Goal: Task Accomplishment & Management: Use online tool/utility

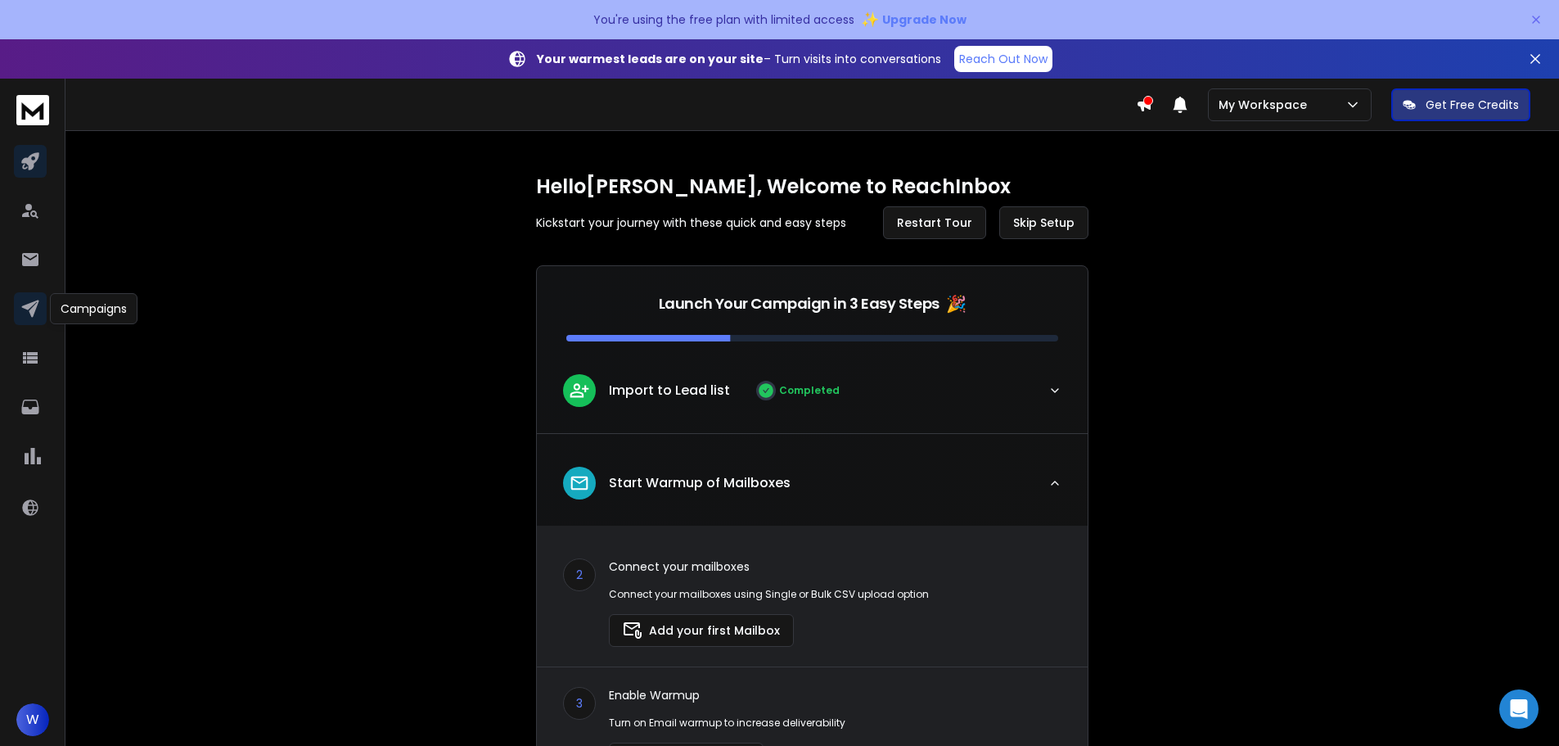
click at [37, 307] on icon at bounding box center [30, 309] width 20 height 20
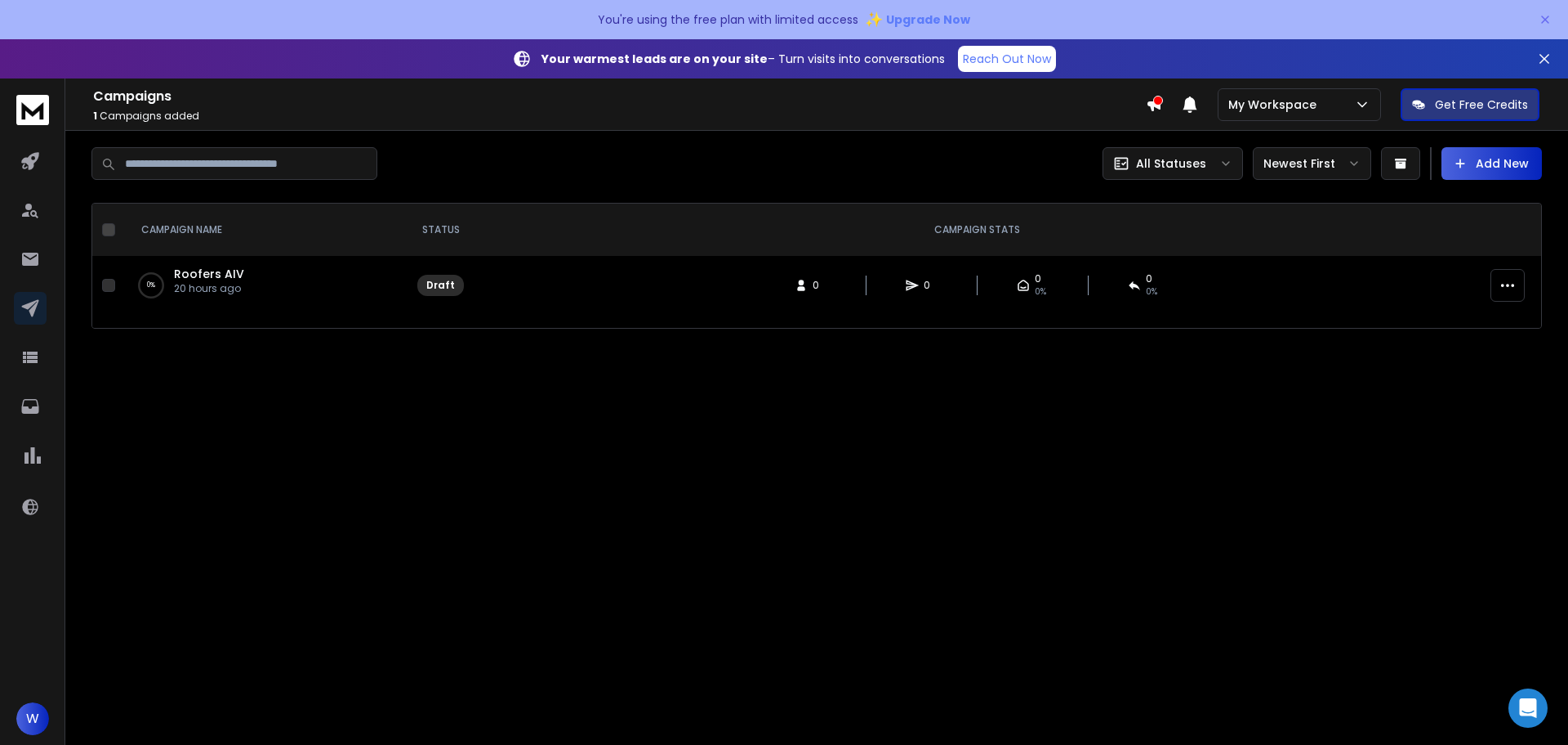
click at [1494, 159] on button "Add New" at bounding box center [1492, 163] width 101 height 33
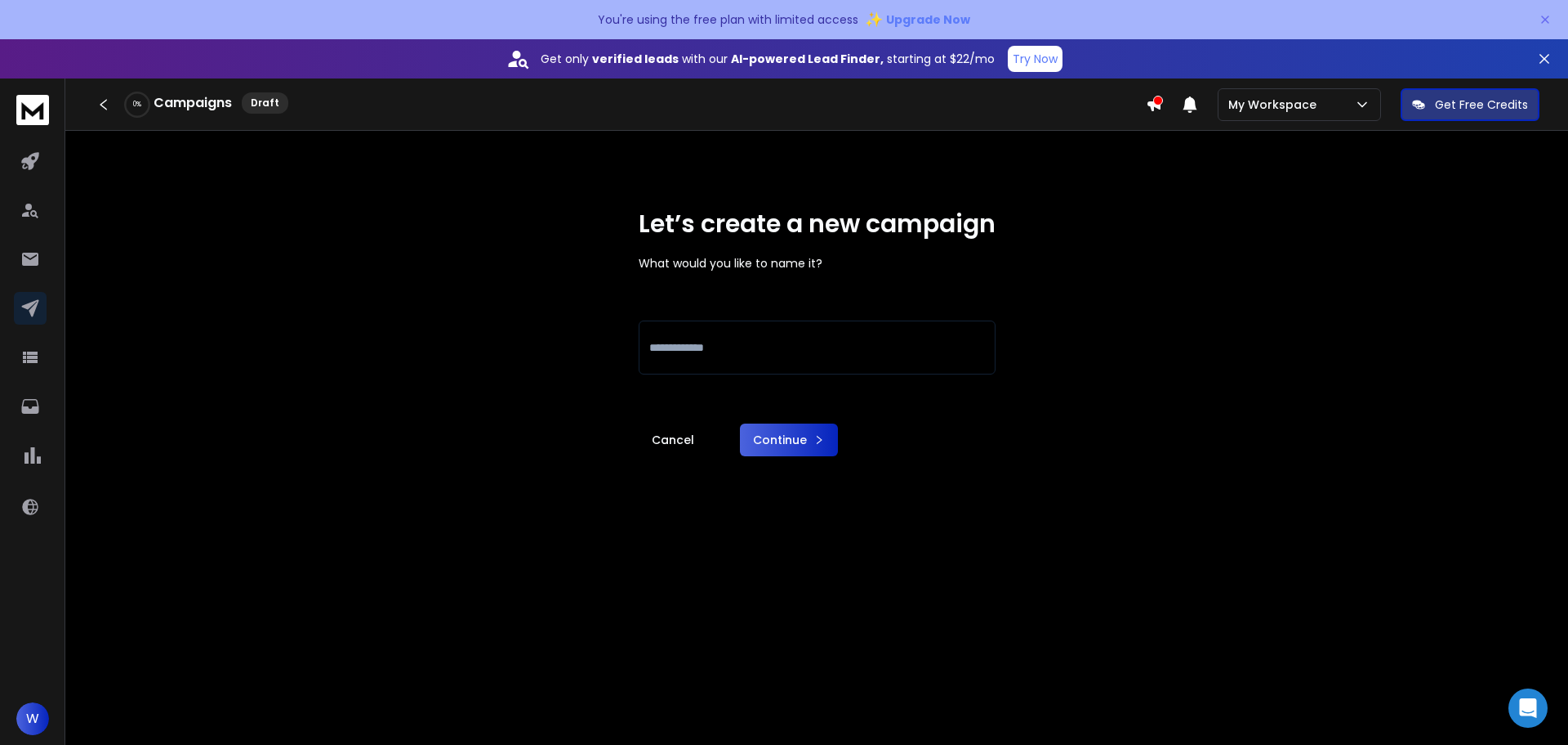
click at [750, 355] on input at bounding box center [817, 348] width 357 height 54
type input "**********"
click at [786, 434] on button "Continue" at bounding box center [789, 439] width 98 height 33
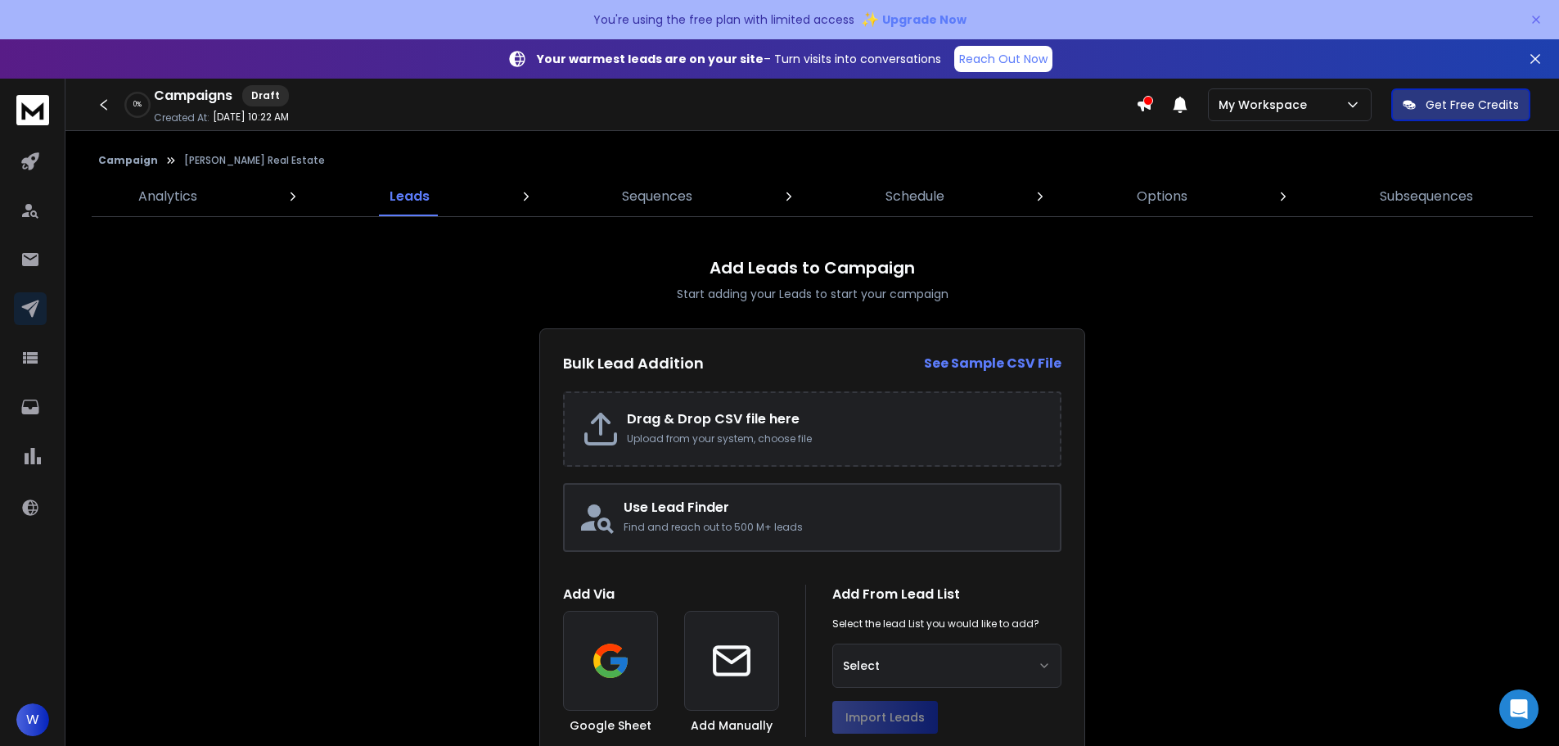
click at [719, 429] on div "Drag & Drop CSV file here Upload from your system, choose file" at bounding box center [835, 428] width 417 height 39
type input "**********"
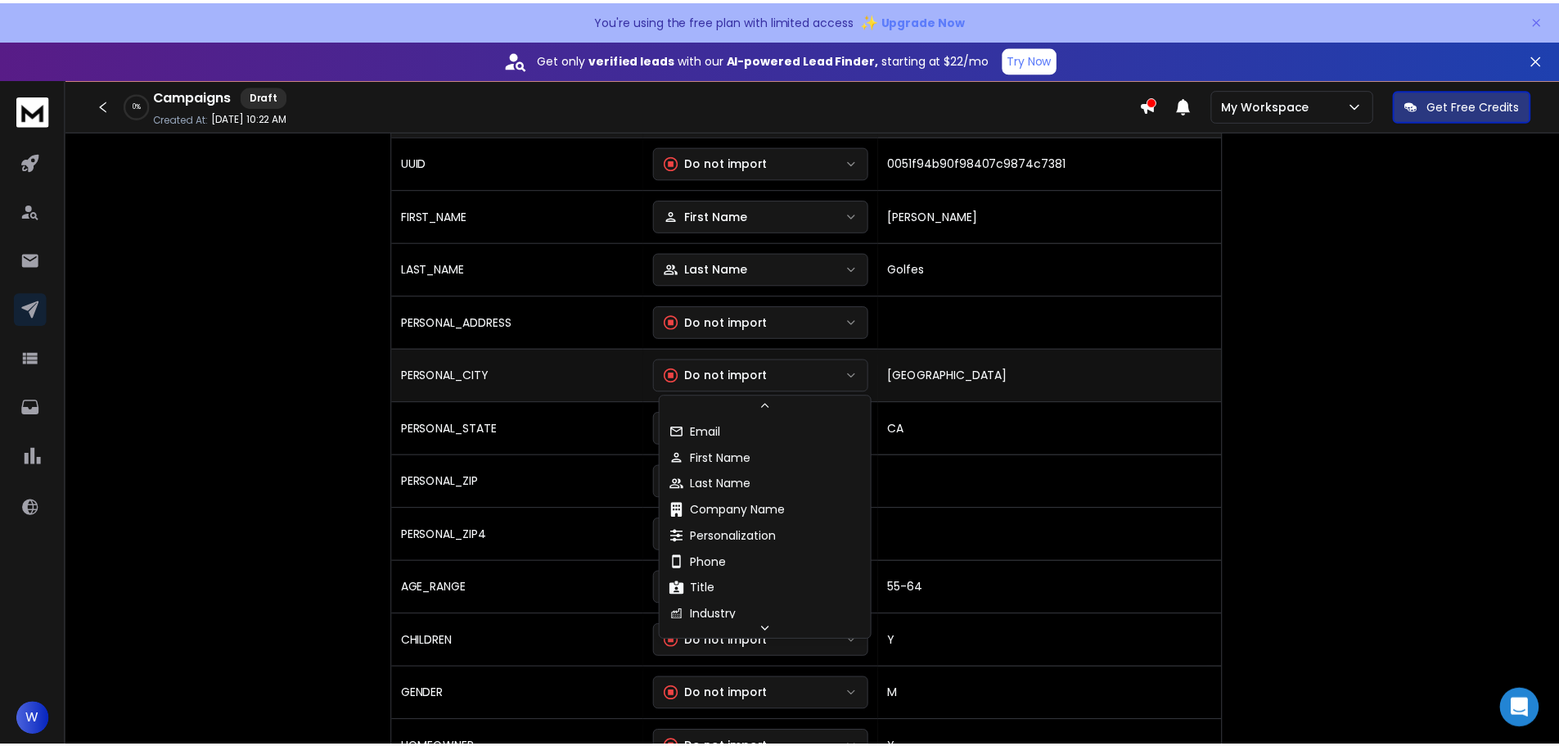
scroll to position [165, 0]
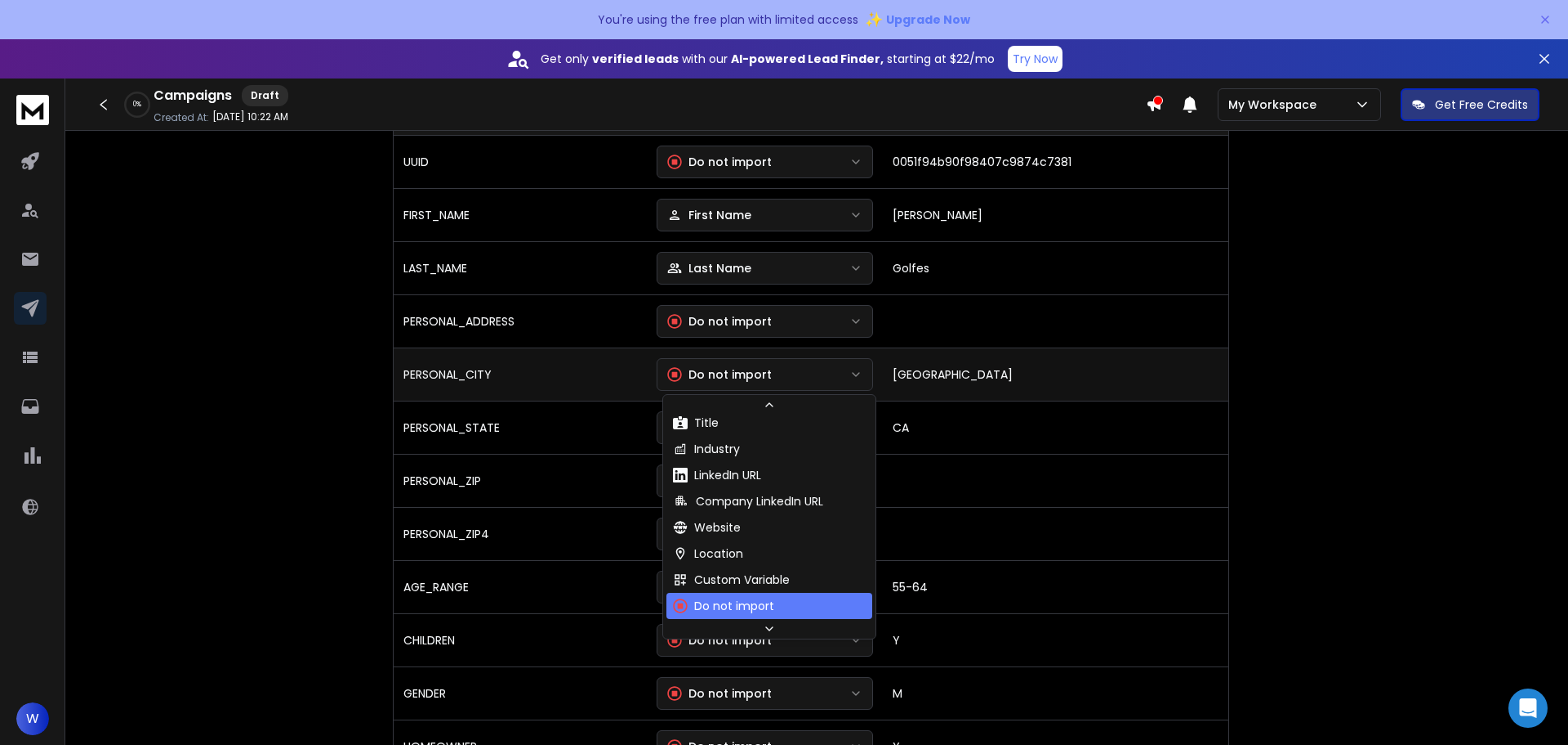
click at [859, 369] on icon "button" at bounding box center [855, 373] width 13 height 13
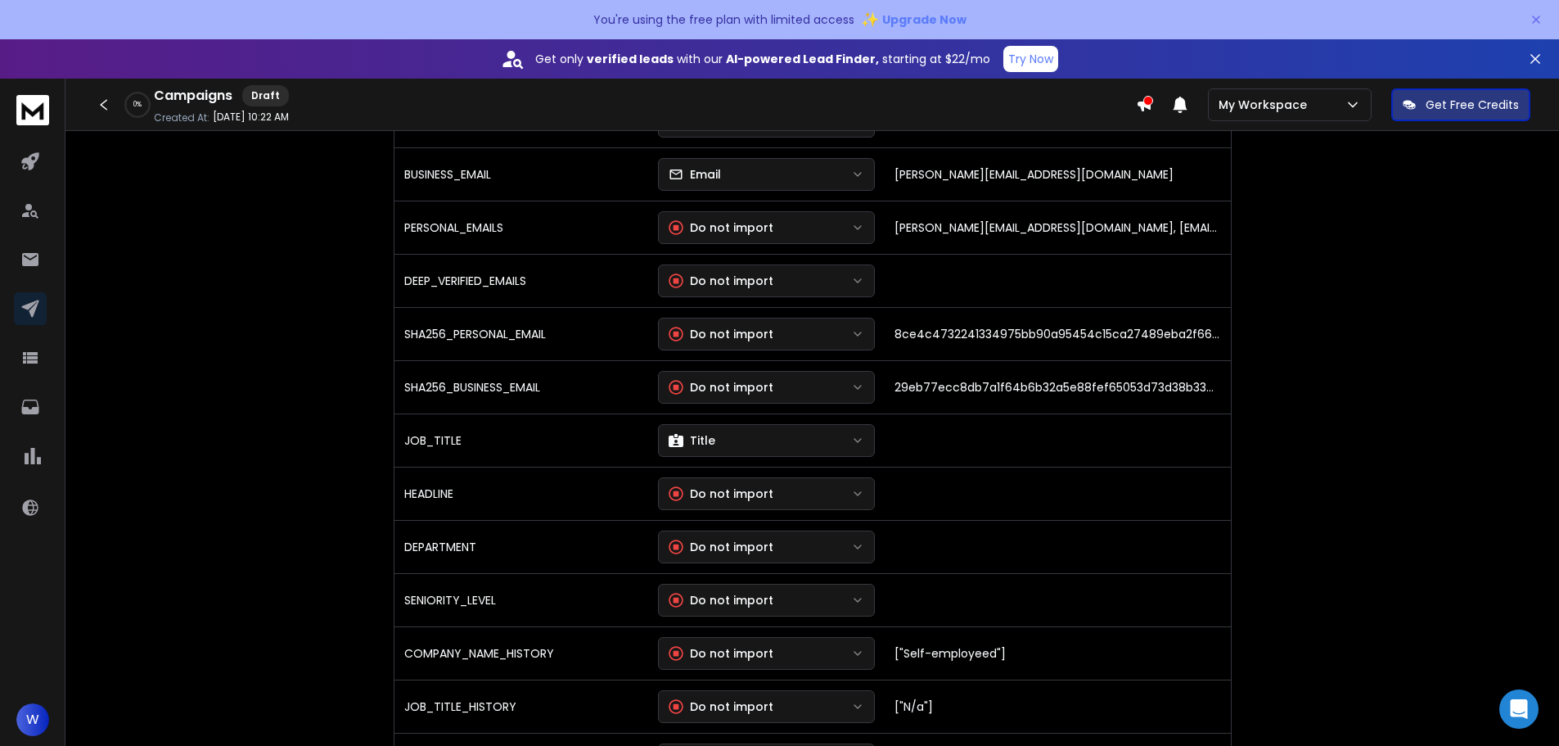
scroll to position [1409, 0]
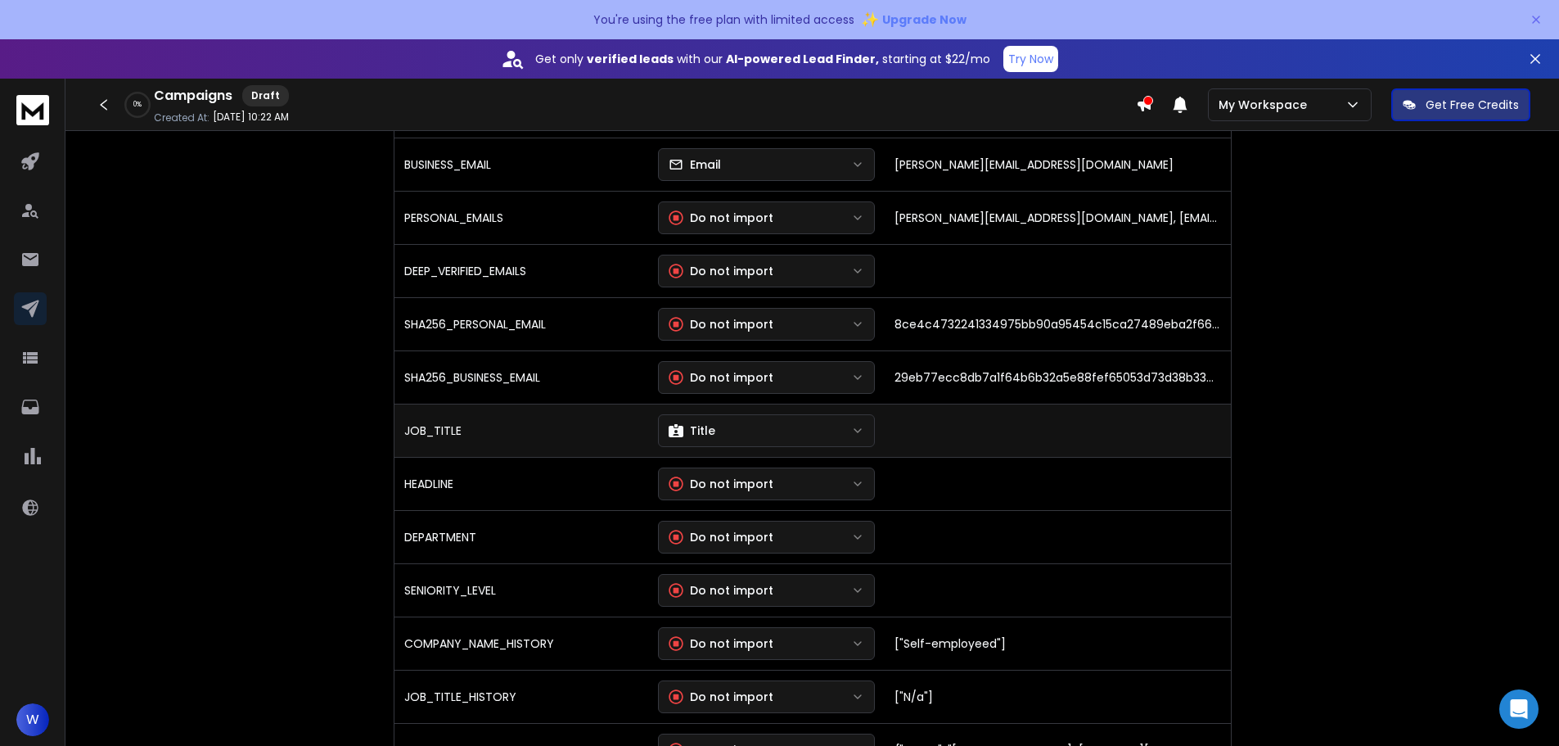
click at [862, 426] on icon "button" at bounding box center [857, 430] width 13 height 13
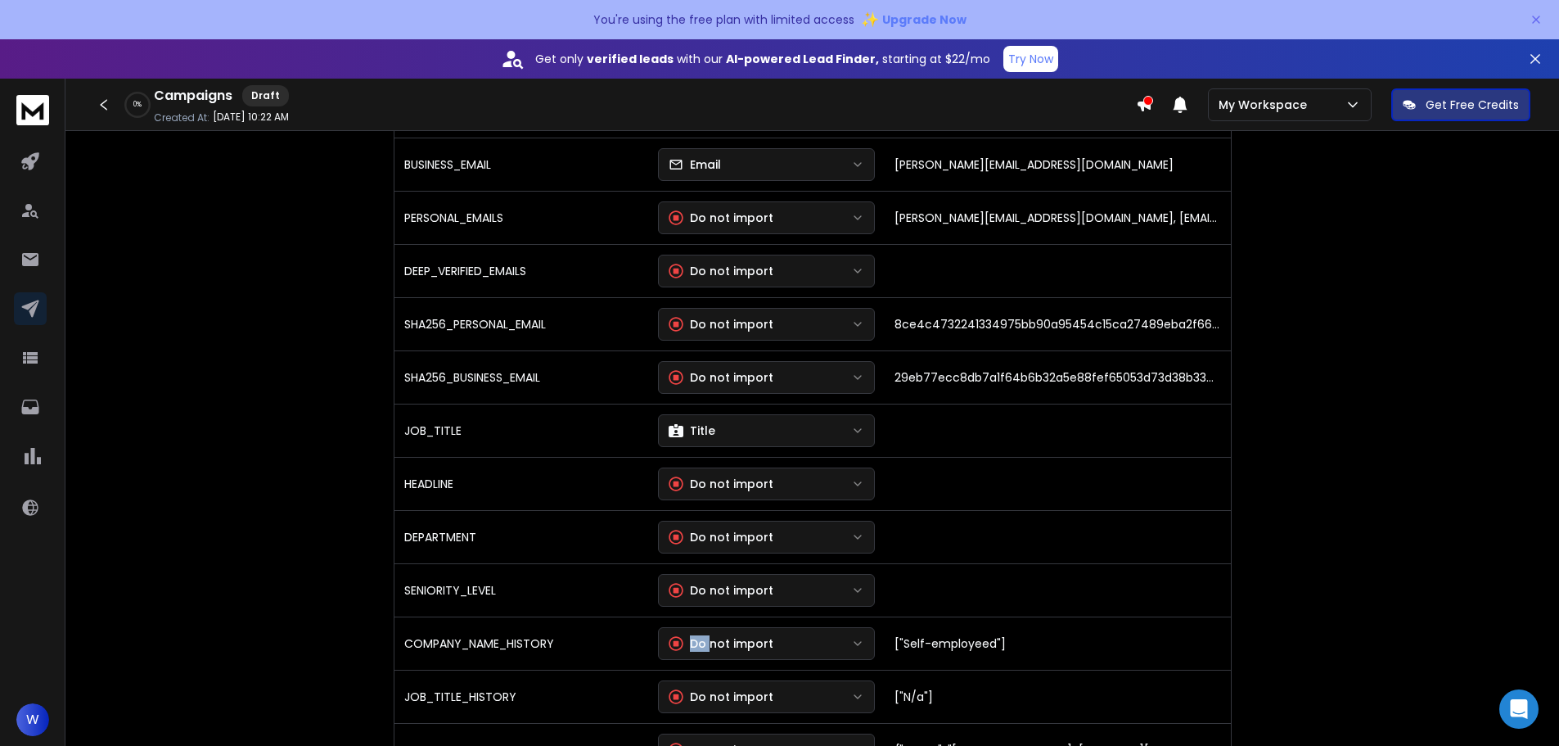
click at [762, 623] on td "Do not import" at bounding box center [766, 642] width 237 height 53
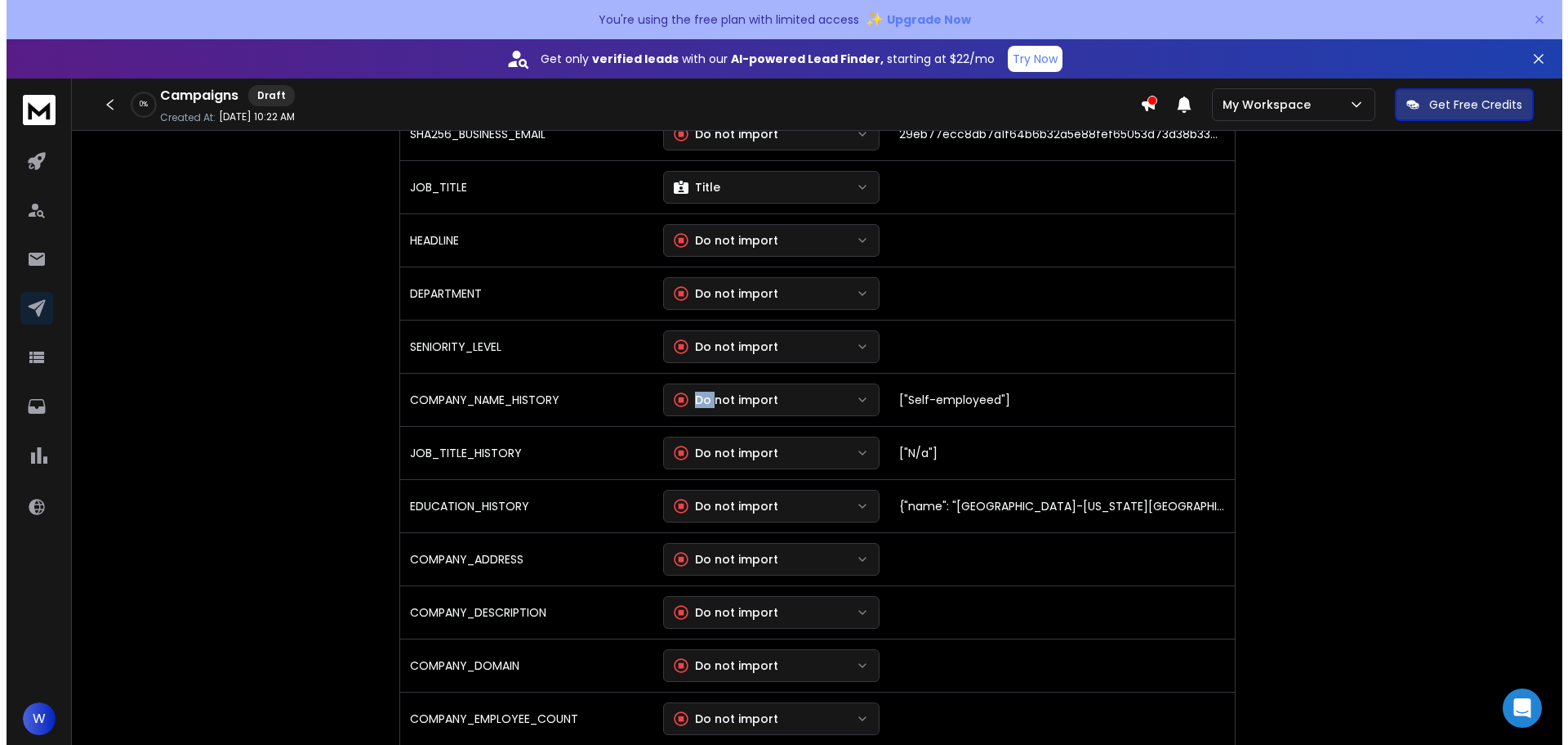
scroll to position [1696, 0]
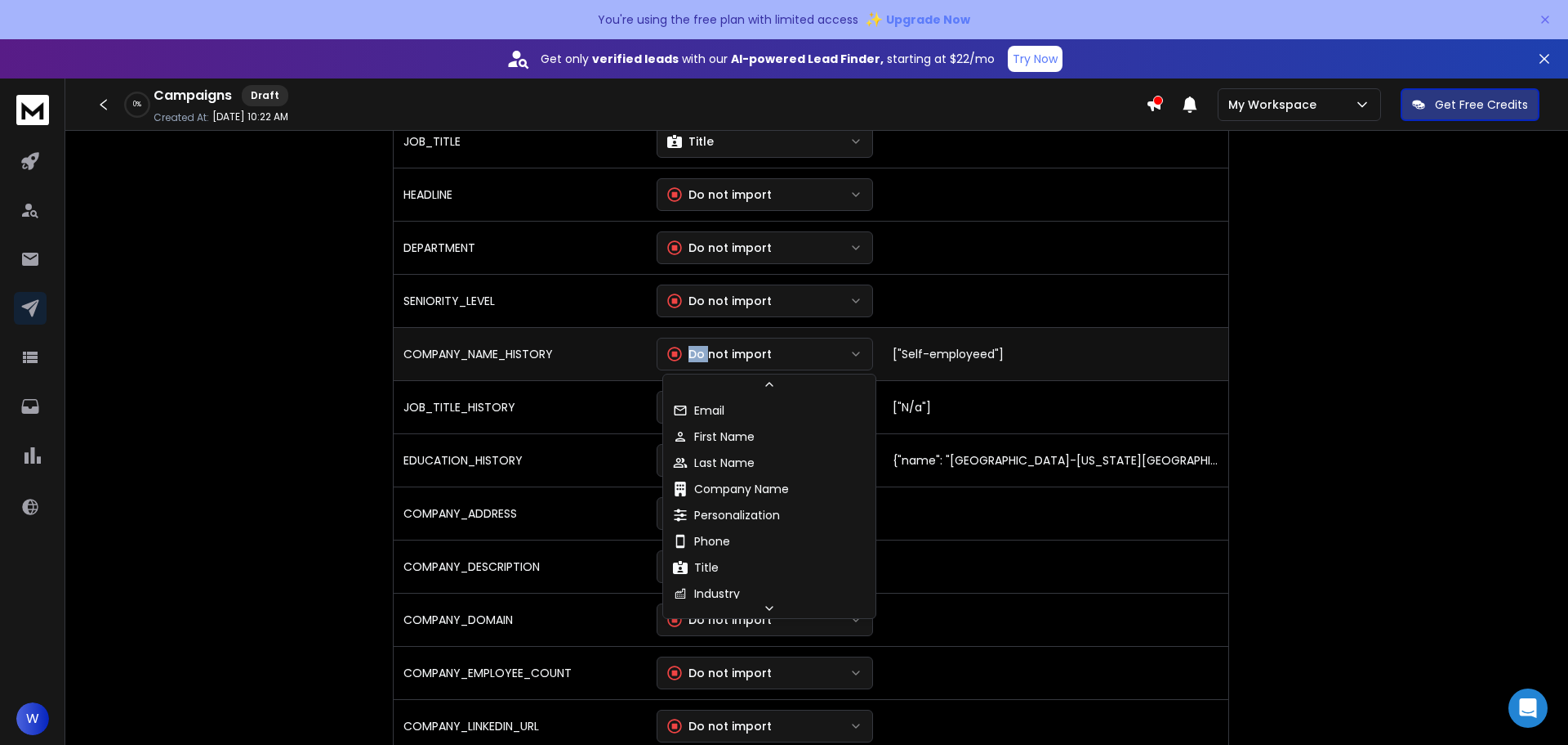
click at [857, 353] on icon "button" at bounding box center [855, 354] width 13 height 13
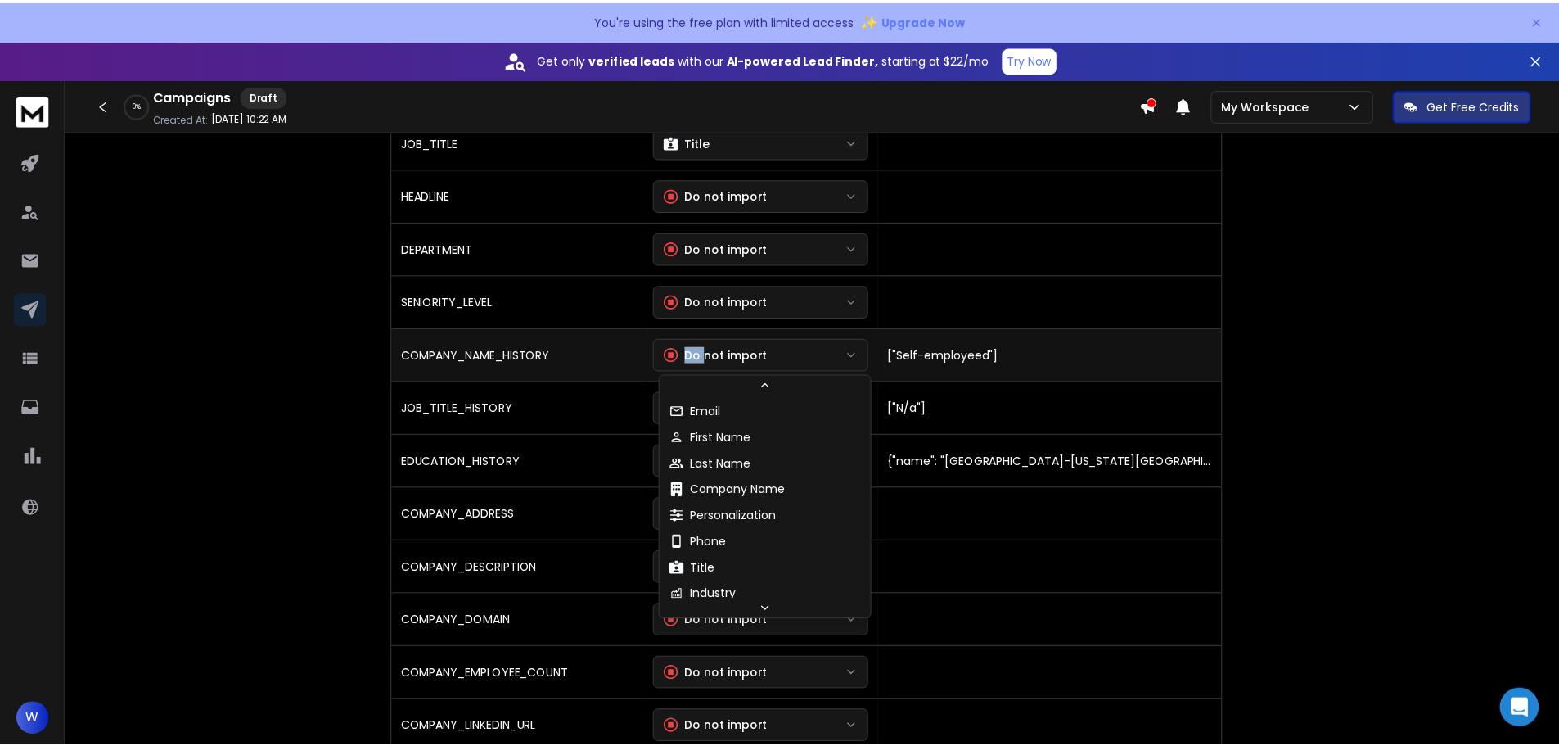
scroll to position [165, 0]
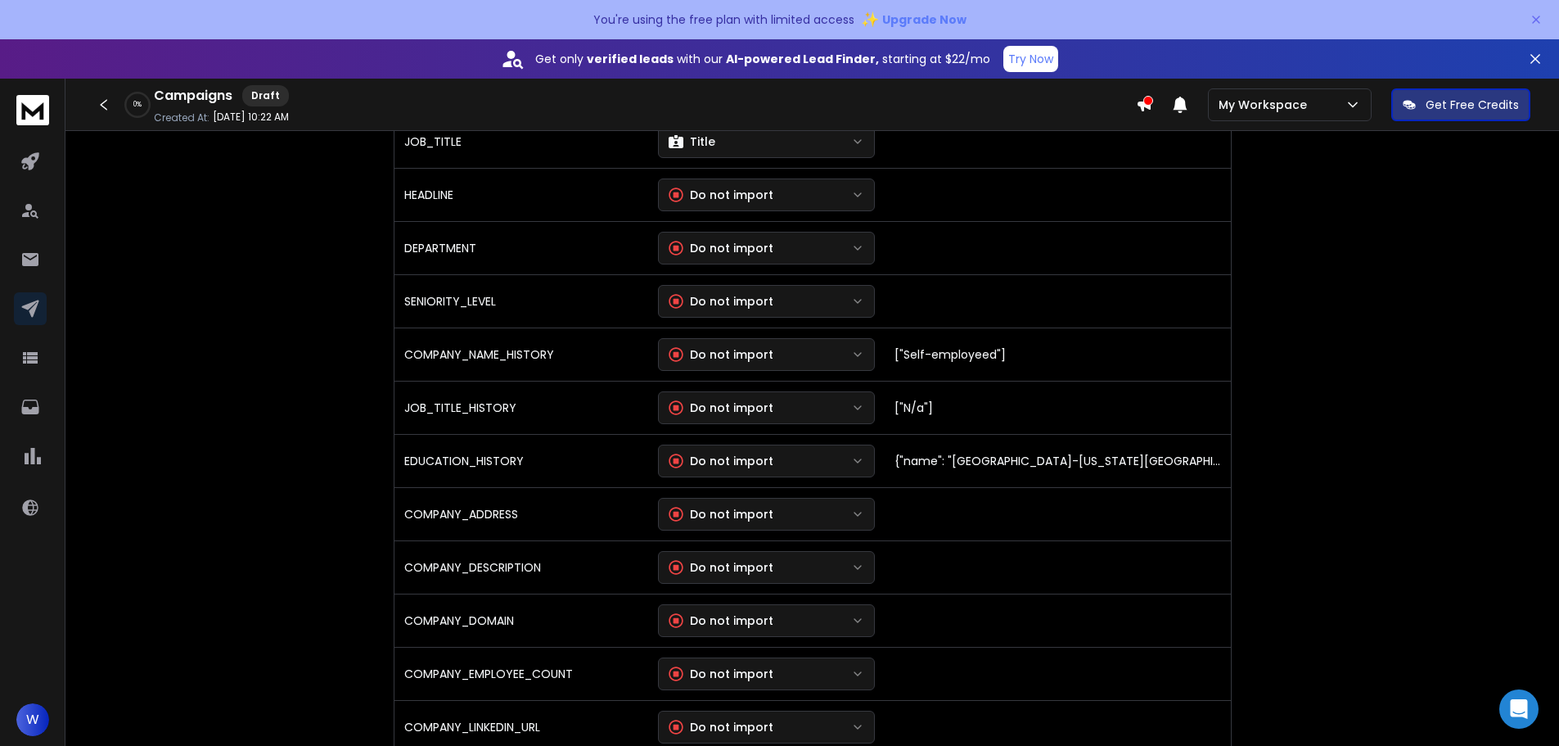
click at [1496, 391] on div "RE [PERSON_NAME].csv File Processed Upload all variables COLUMN NAME SELECT TYP…" at bounding box center [779, 598] width 1559 height 4436
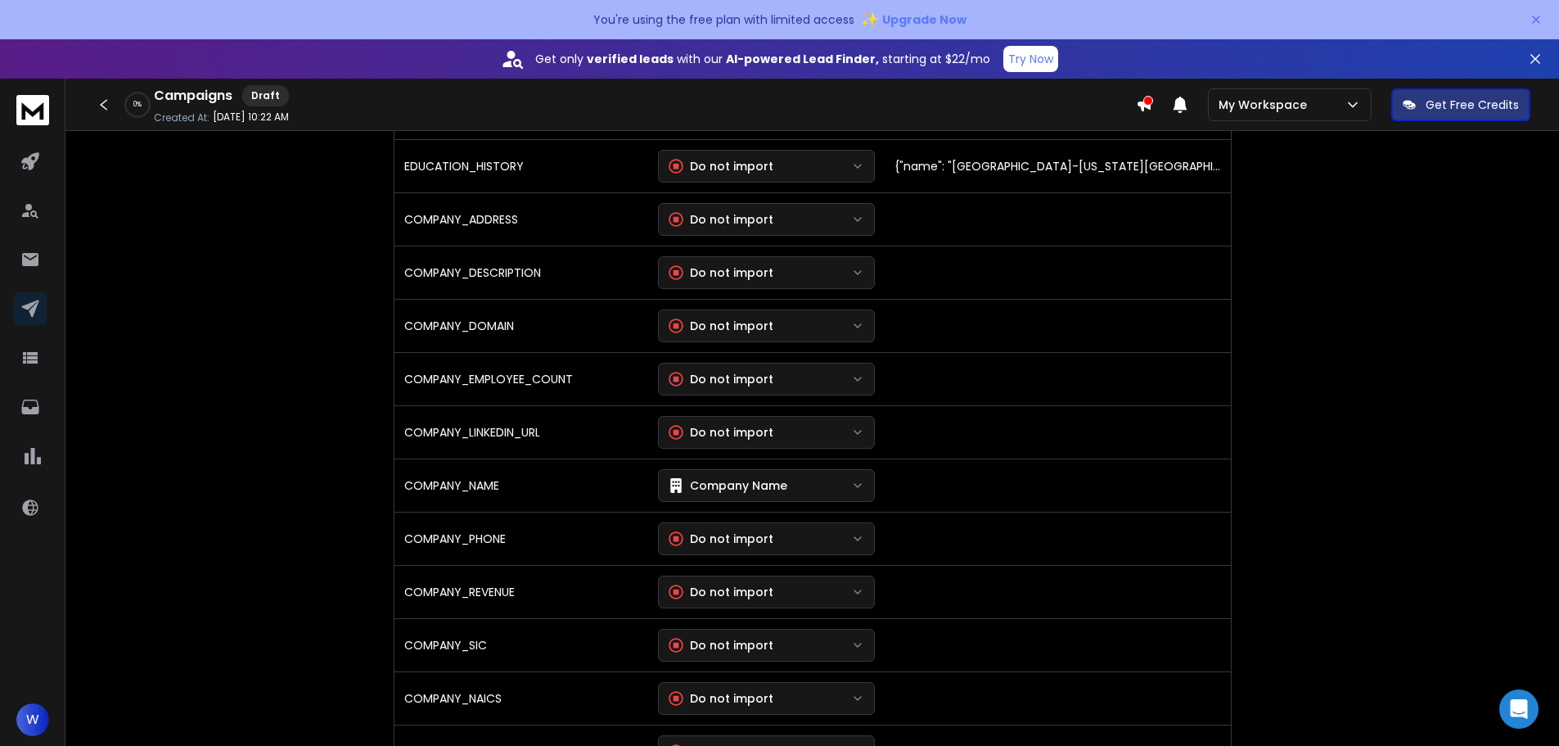
scroll to position [2004, 0]
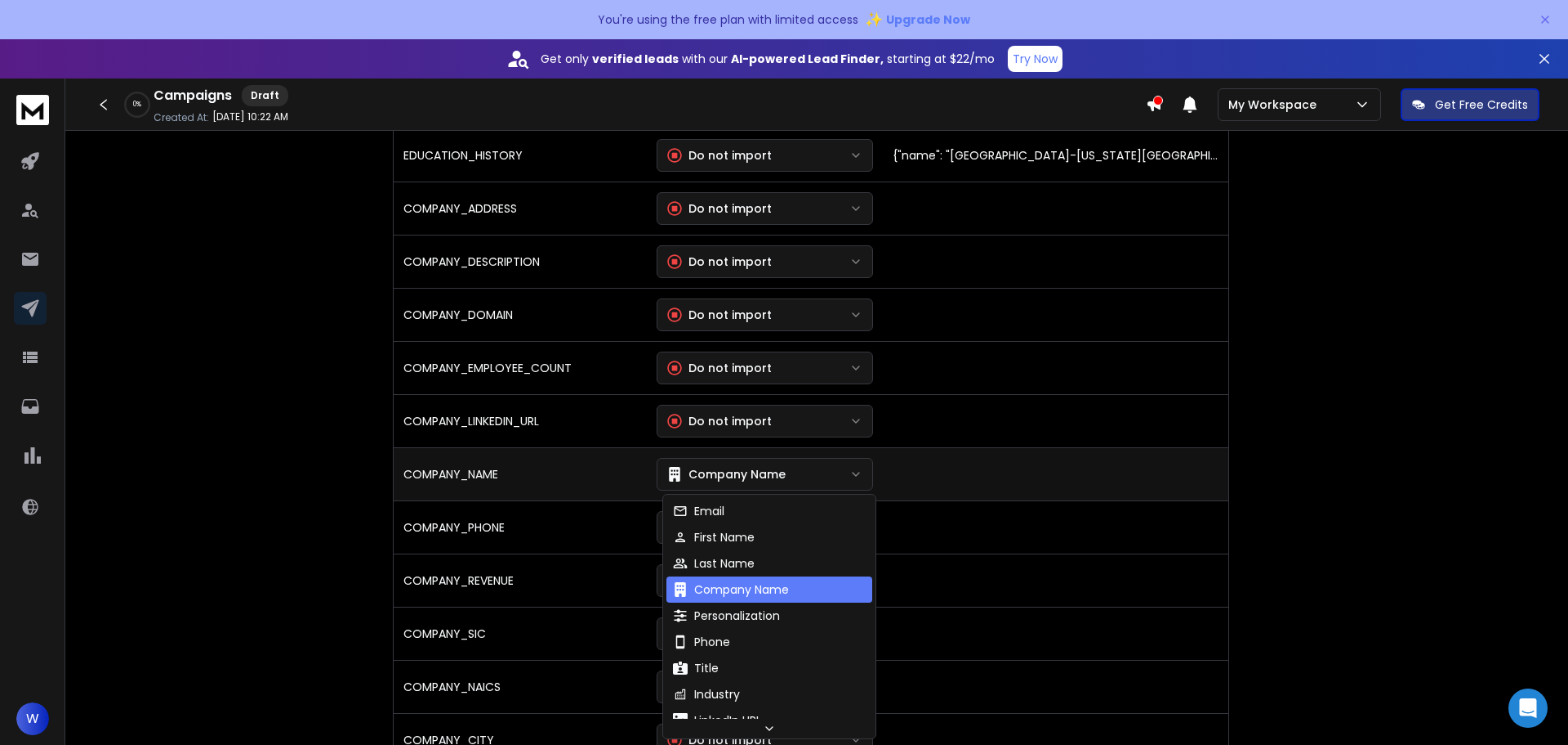
click at [842, 473] on button "Company Name" at bounding box center [765, 473] width 217 height 33
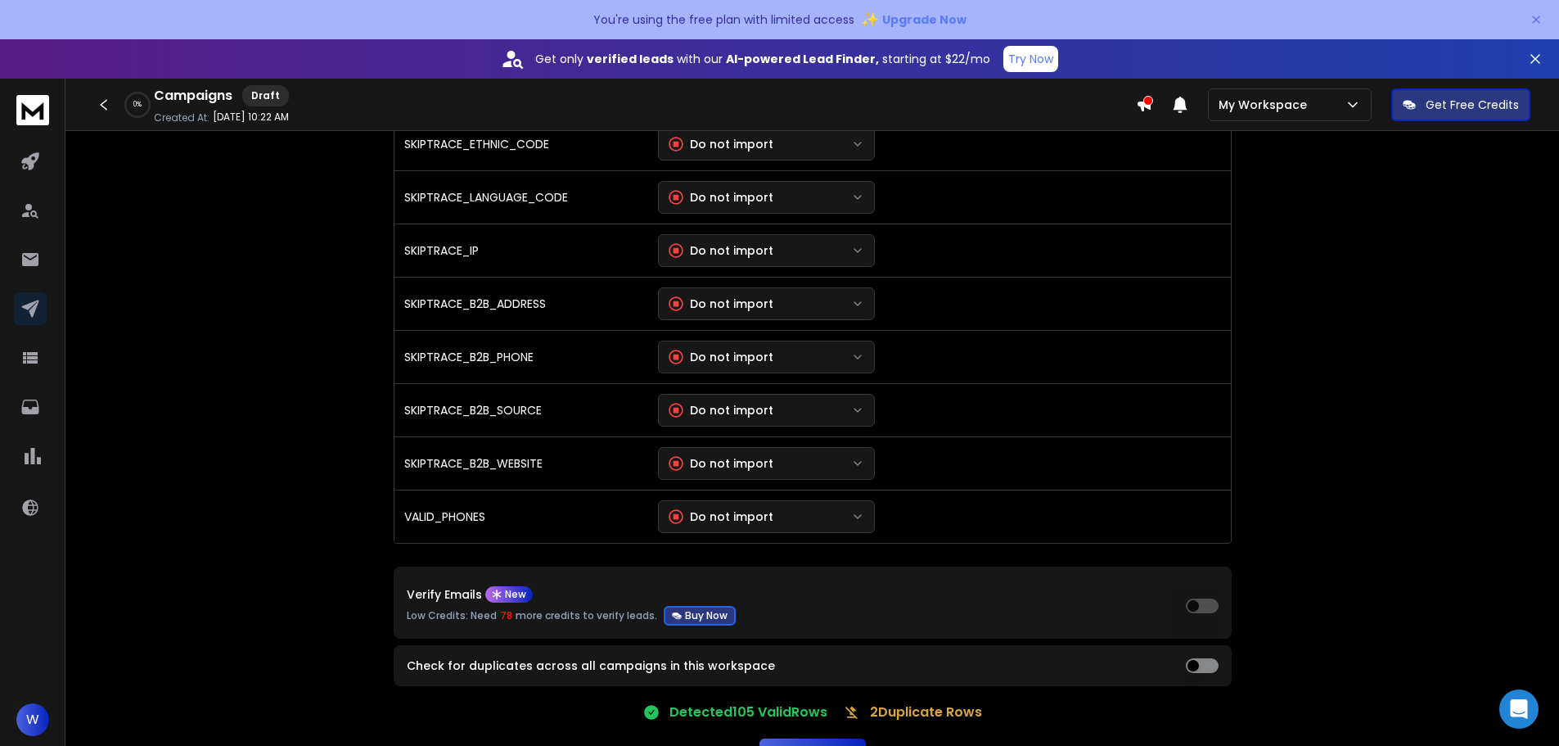
scroll to position [3769, 0]
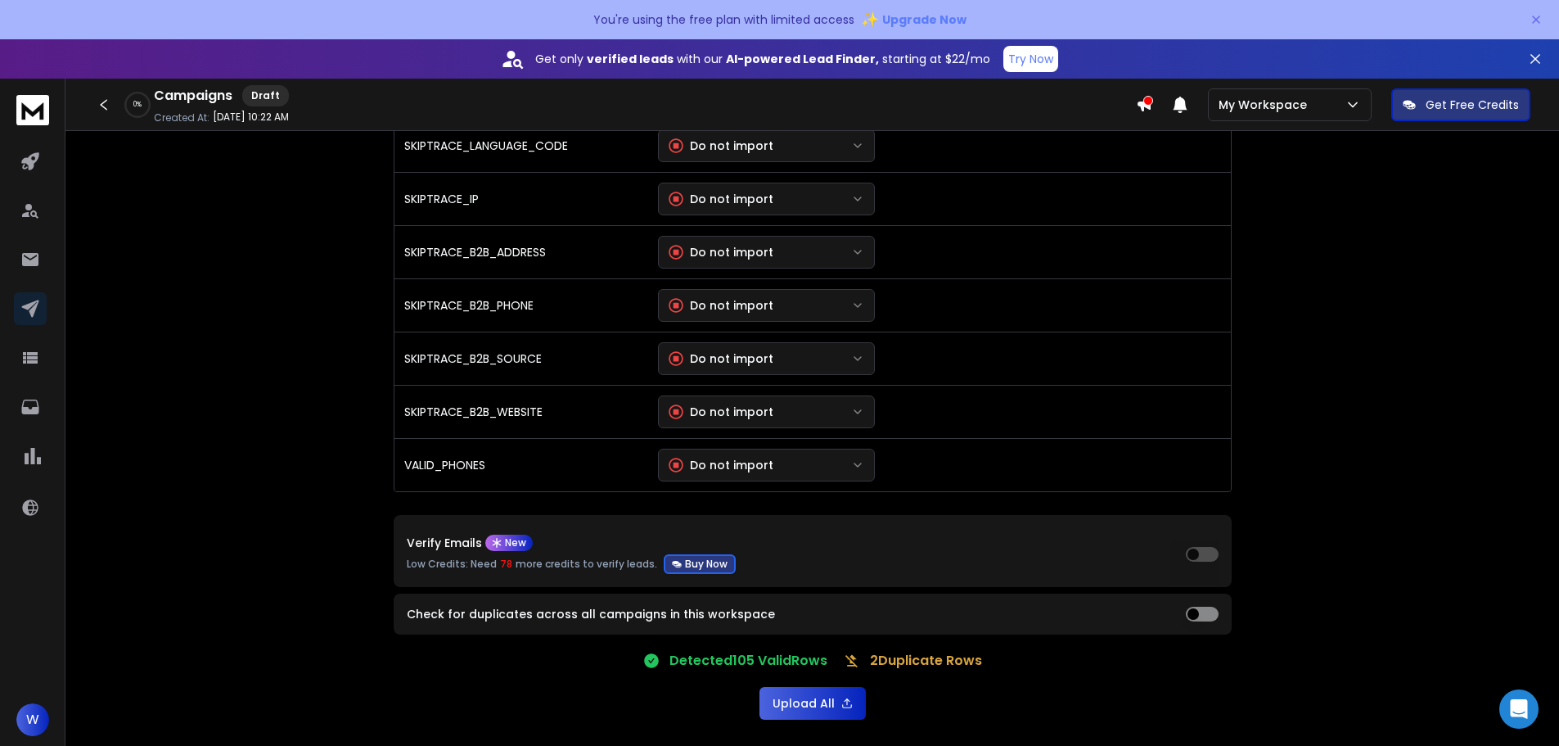
click at [806, 702] on button "Upload All" at bounding box center [813, 703] width 106 height 33
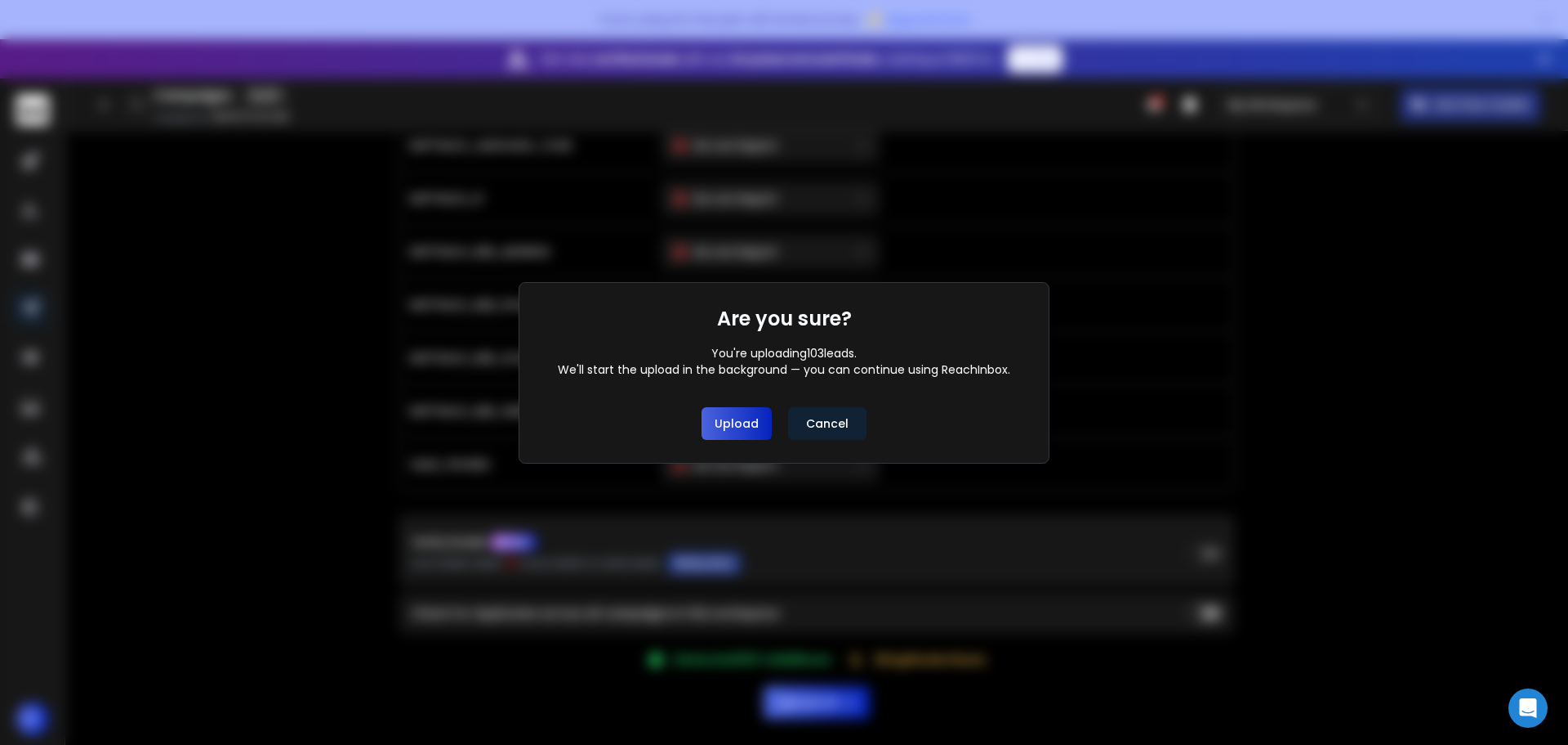
click at [731, 420] on button "Upload" at bounding box center [737, 423] width 70 height 33
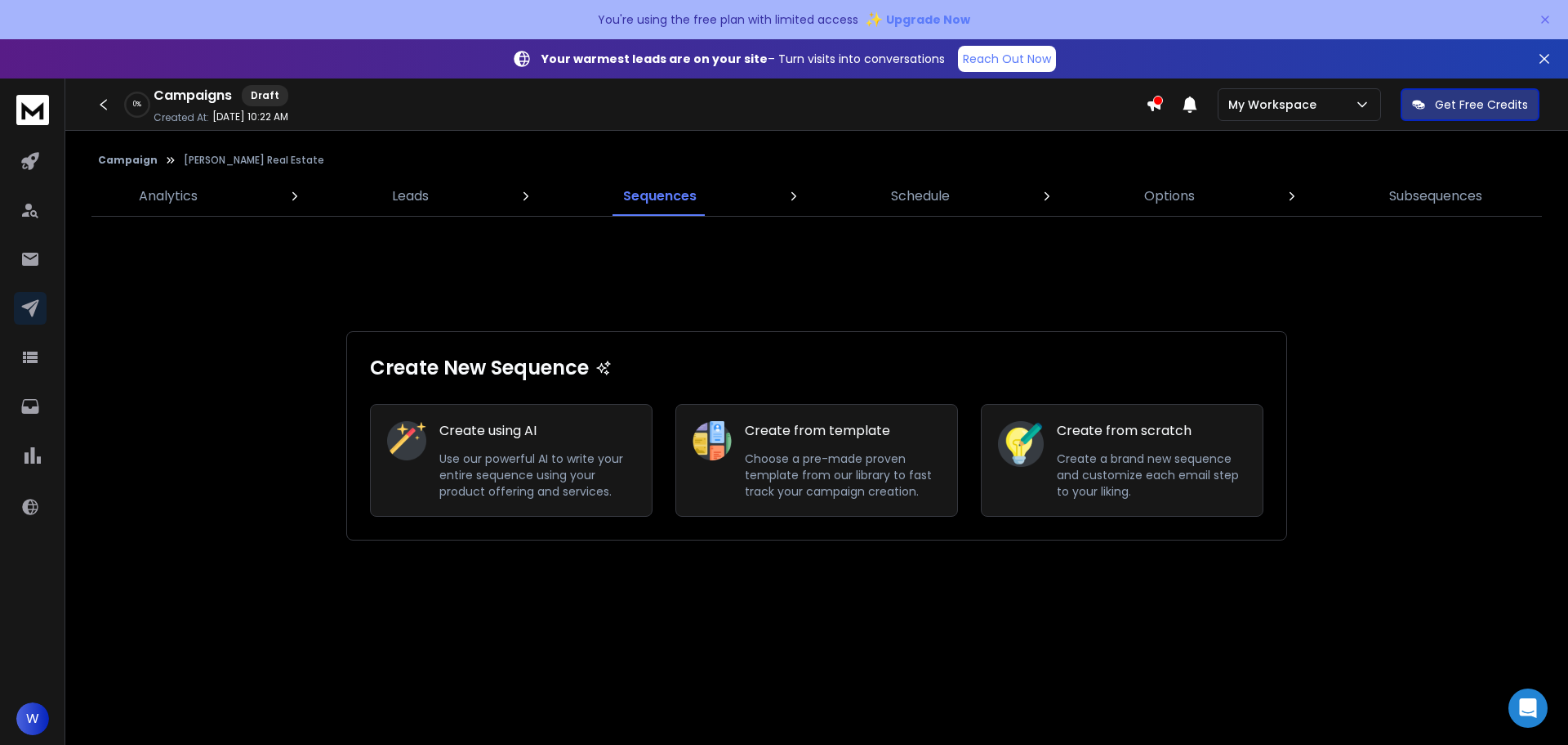
click at [531, 471] on p "Use our powerful AI to write your entire sequence using your product offering a…" at bounding box center [537, 474] width 196 height 49
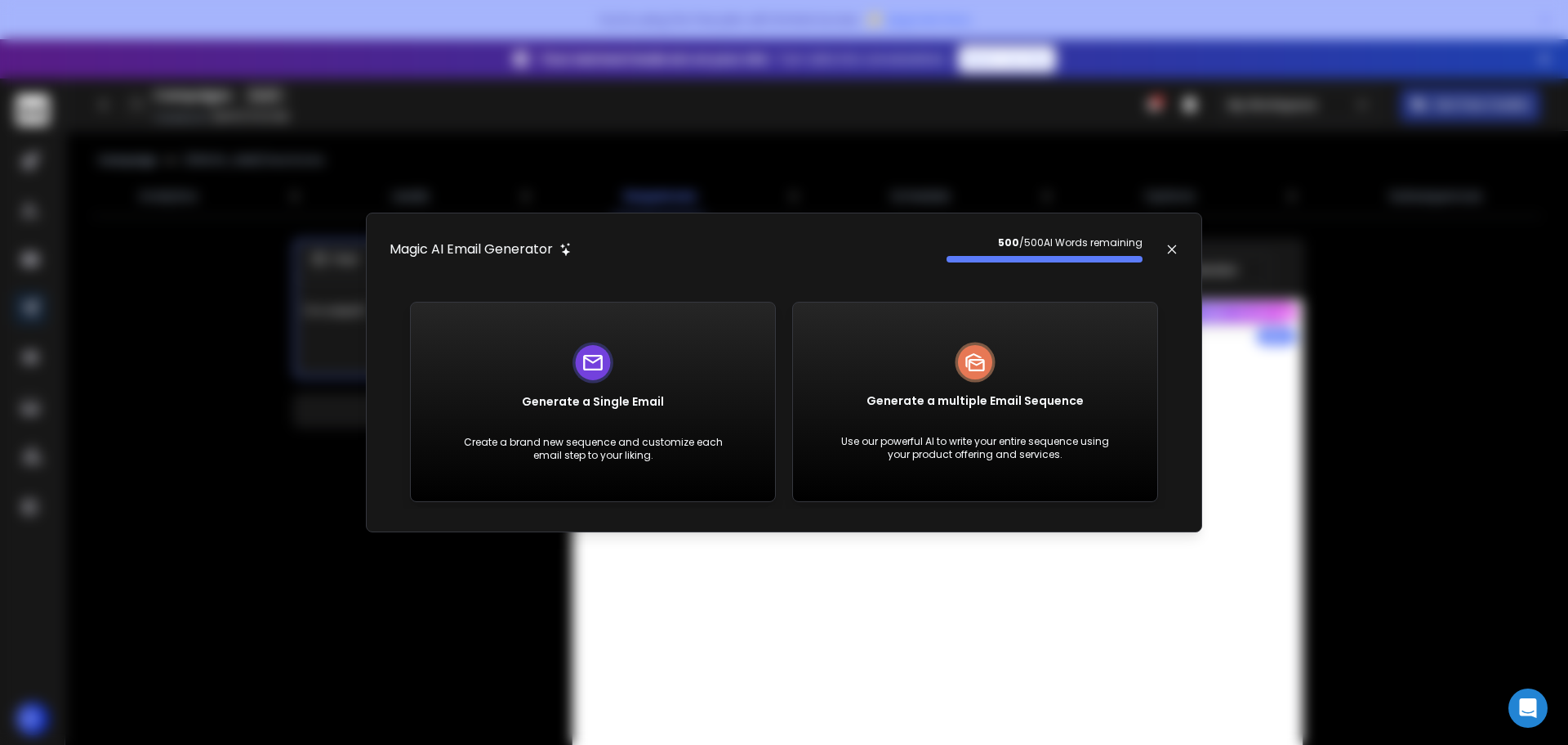
click at [975, 420] on div "Generate a multiple Email Sequence Use our powerful AI to write your entire seq…" at bounding box center [975, 401] width 318 height 152
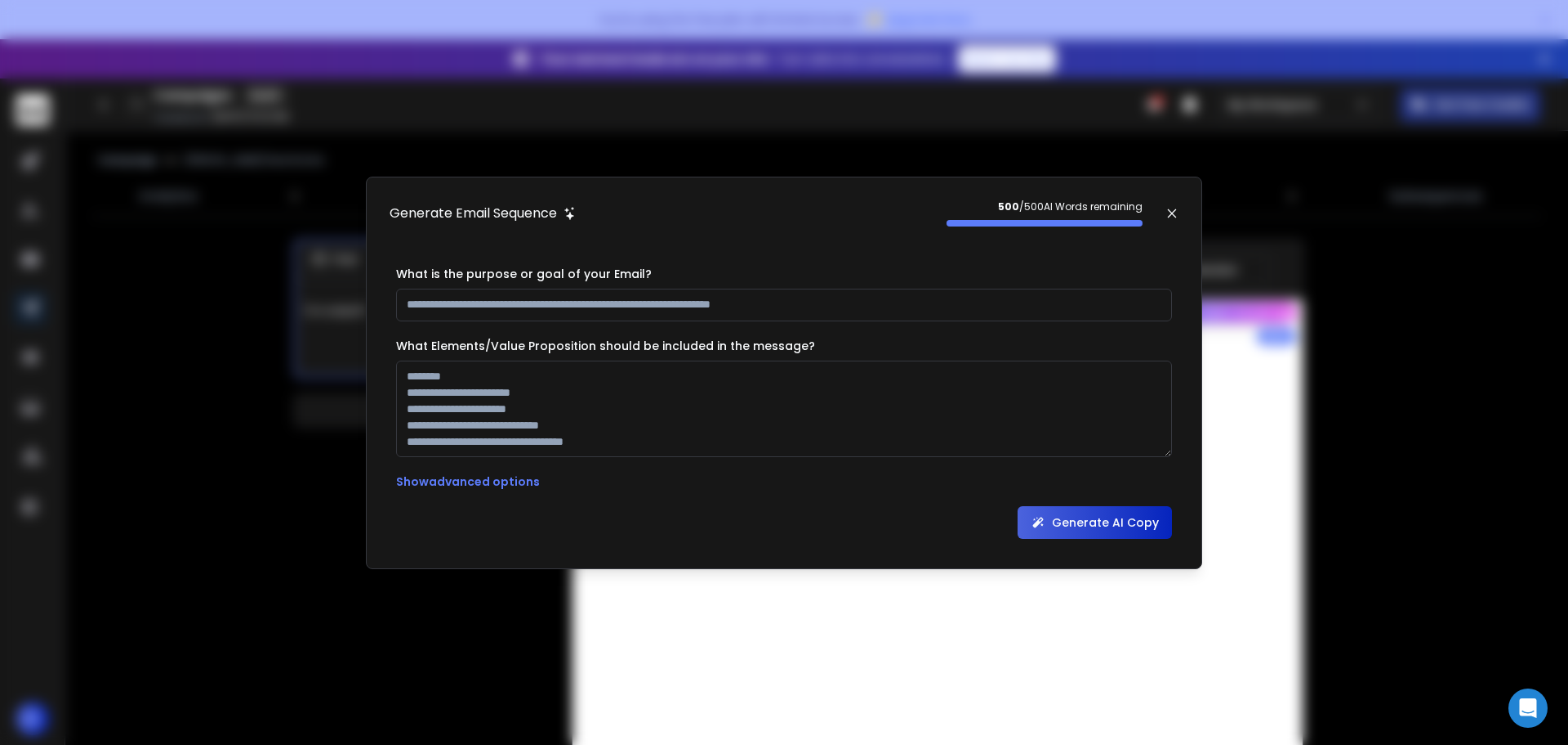
click at [406, 306] on input at bounding box center [784, 305] width 777 height 33
paste input "**********"
type input "**********"
drag, startPoint x: 406, startPoint y: 374, endPoint x: 495, endPoint y: 399, distance: 92.4
click at [495, 399] on textarea at bounding box center [784, 408] width 777 height 97
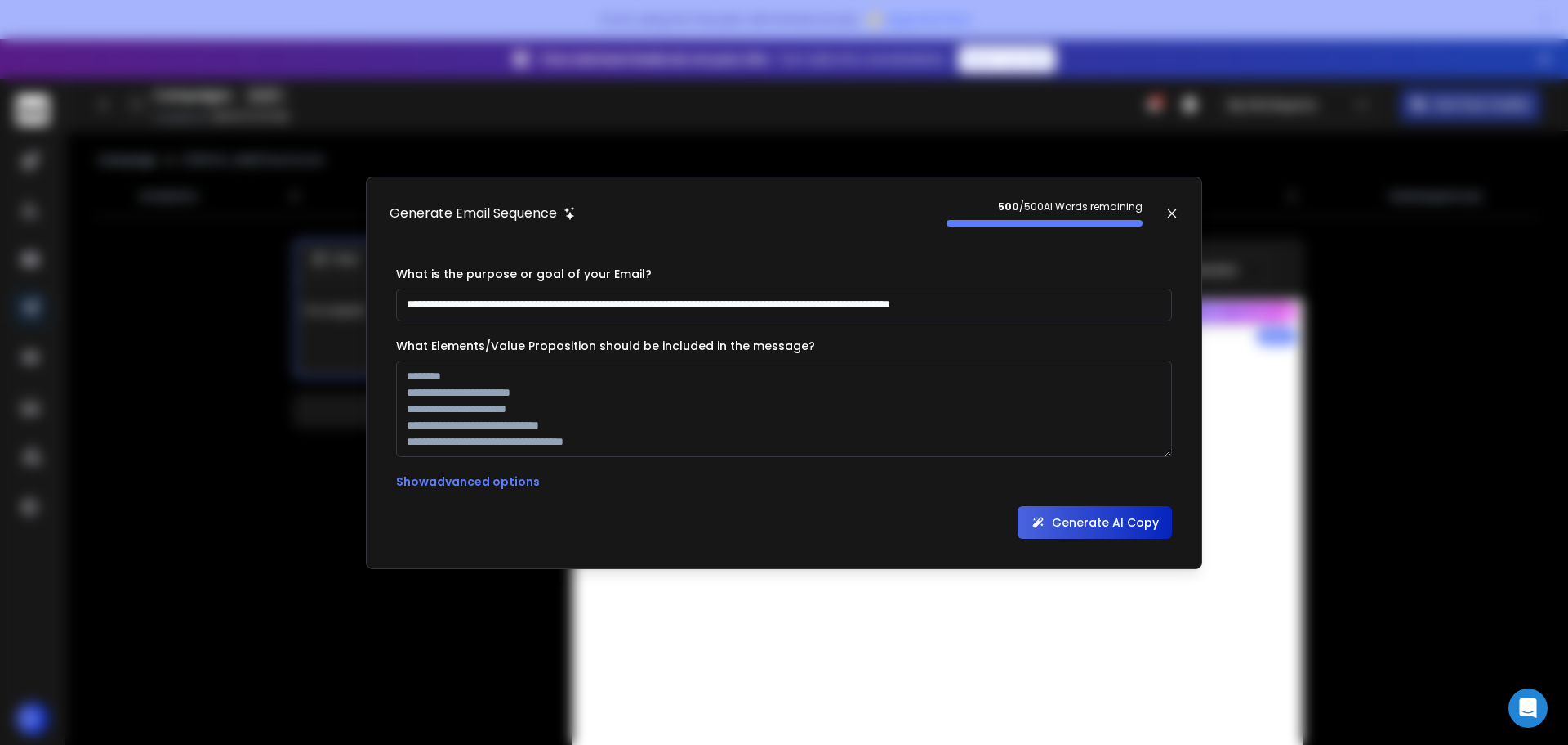
click at [636, 442] on textarea at bounding box center [784, 408] width 777 height 97
type textarea "**********"
click at [1102, 515] on button "Generate AI Copy" at bounding box center [1095, 522] width 155 height 33
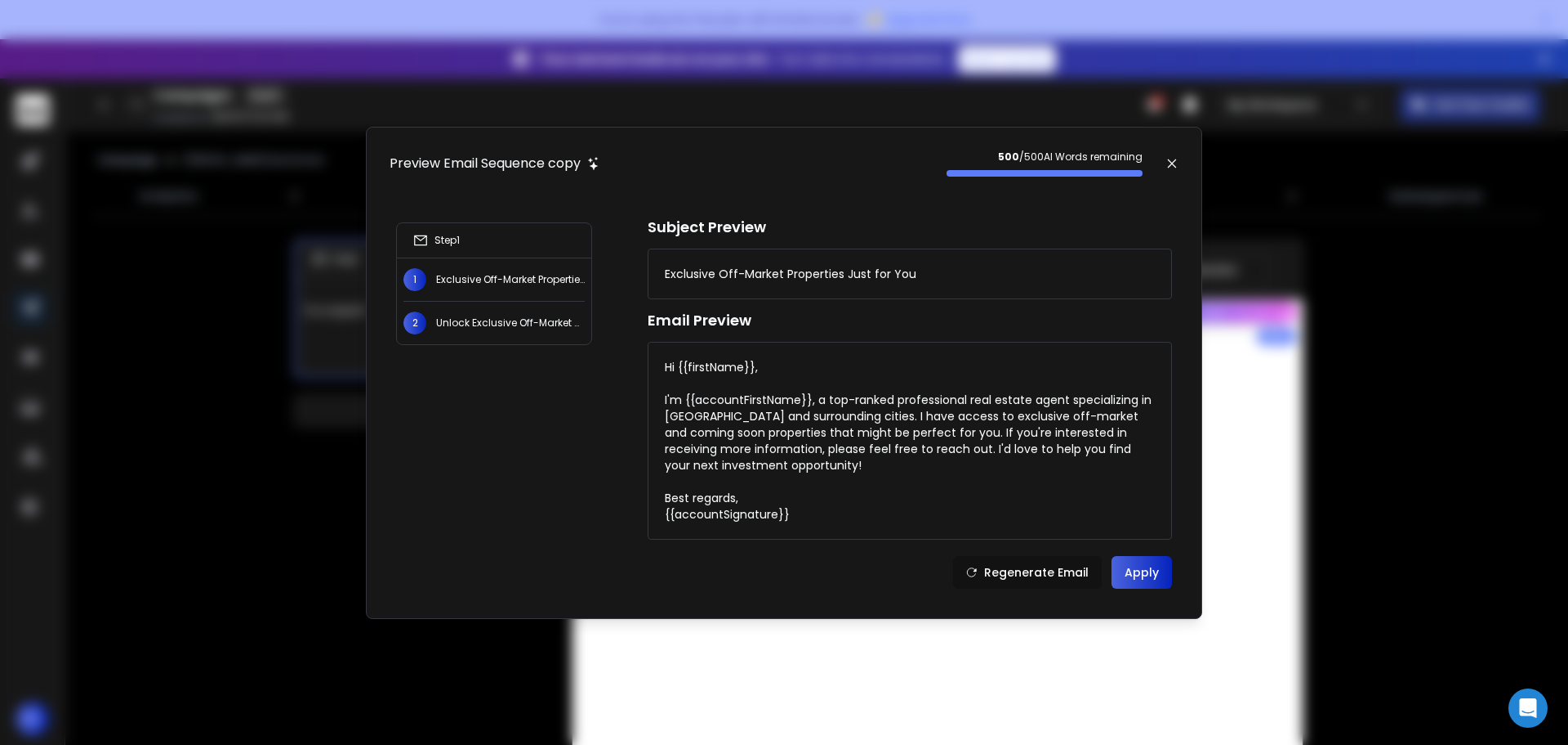
click at [797, 464] on div "Hi {{firstName}}, I'm {{accountFirstName}}, a top-ranked professional real esta…" at bounding box center [909, 440] width 490 height 164
click at [732, 466] on div "Hi {{firstName}}, I'm {{accountFirstName}}, a top-ranked professional real esta…" at bounding box center [909, 440] width 490 height 164
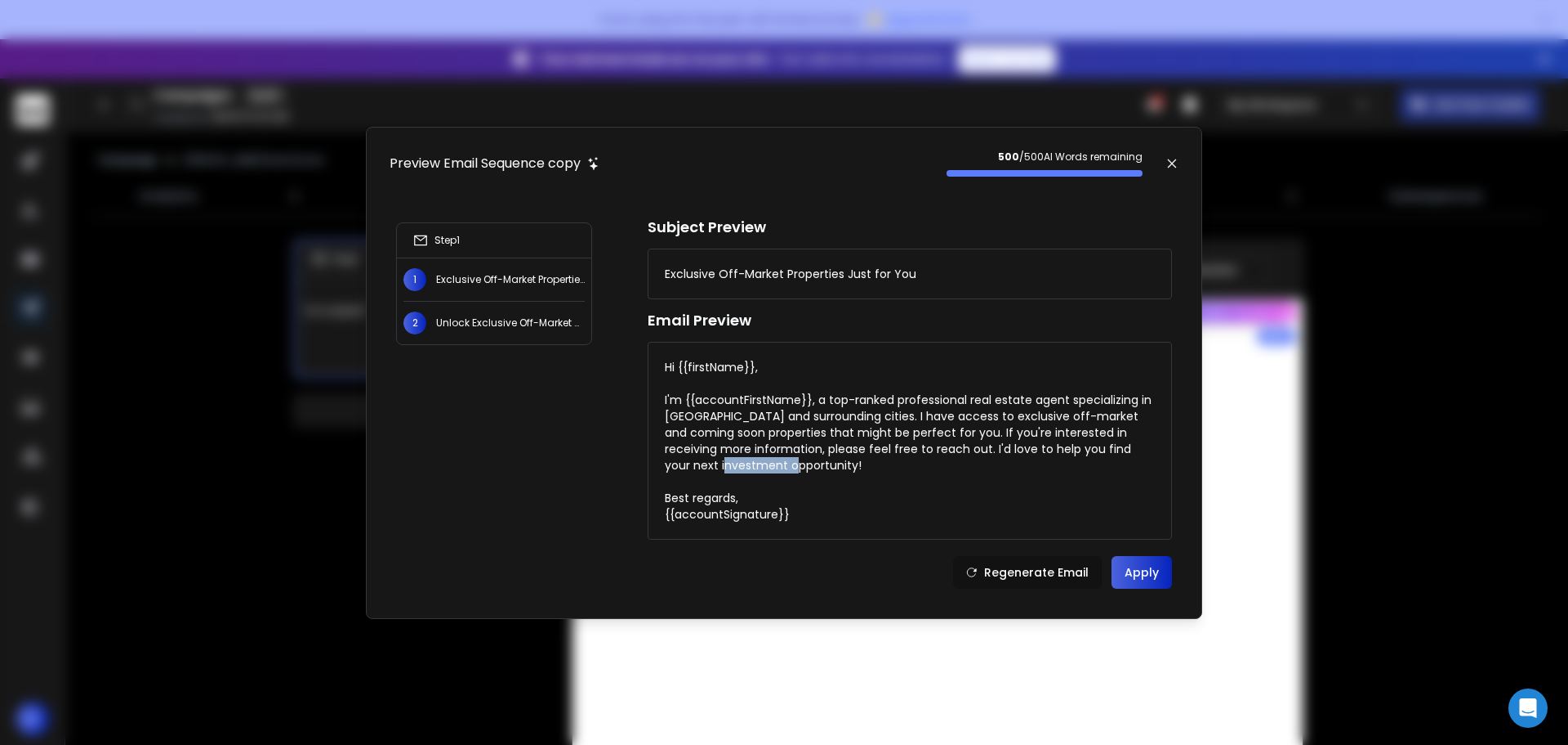
click at [732, 466] on div "Hi {{firstName}}, I'm {{accountFirstName}}, a top-ranked professional real esta…" at bounding box center [909, 440] width 490 height 164
click at [1051, 572] on button "Regenerate Email" at bounding box center [1027, 572] width 149 height 33
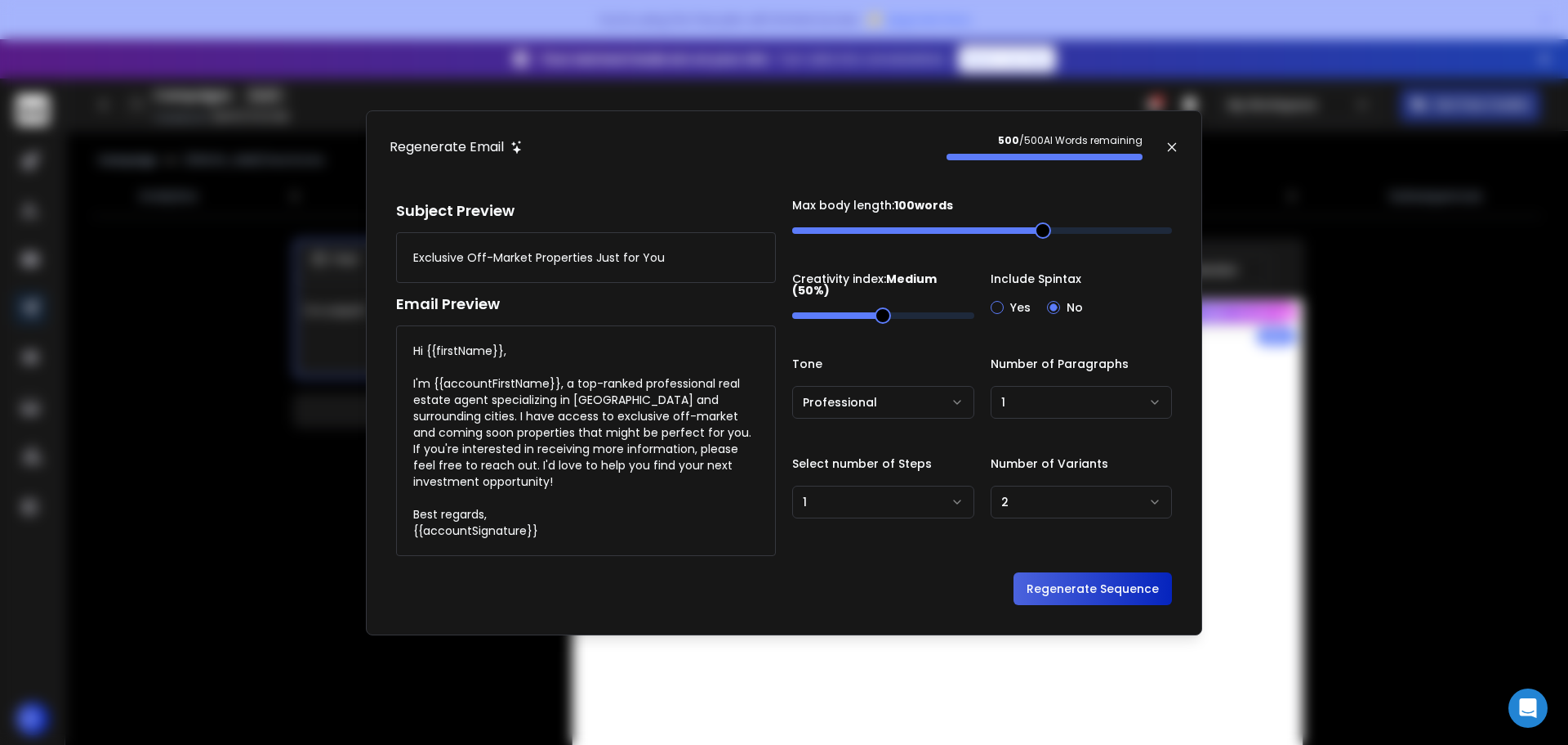
click at [925, 409] on button "Professional" at bounding box center [883, 401] width 183 height 33
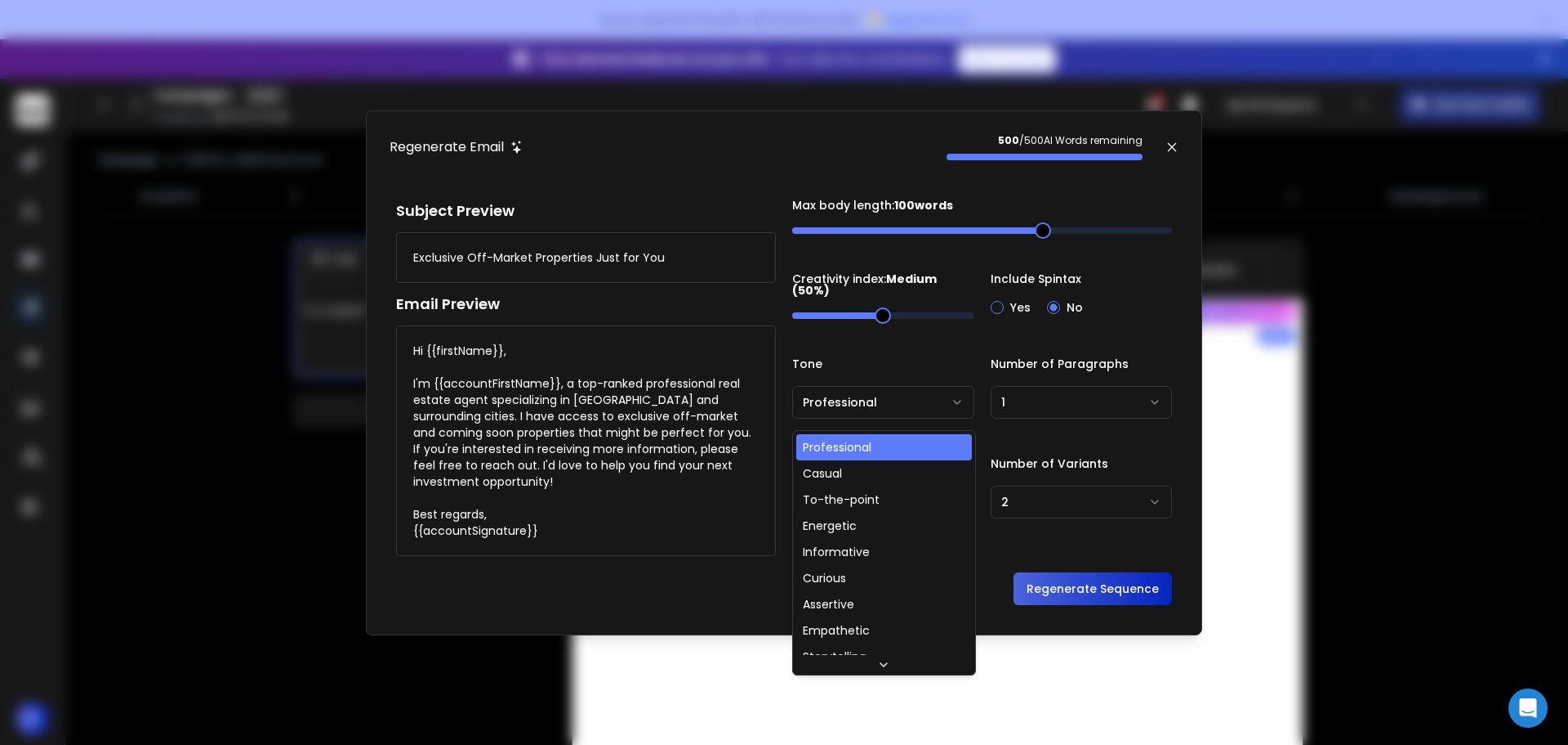
select select "******"
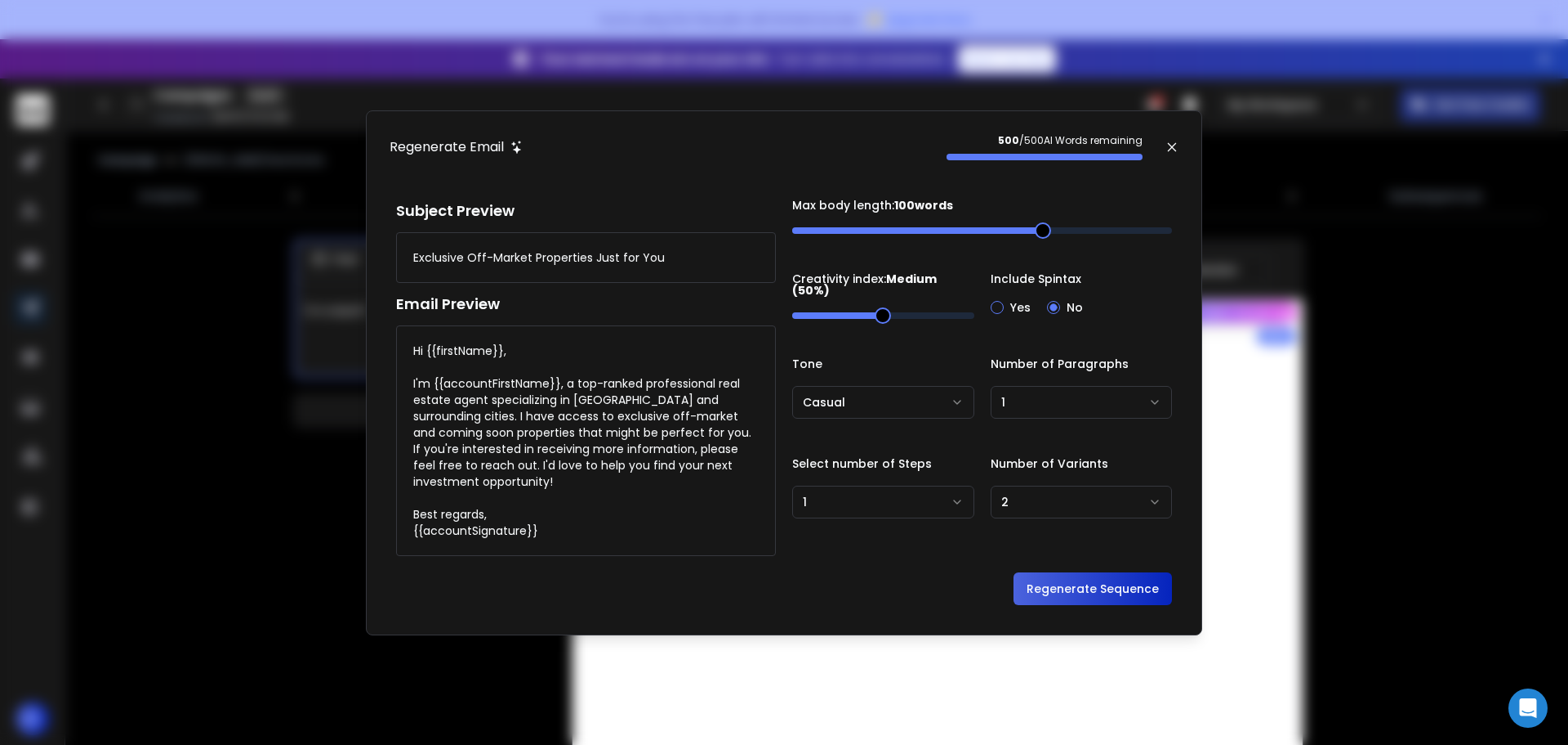
drag, startPoint x: 1086, startPoint y: 579, endPoint x: 961, endPoint y: 569, distance: 125.4
click at [1083, 578] on button "Regenerate Sequence" at bounding box center [1093, 588] width 159 height 33
click at [1093, 582] on button "Regenerate Sequence" at bounding box center [1093, 588] width 159 height 33
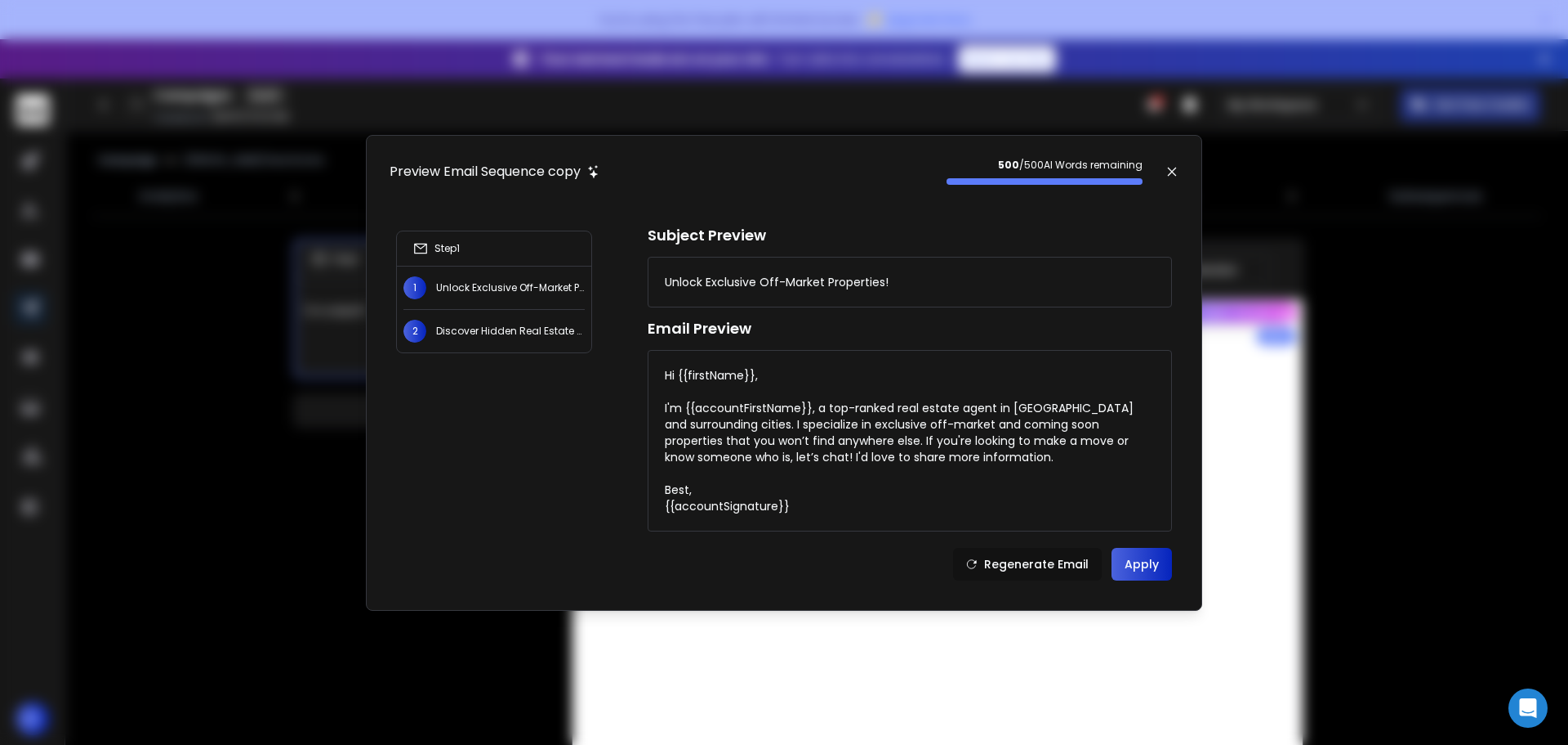
click at [1140, 560] on button "Apply" at bounding box center [1142, 563] width 61 height 33
type input "**********"
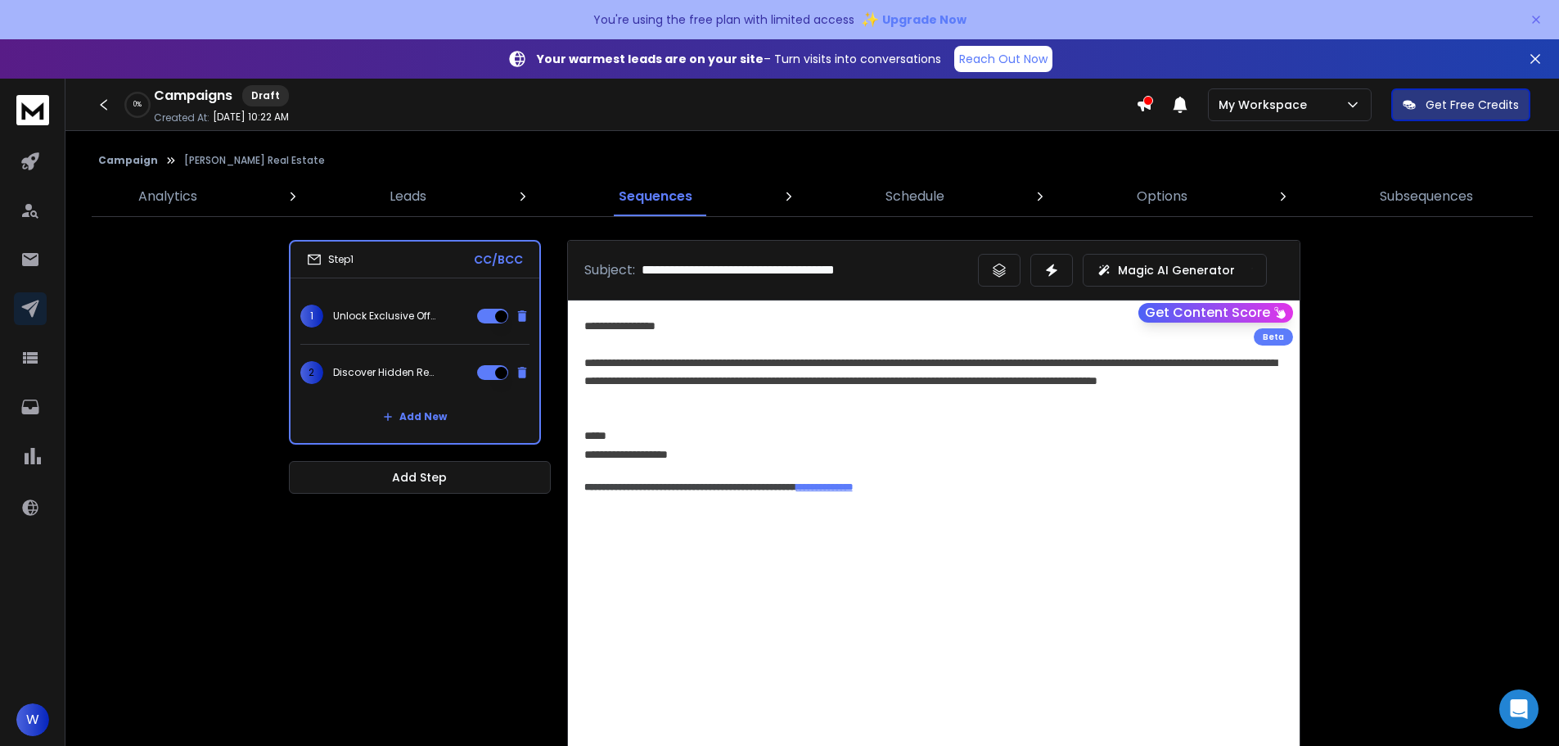
scroll to position [76, 0]
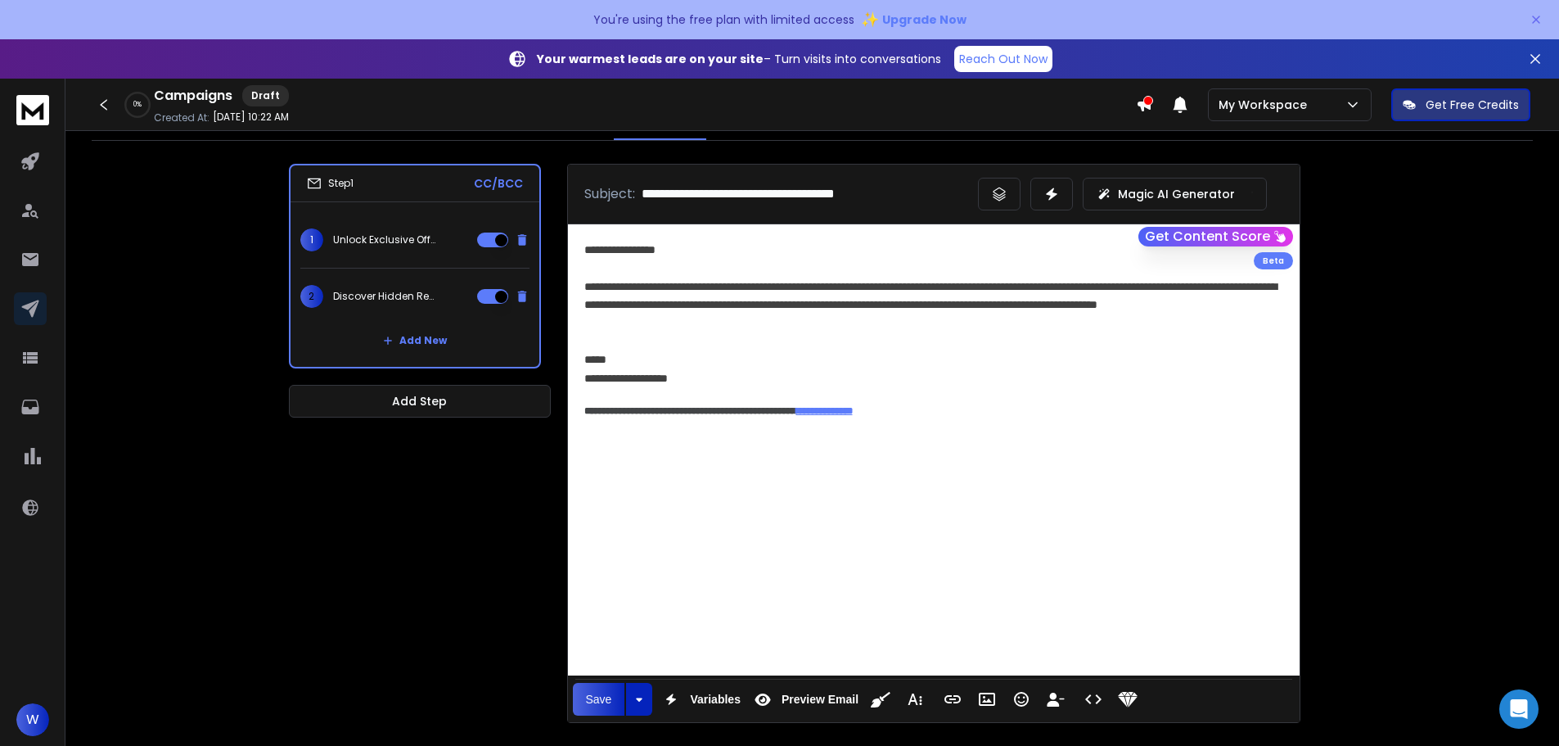
click at [1211, 237] on button "Get Content Score" at bounding box center [1216, 237] width 155 height 20
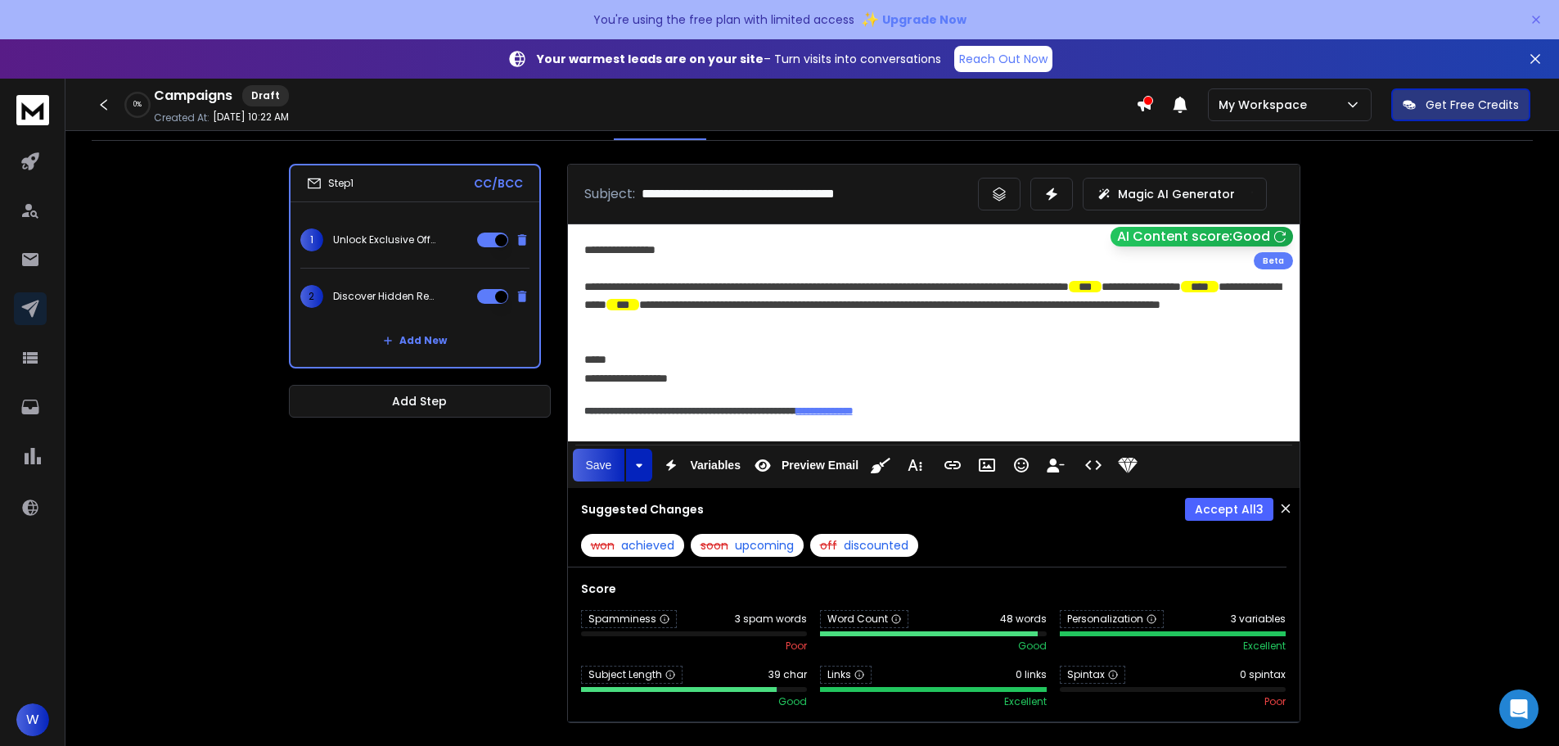
click at [751, 544] on span "upcoming" at bounding box center [764, 545] width 59 height 16
click at [1229, 510] on button "Accept All 2" at bounding box center [1229, 509] width 88 height 23
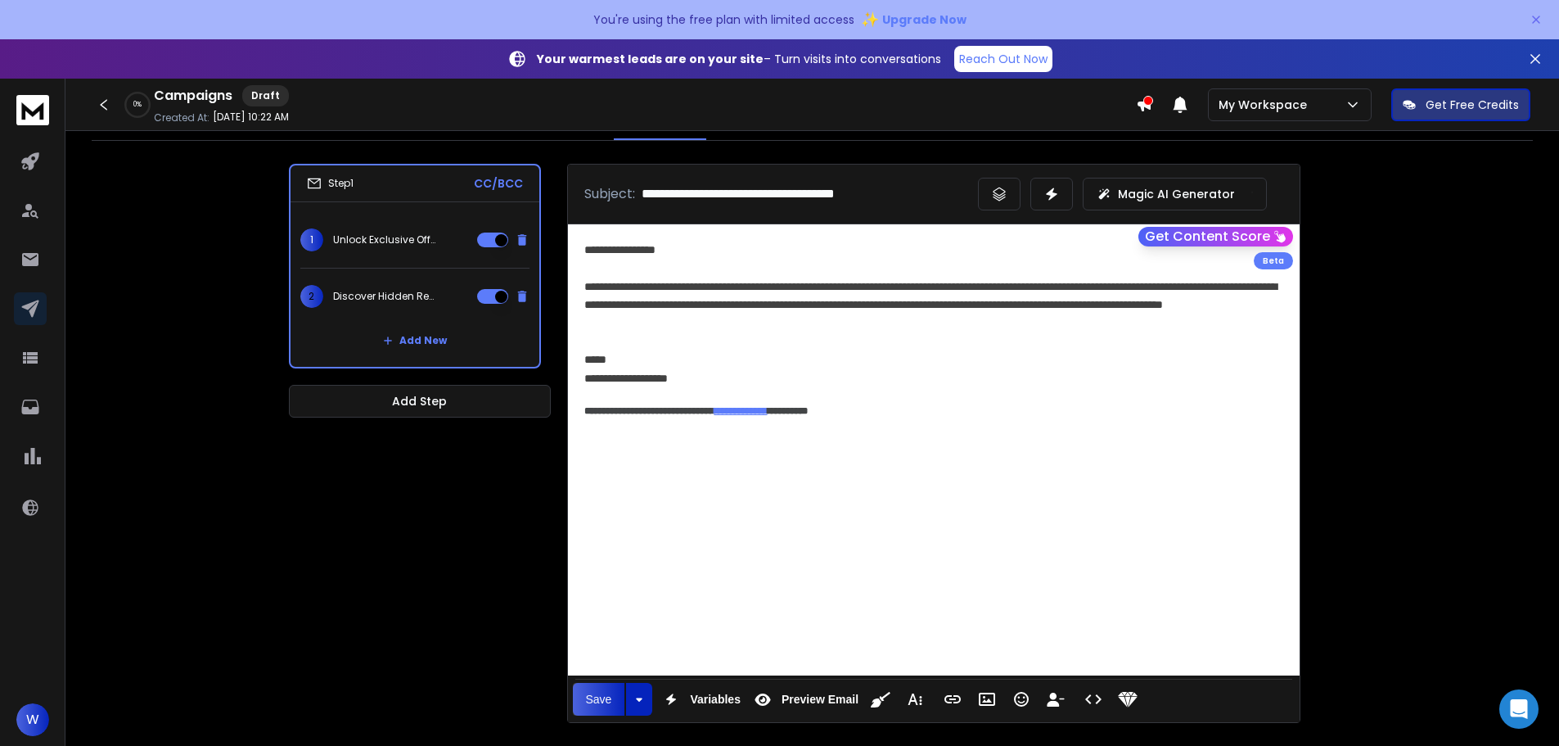
scroll to position [11, 0]
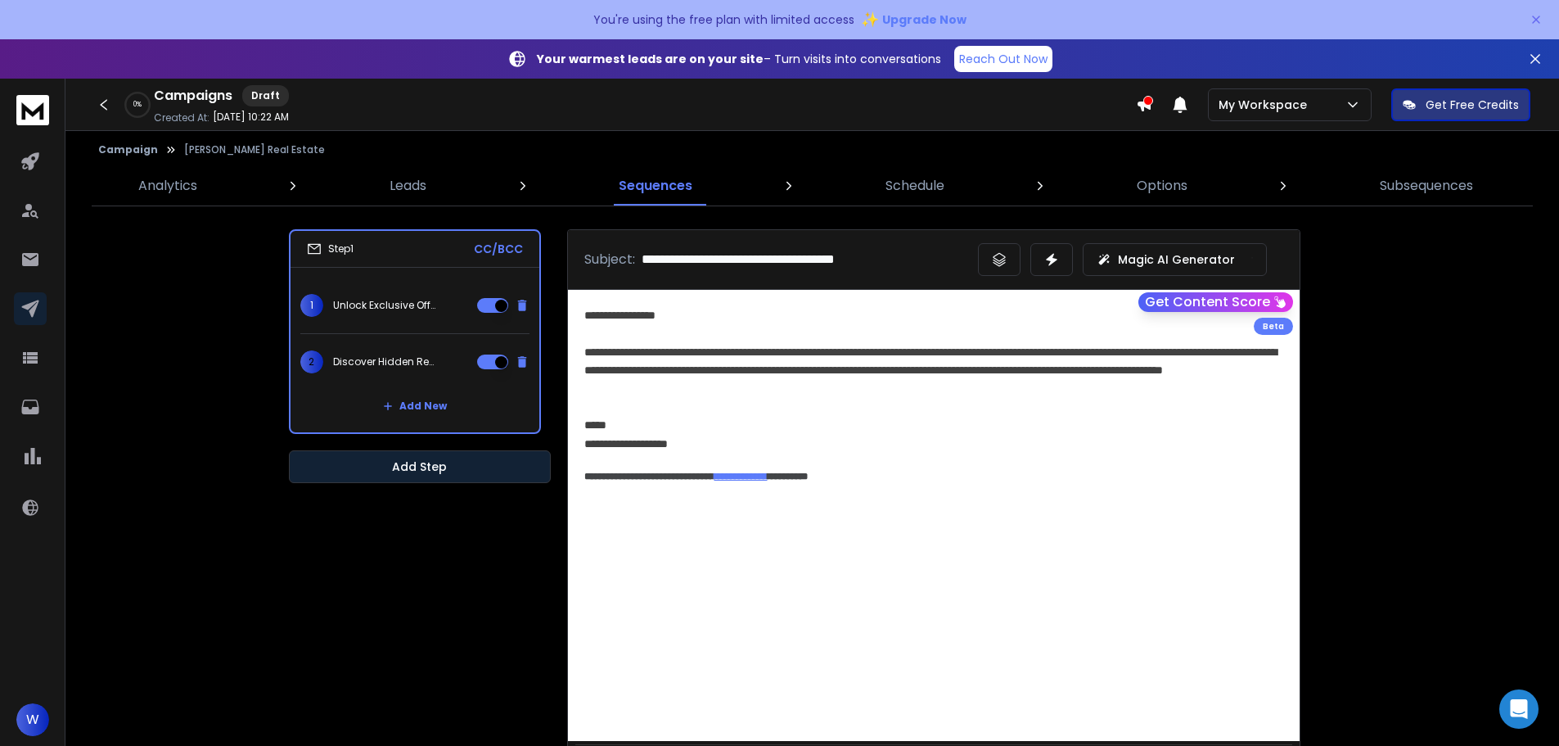
click at [417, 462] on button "Add Step" at bounding box center [420, 466] width 262 height 33
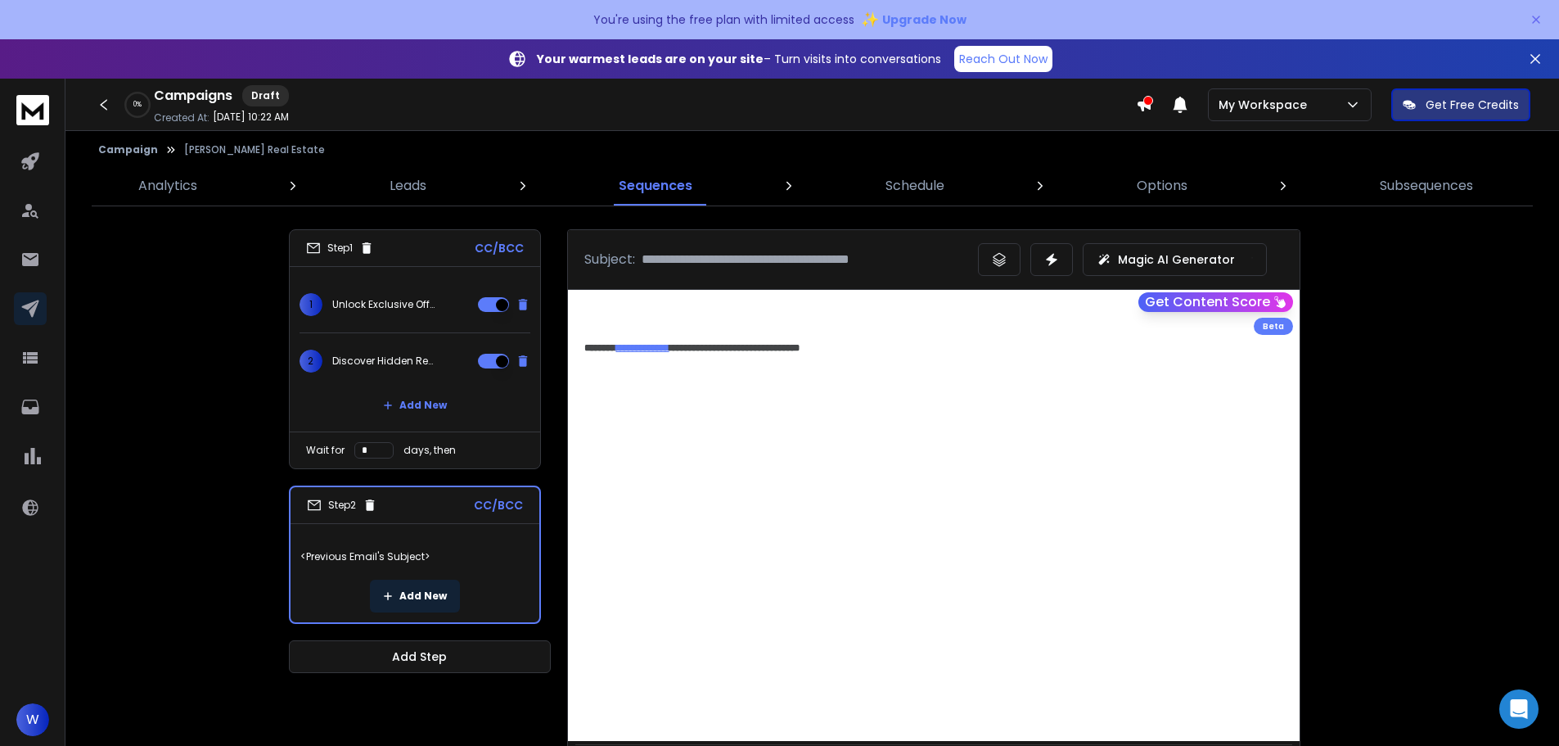
click at [422, 593] on button "Add New" at bounding box center [415, 595] width 90 height 33
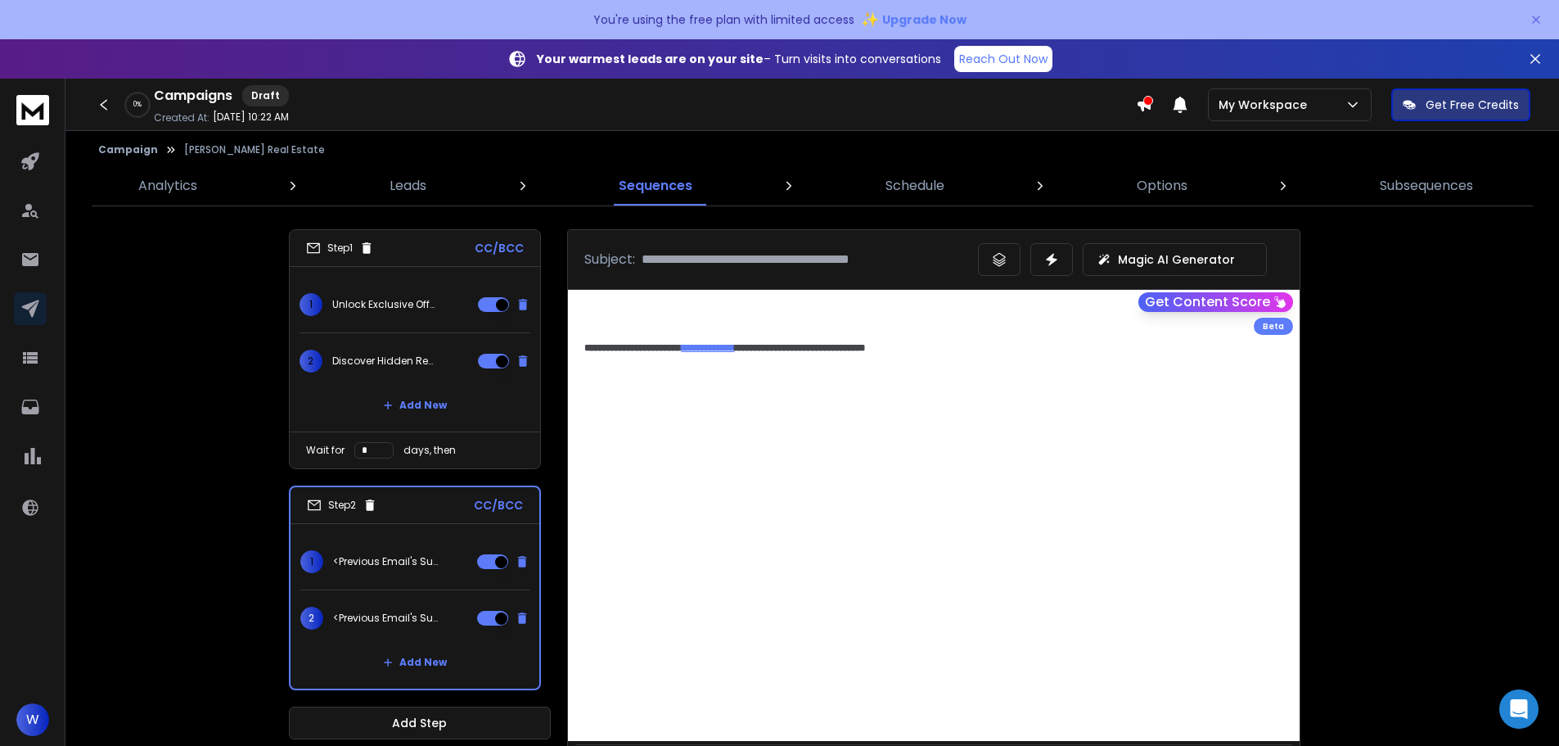
click at [417, 560] on p "<Previous Email's Subject>" at bounding box center [385, 561] width 105 height 13
click at [1152, 259] on p "Magic AI Generator" at bounding box center [1176, 259] width 117 height 16
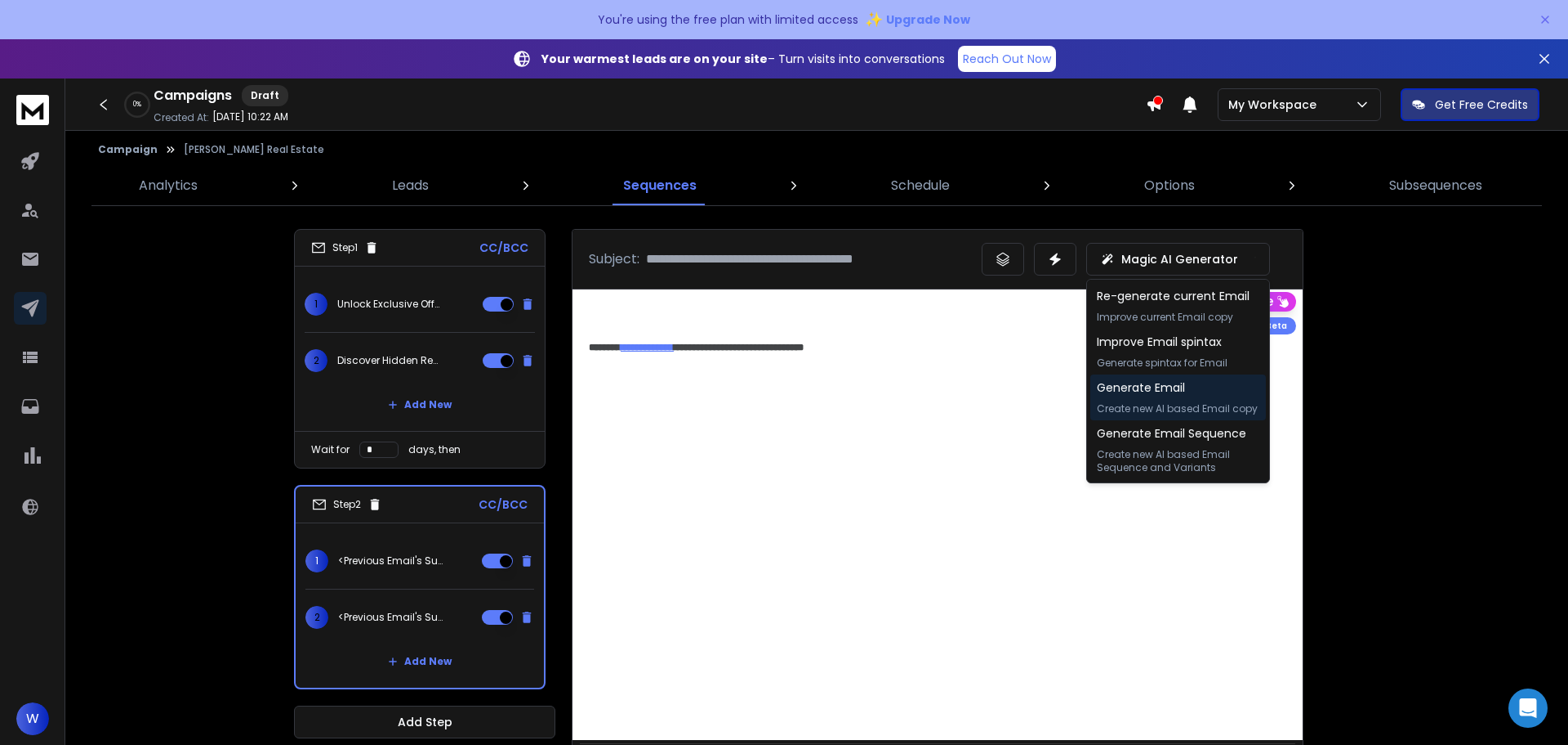
click at [1136, 395] on div "Generate Email Create new AI based Email copy" at bounding box center [1177, 397] width 161 height 36
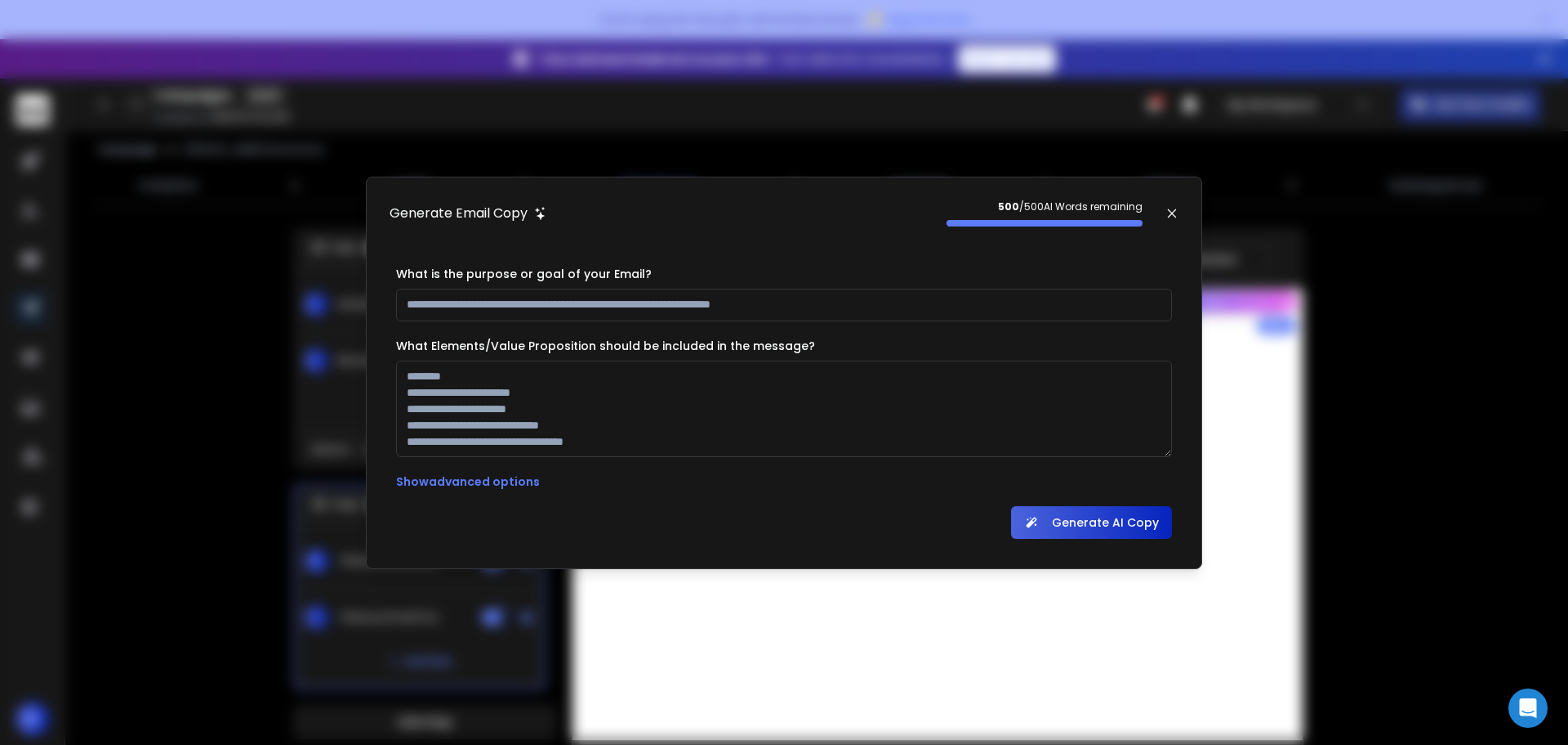
click at [497, 303] on input at bounding box center [784, 305] width 777 height 33
type input "**********"
click at [508, 388] on textarea at bounding box center [784, 408] width 777 height 97
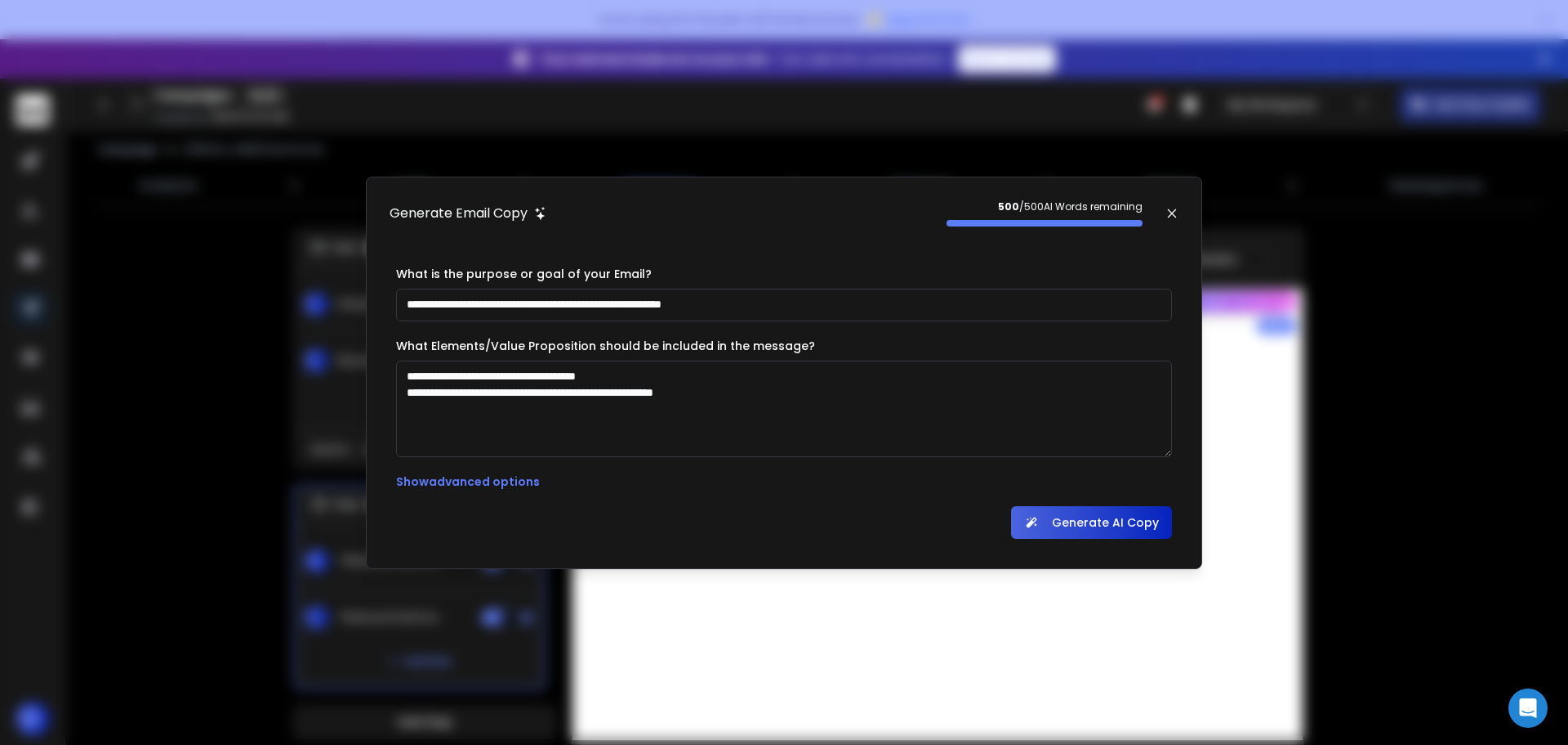
type textarea "**********"
click at [1109, 516] on button "Generate AI Copy" at bounding box center [1091, 522] width 161 height 33
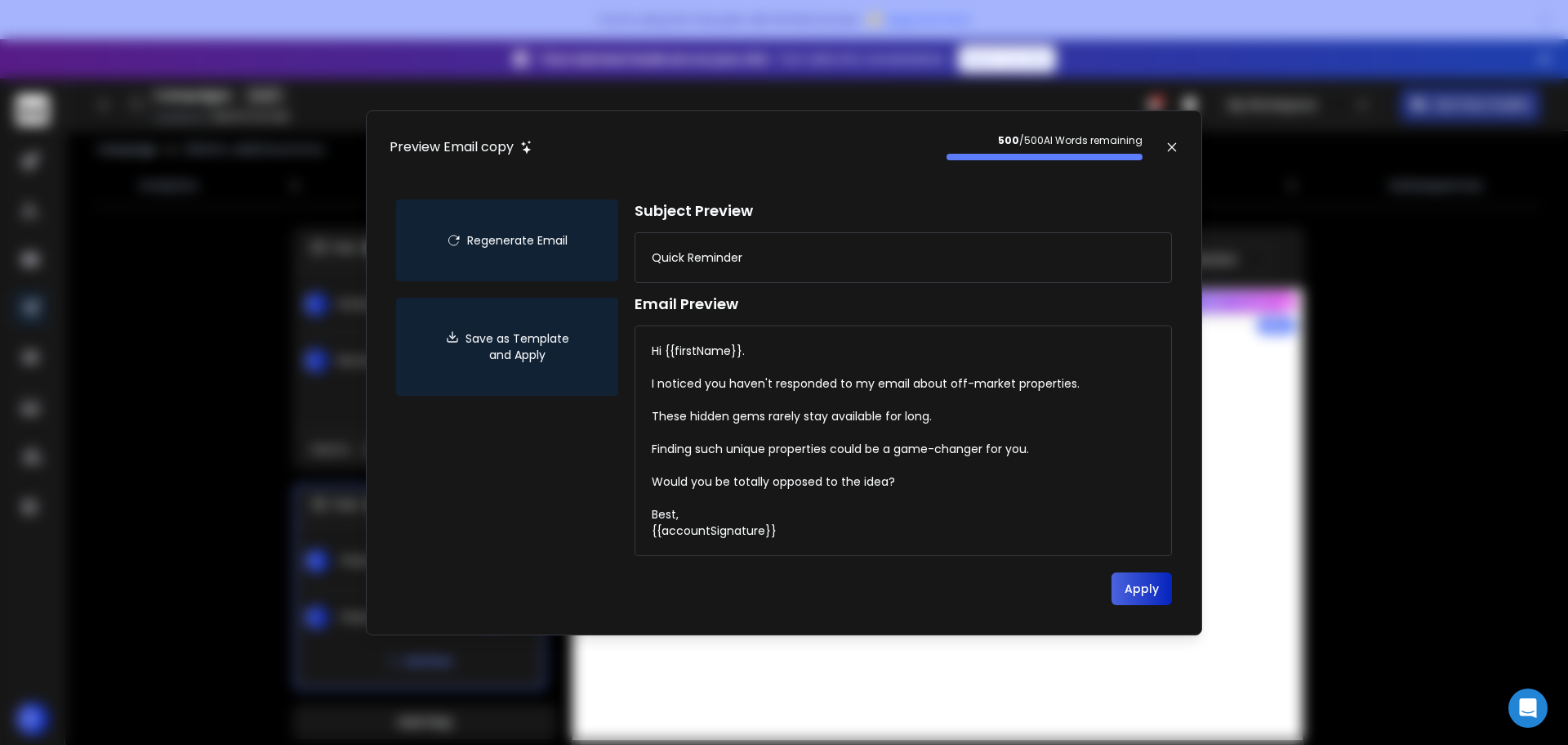
click at [1141, 584] on button "Apply" at bounding box center [1142, 588] width 61 height 33
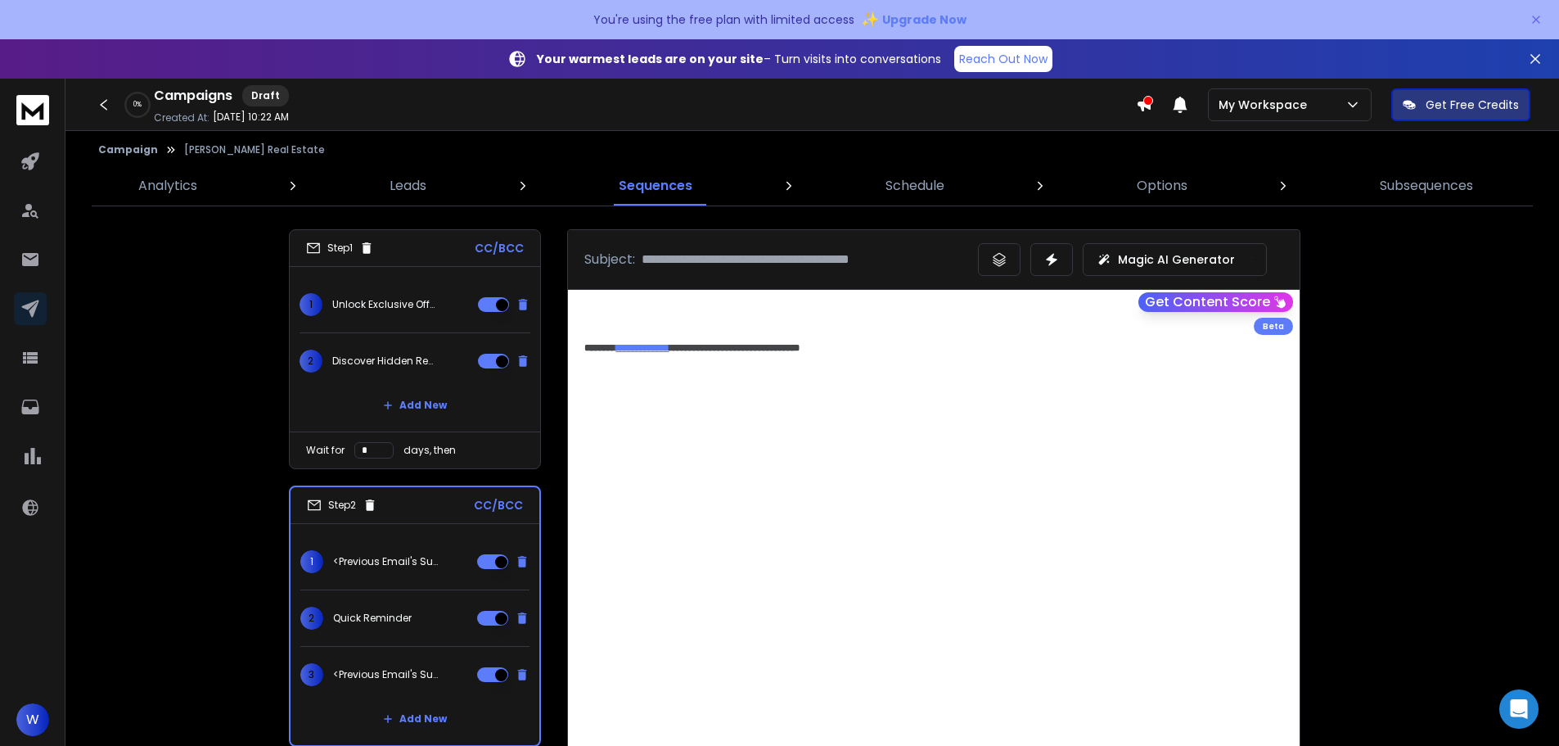
click at [521, 676] on icon at bounding box center [521, 674] width 9 height 11
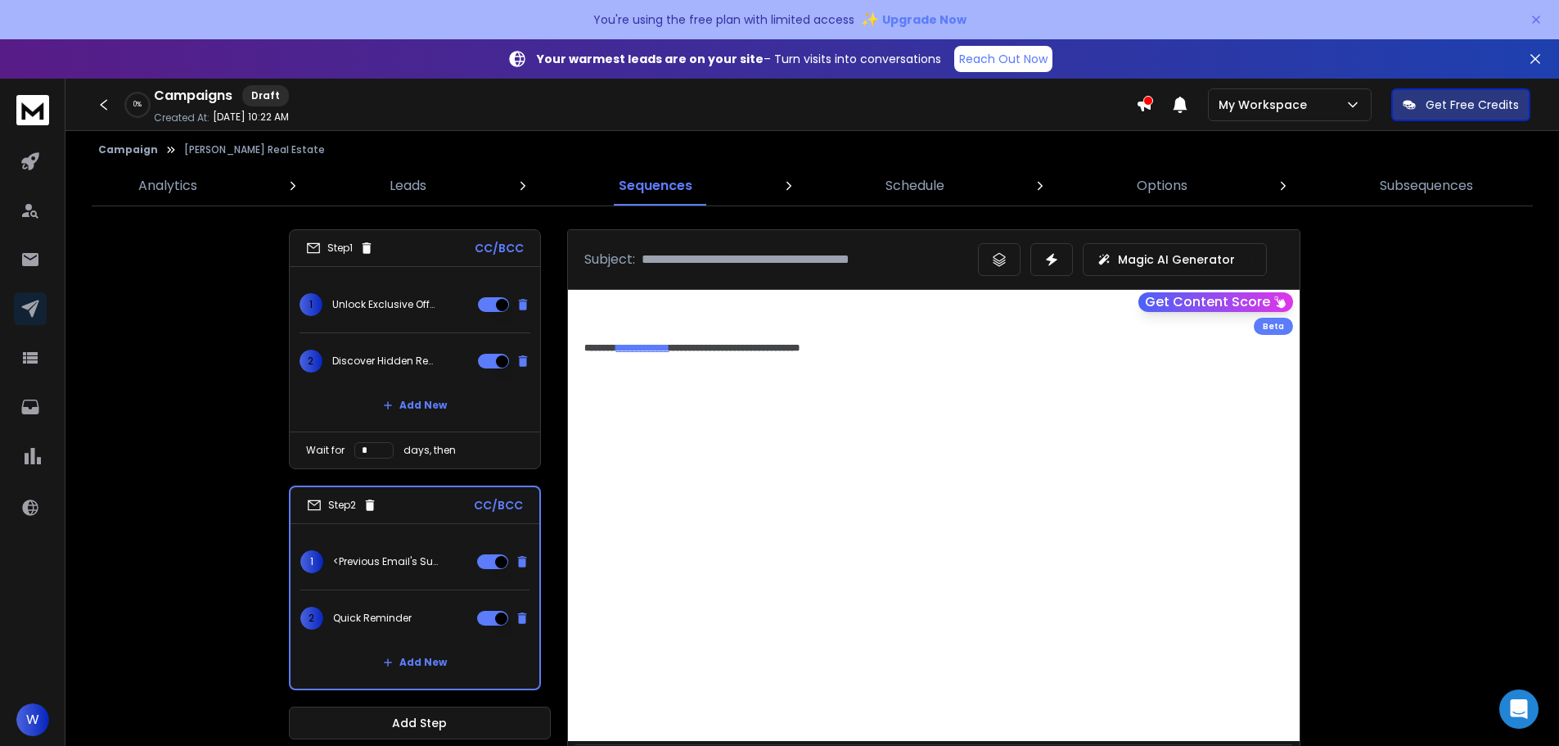
click at [516, 560] on icon at bounding box center [522, 561] width 15 height 15
type input "**********"
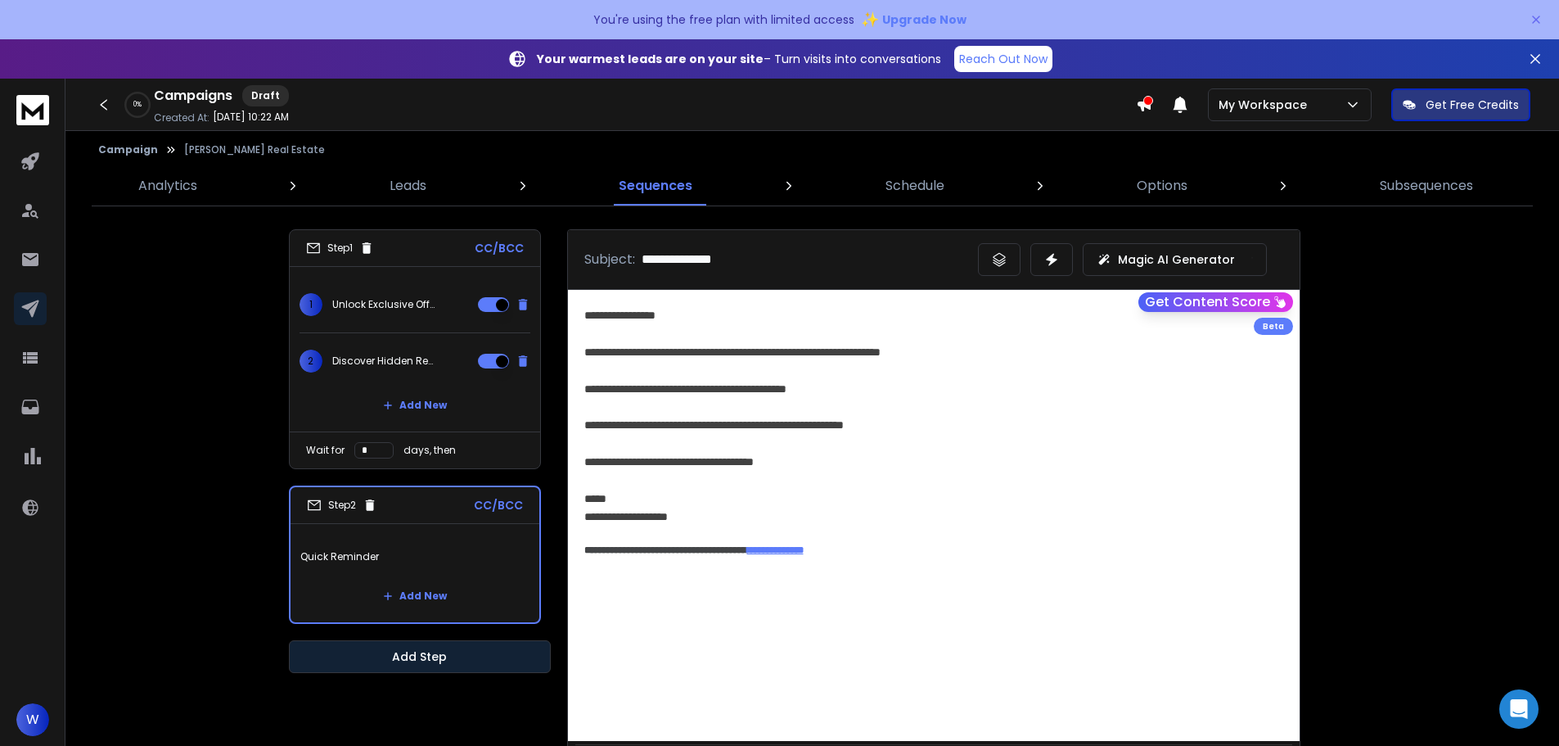
click at [417, 654] on button "Add Step" at bounding box center [420, 656] width 262 height 33
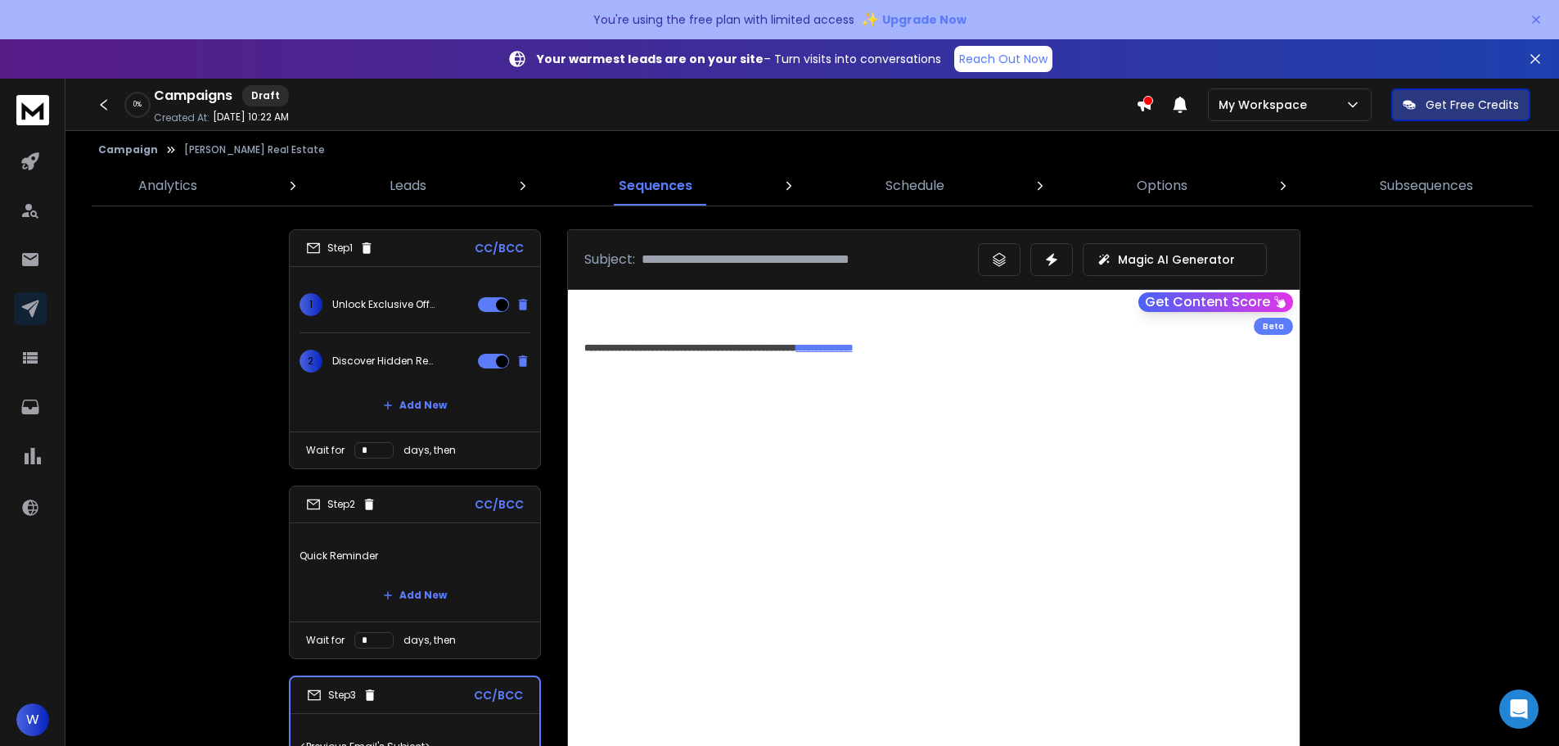
click at [372, 644] on input "*" at bounding box center [373, 640] width 39 height 16
type input "**********"
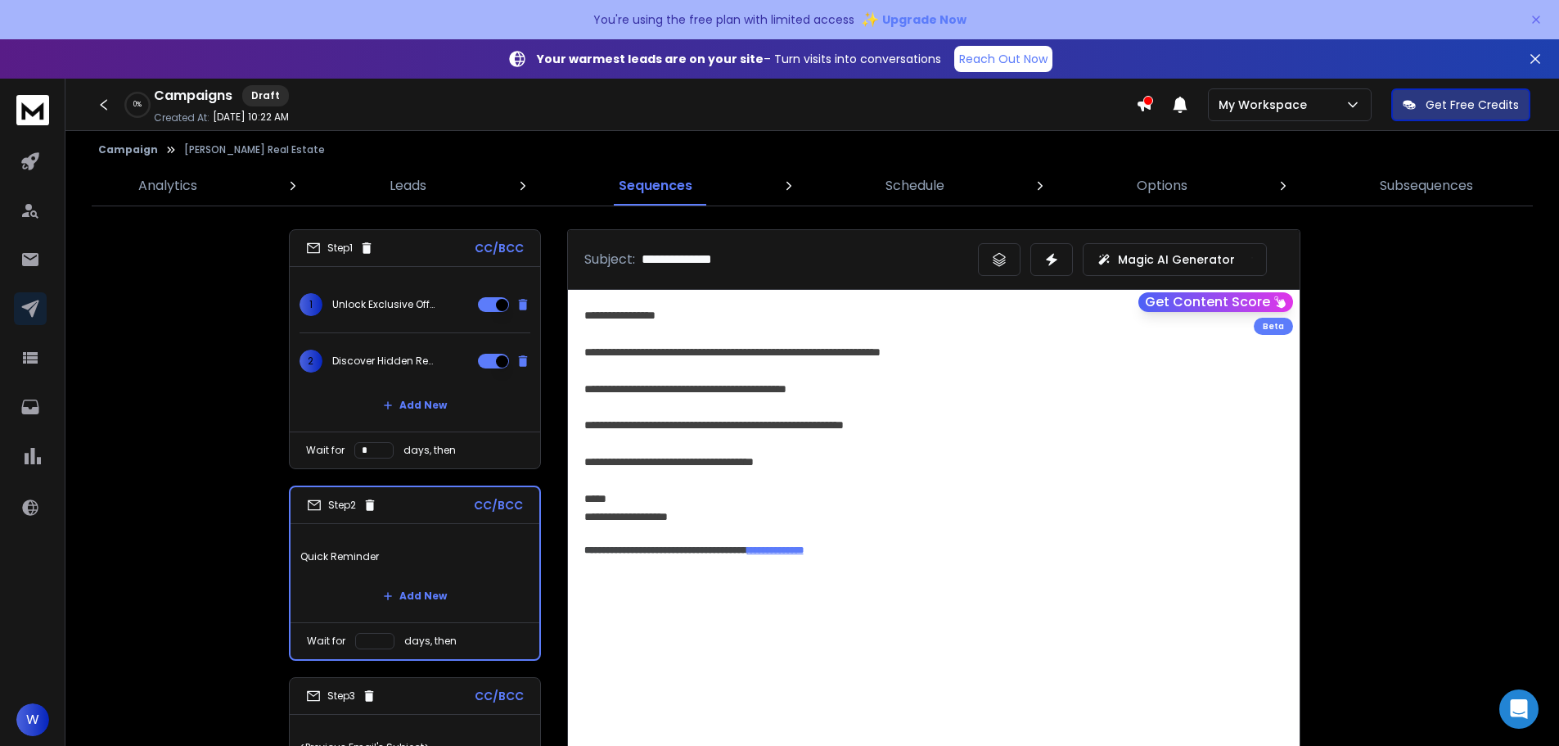
type input "*"
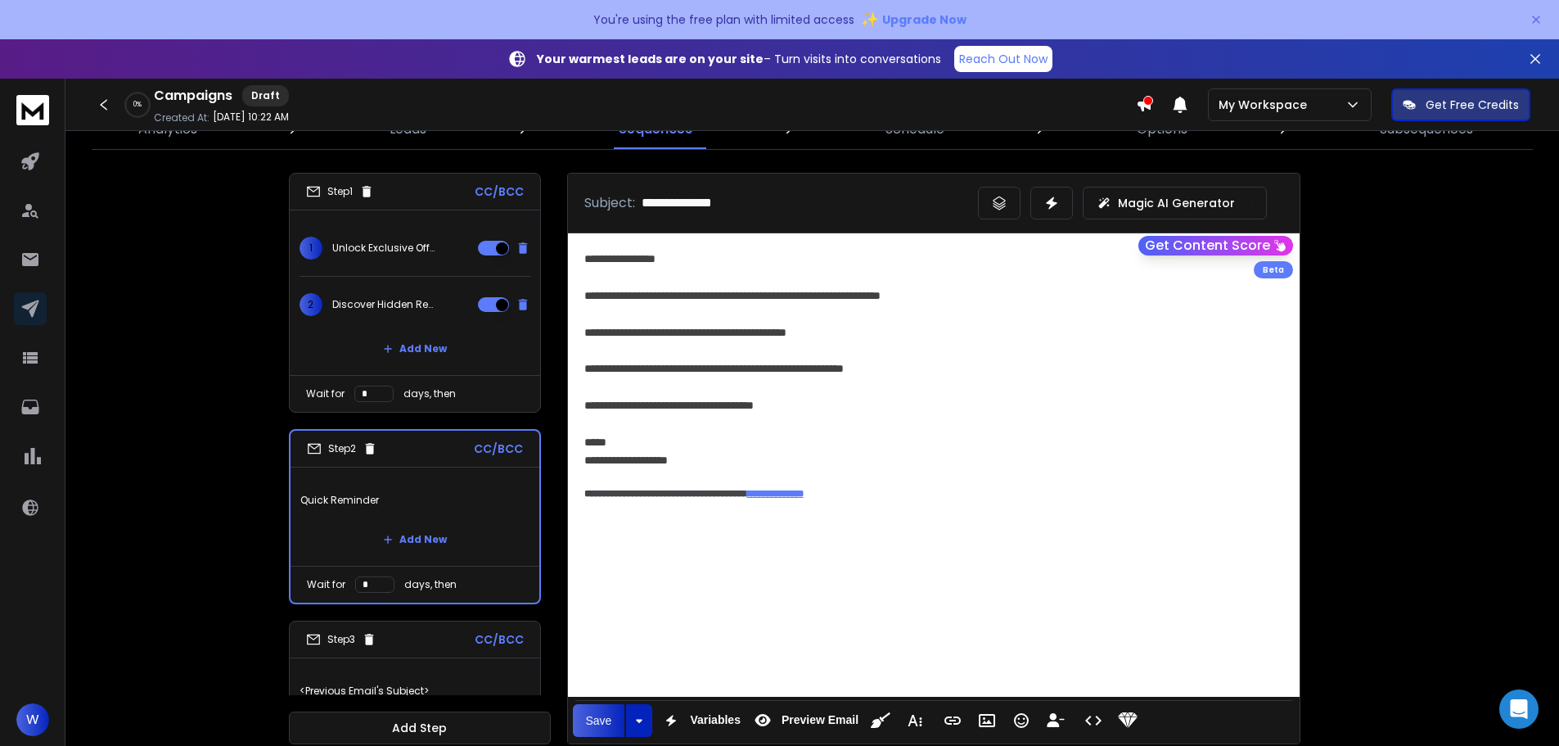
scroll to position [88, 0]
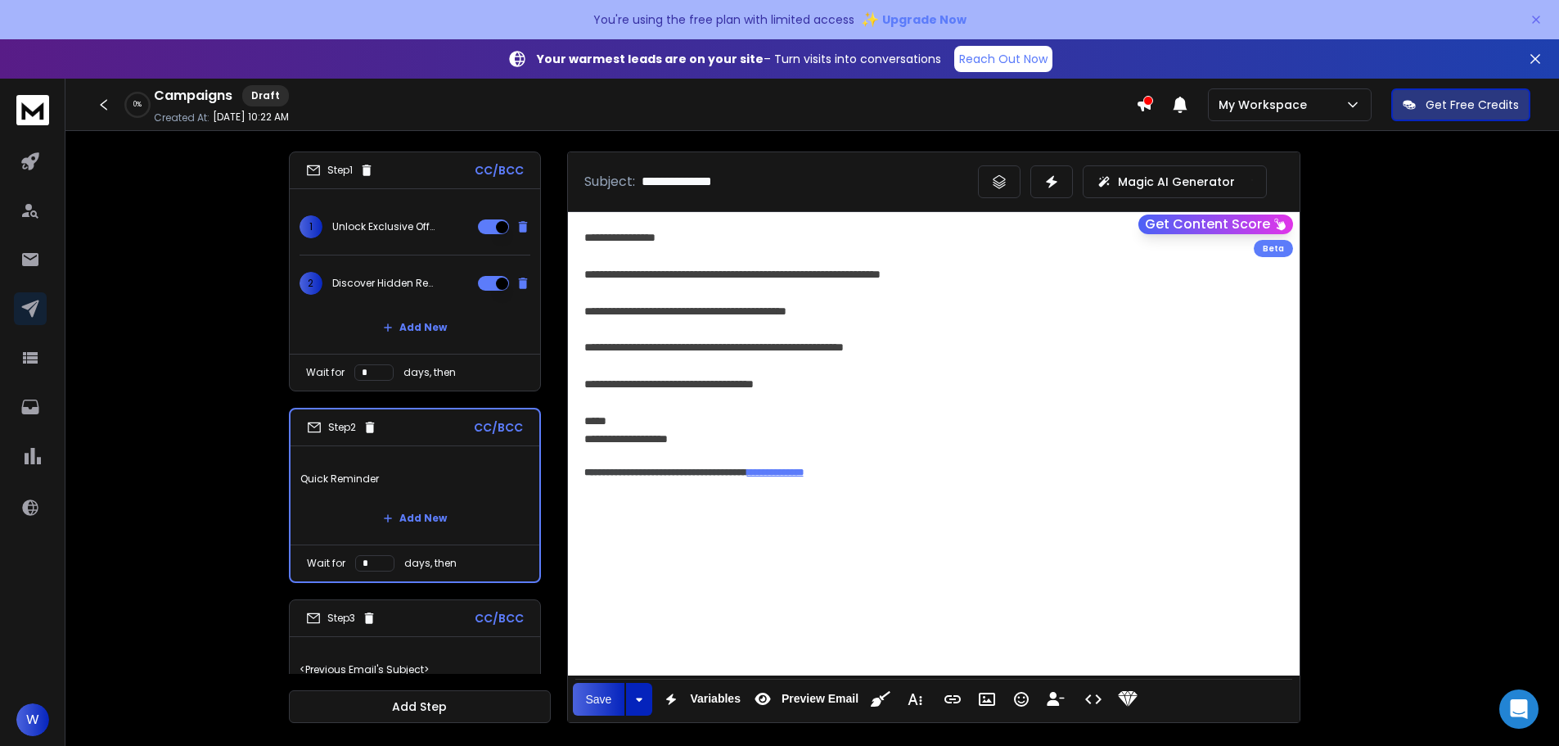
click at [483, 661] on p "<Previous Email's Subject>" at bounding box center [415, 670] width 231 height 46
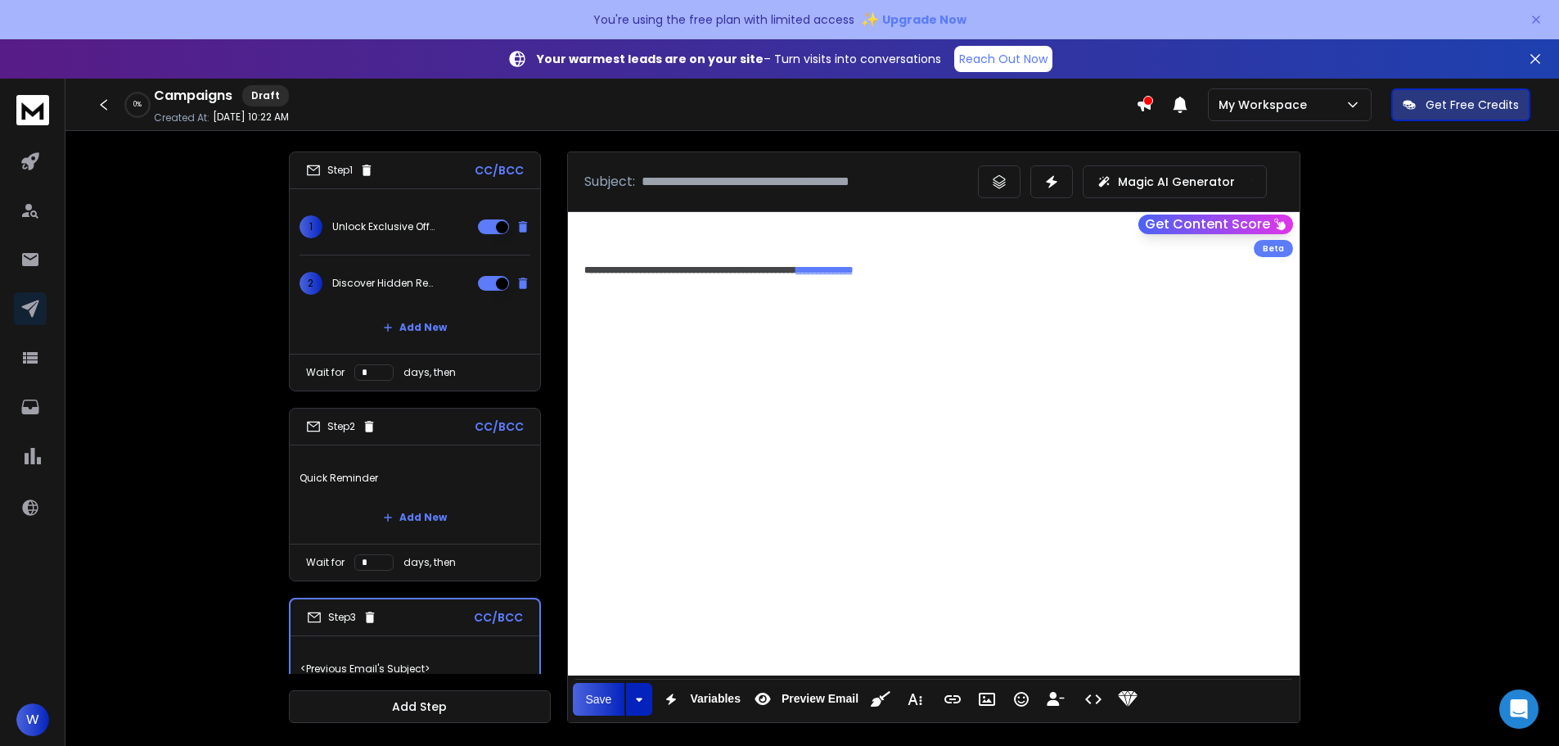
click at [436, 498] on p "Quick Reminder" at bounding box center [415, 478] width 231 height 46
type input "**********"
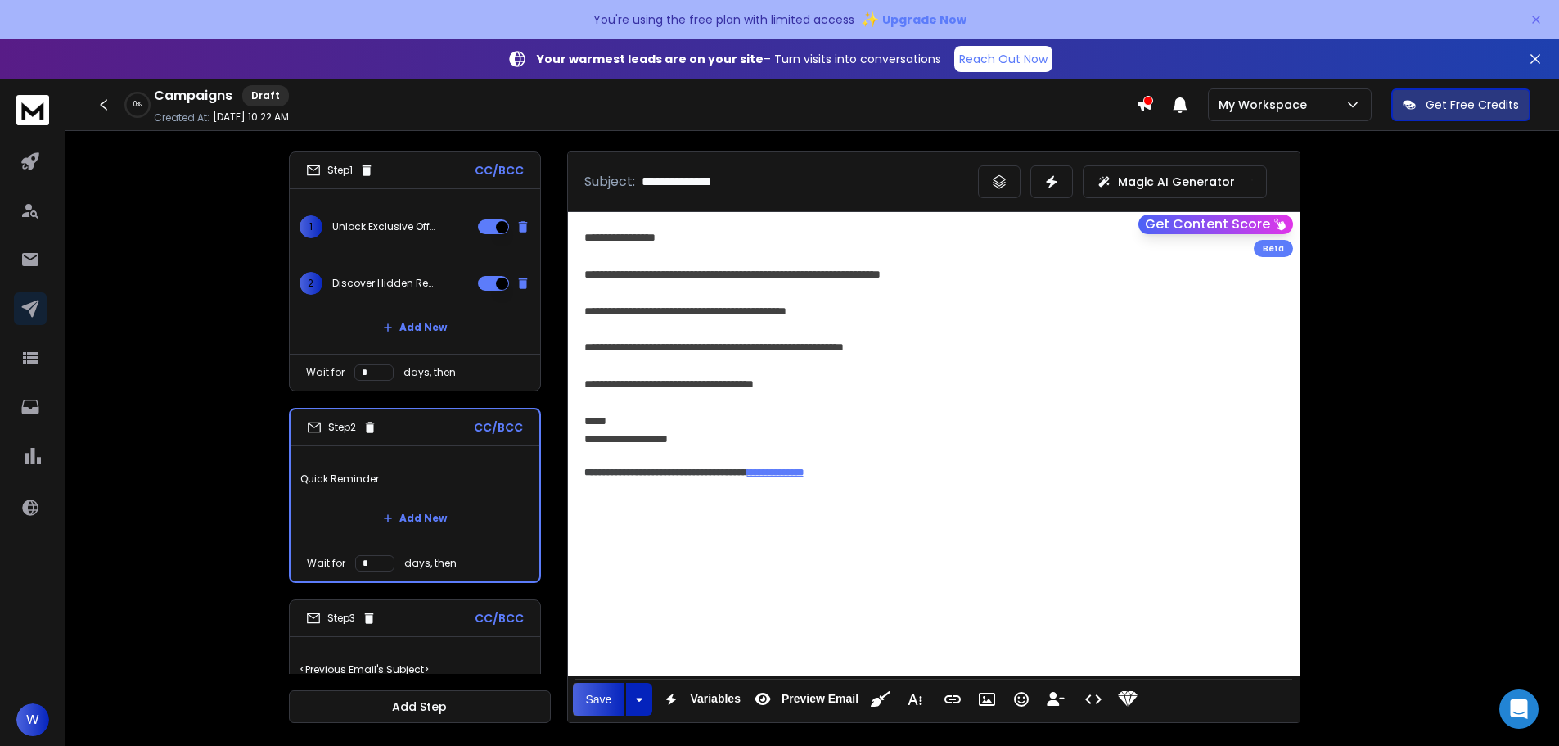
type input "*"
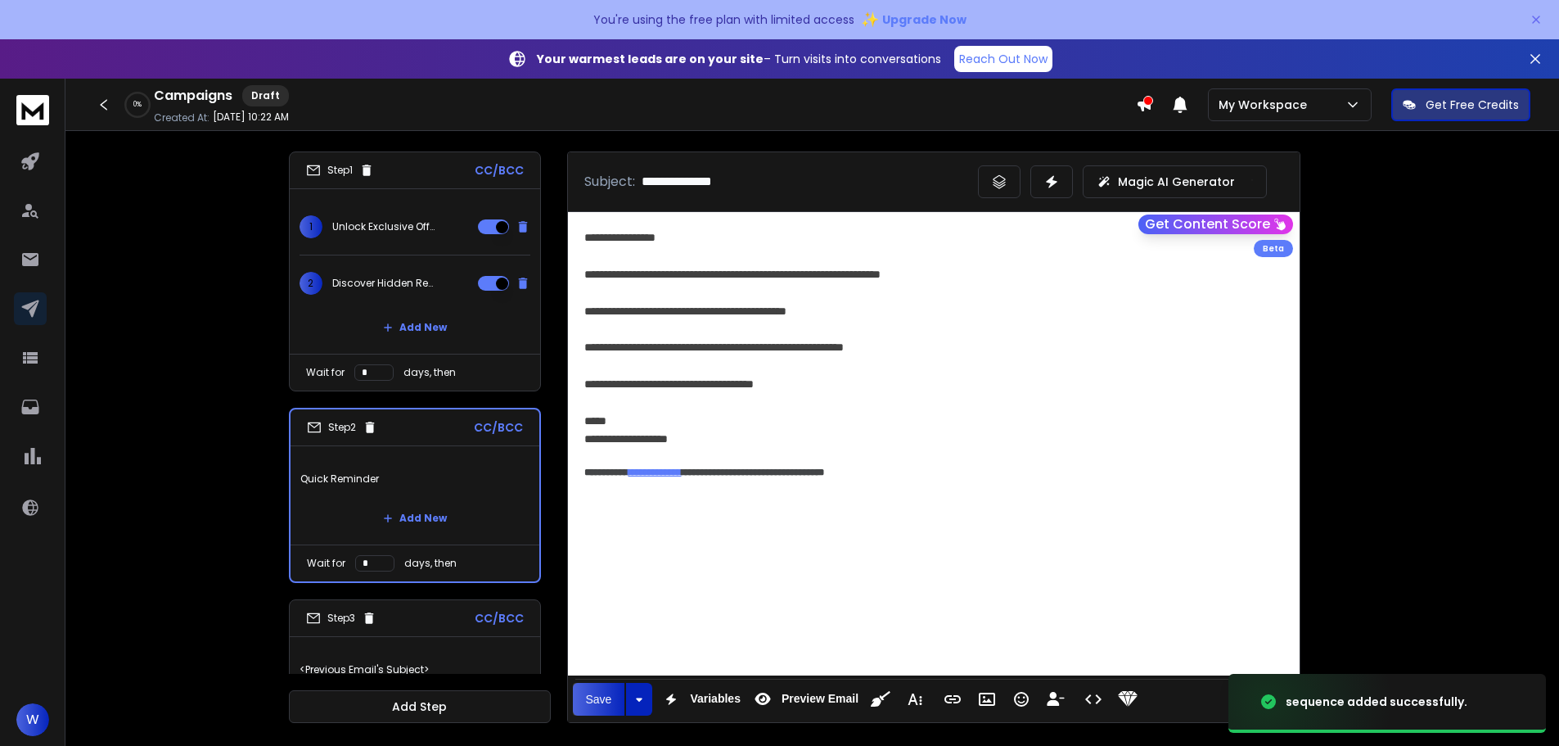
click at [438, 658] on p "<Previous Email's Subject>" at bounding box center [415, 670] width 231 height 46
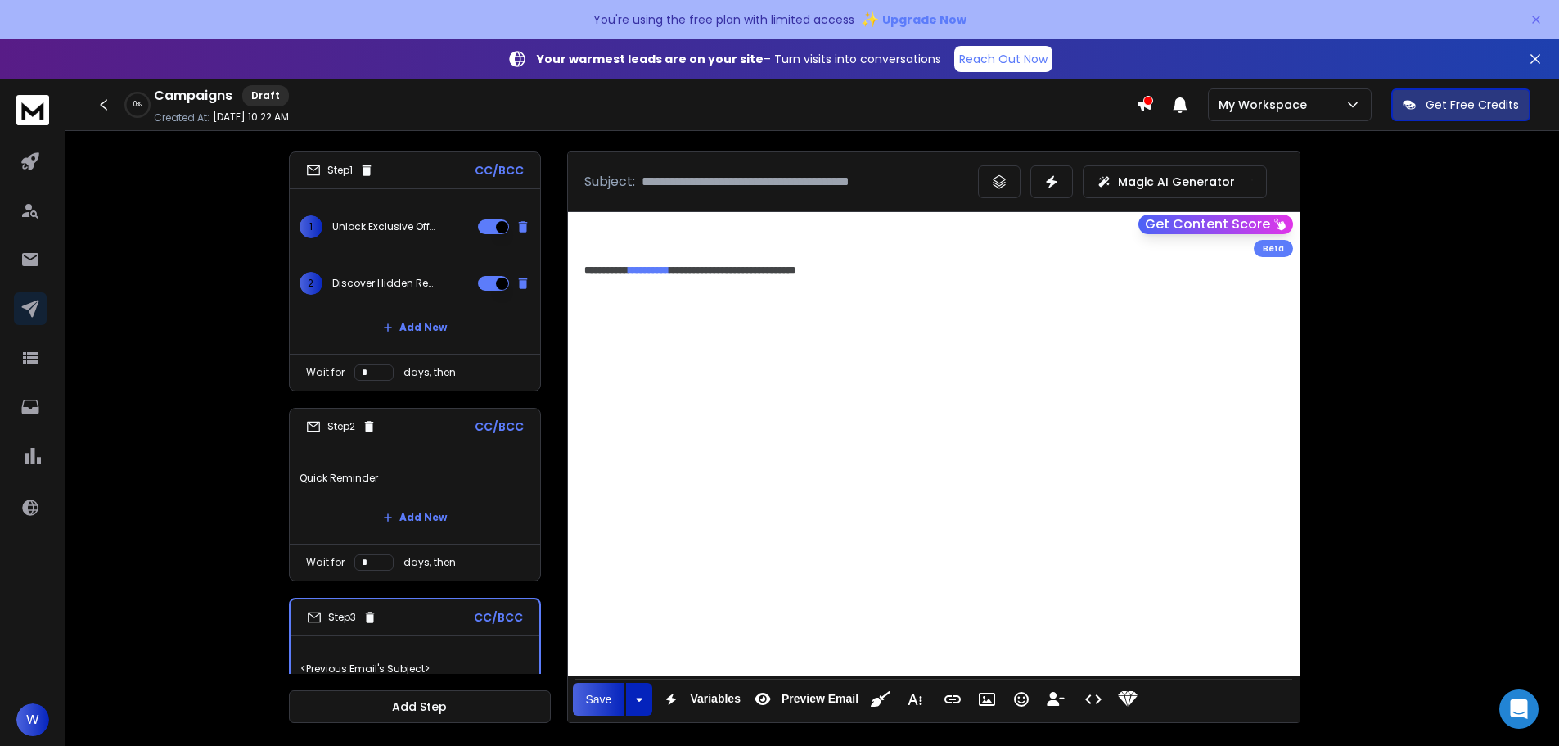
click at [485, 660] on p "<Previous Email's Subject>" at bounding box center [414, 669] width 229 height 46
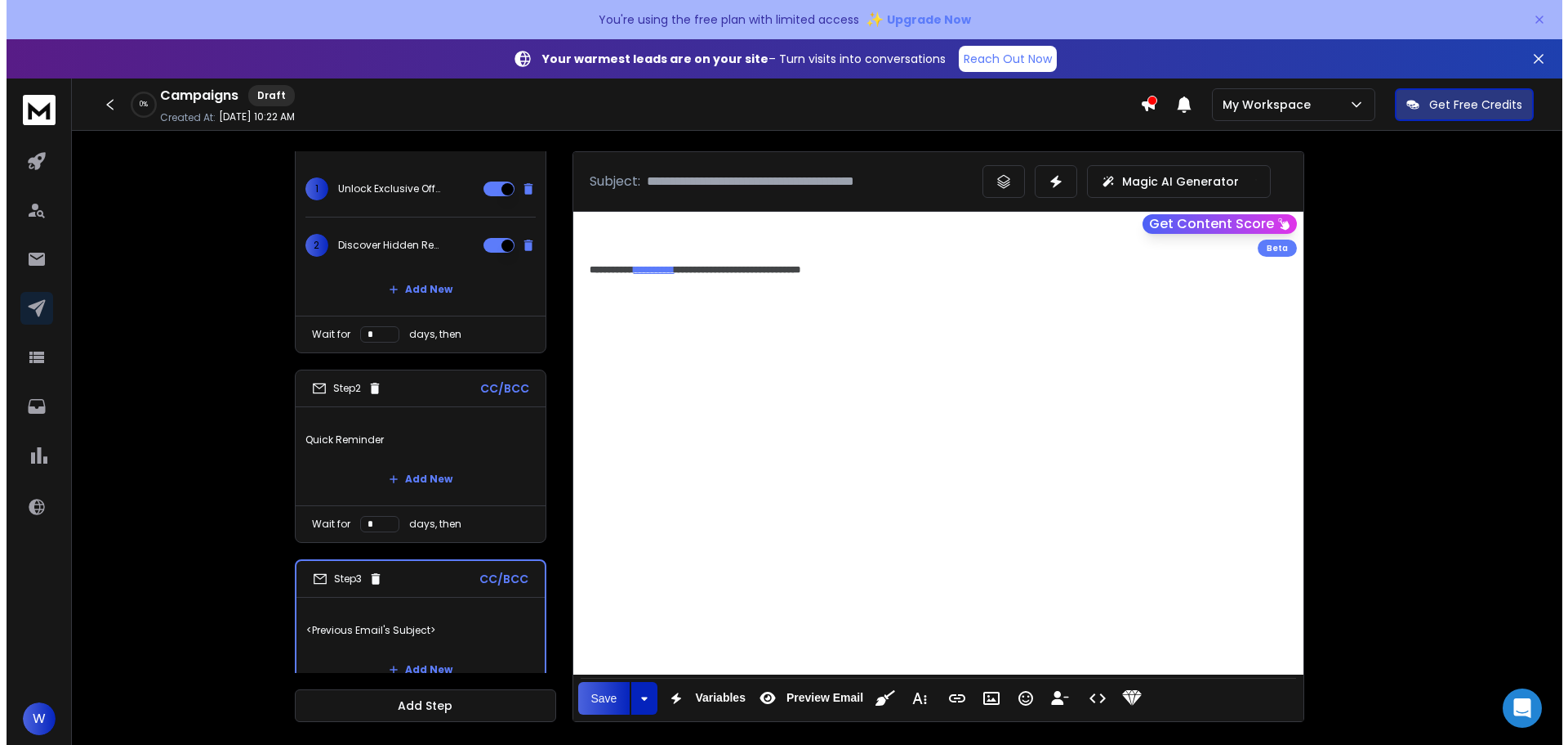
scroll to position [62, 0]
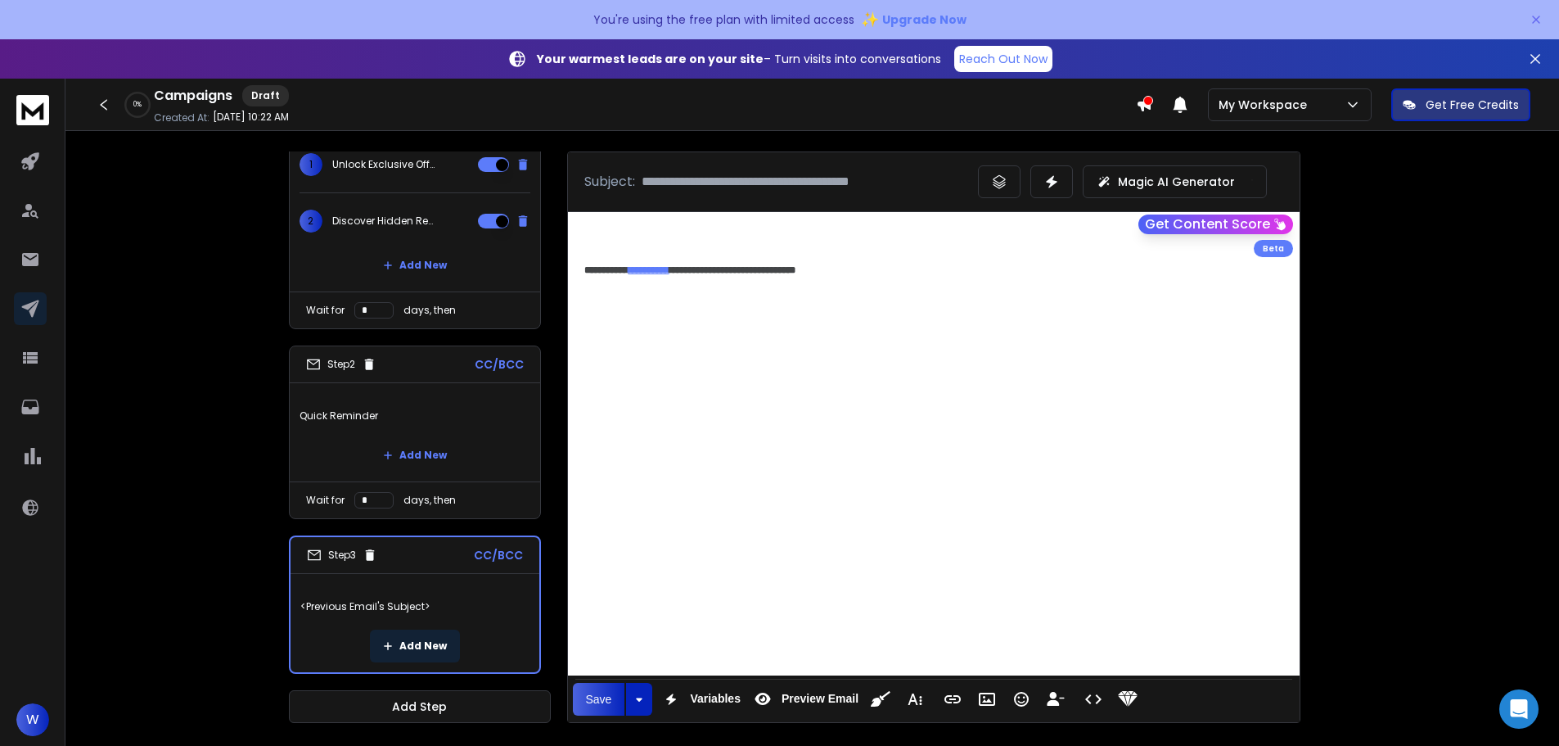
click at [422, 645] on button "Add New" at bounding box center [415, 645] width 90 height 33
click at [517, 610] on icon at bounding box center [521, 611] width 9 height 11
click at [362, 613] on p "<Previous Email's Subject>" at bounding box center [414, 607] width 229 height 46
click at [1173, 180] on p "Magic AI Generator" at bounding box center [1176, 182] width 117 height 16
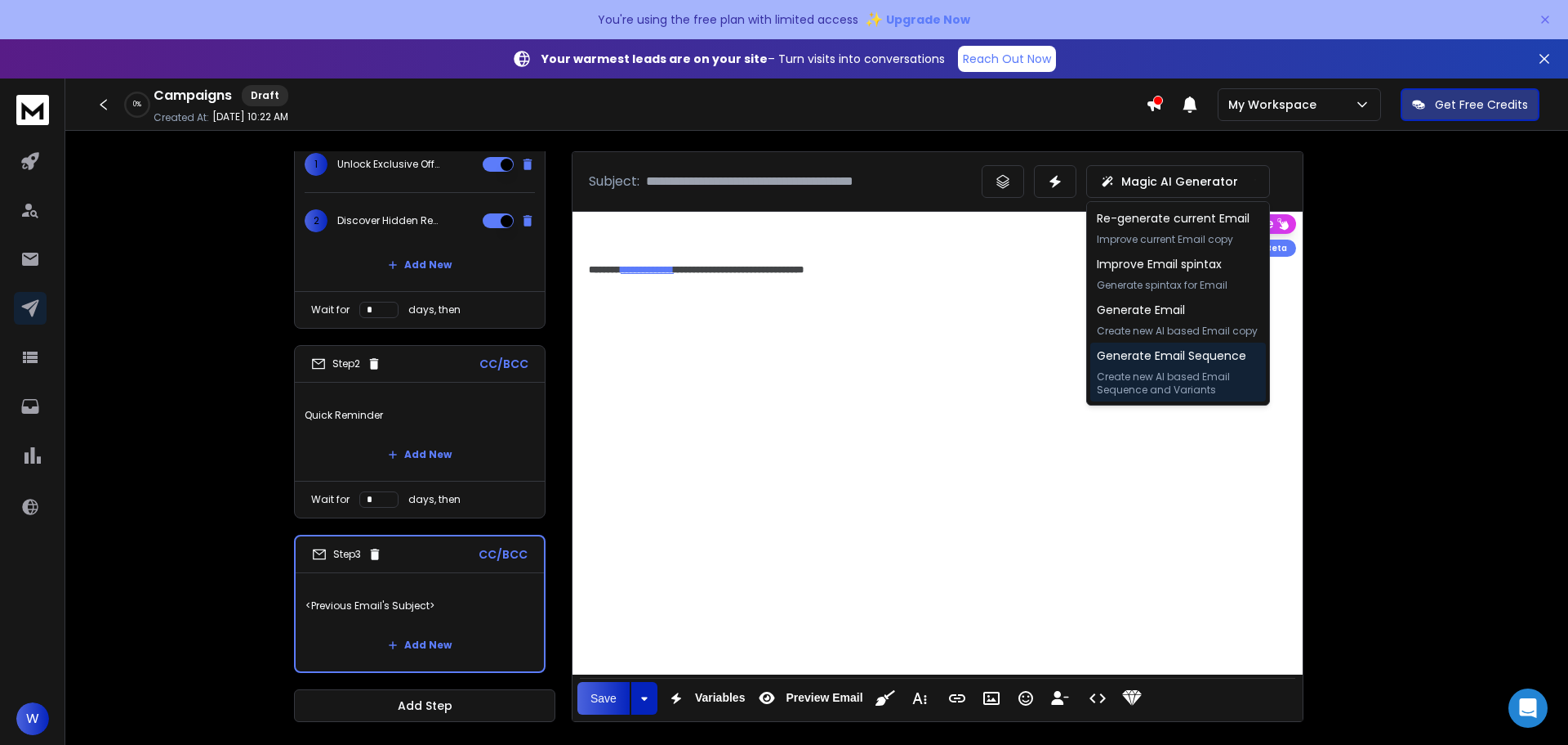
click at [1151, 374] on p "Create new AI based Email Sequence and Variants" at bounding box center [1178, 383] width 163 height 26
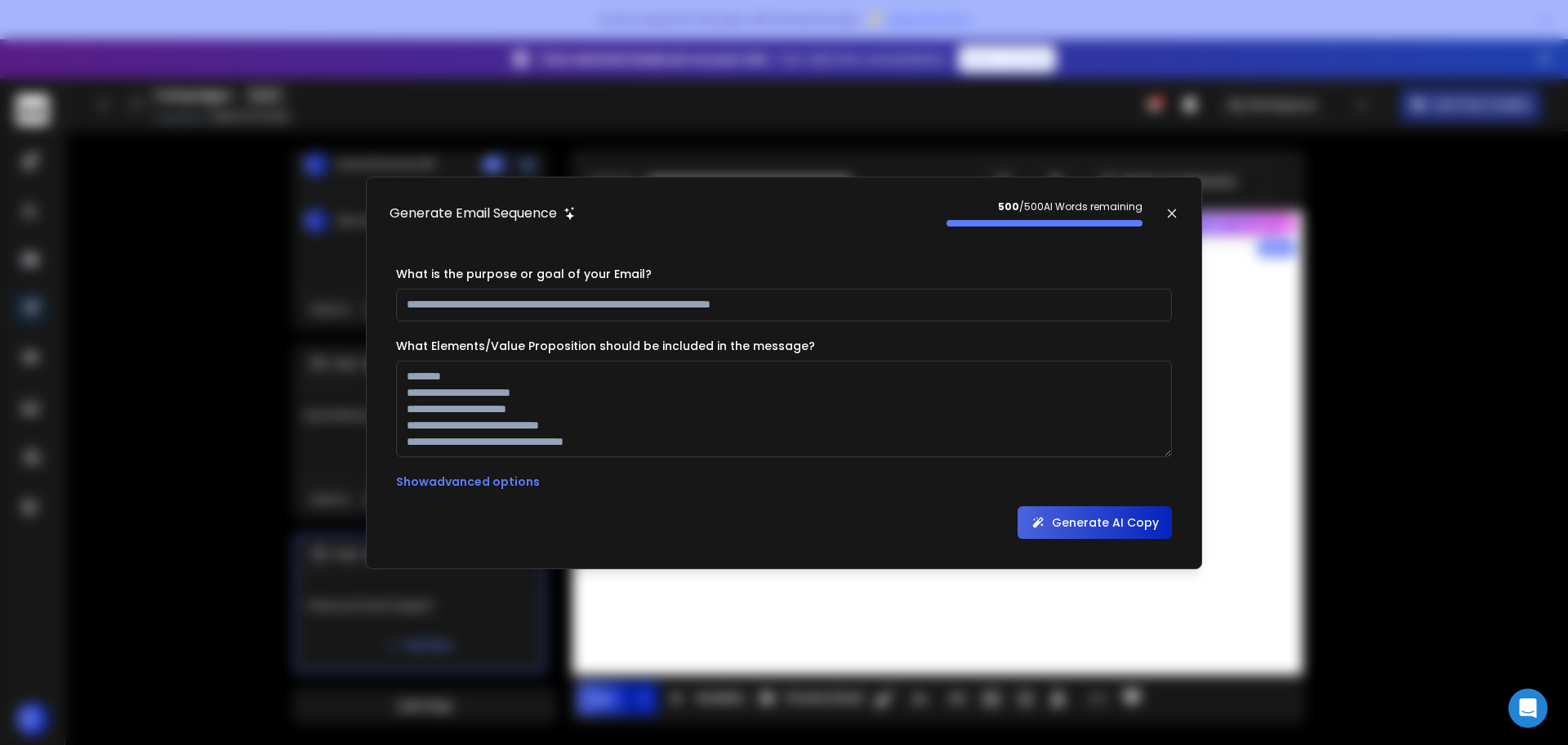
click at [416, 309] on input at bounding box center [784, 305] width 777 height 33
type input "**********"
click at [421, 375] on textarea at bounding box center [784, 408] width 777 height 97
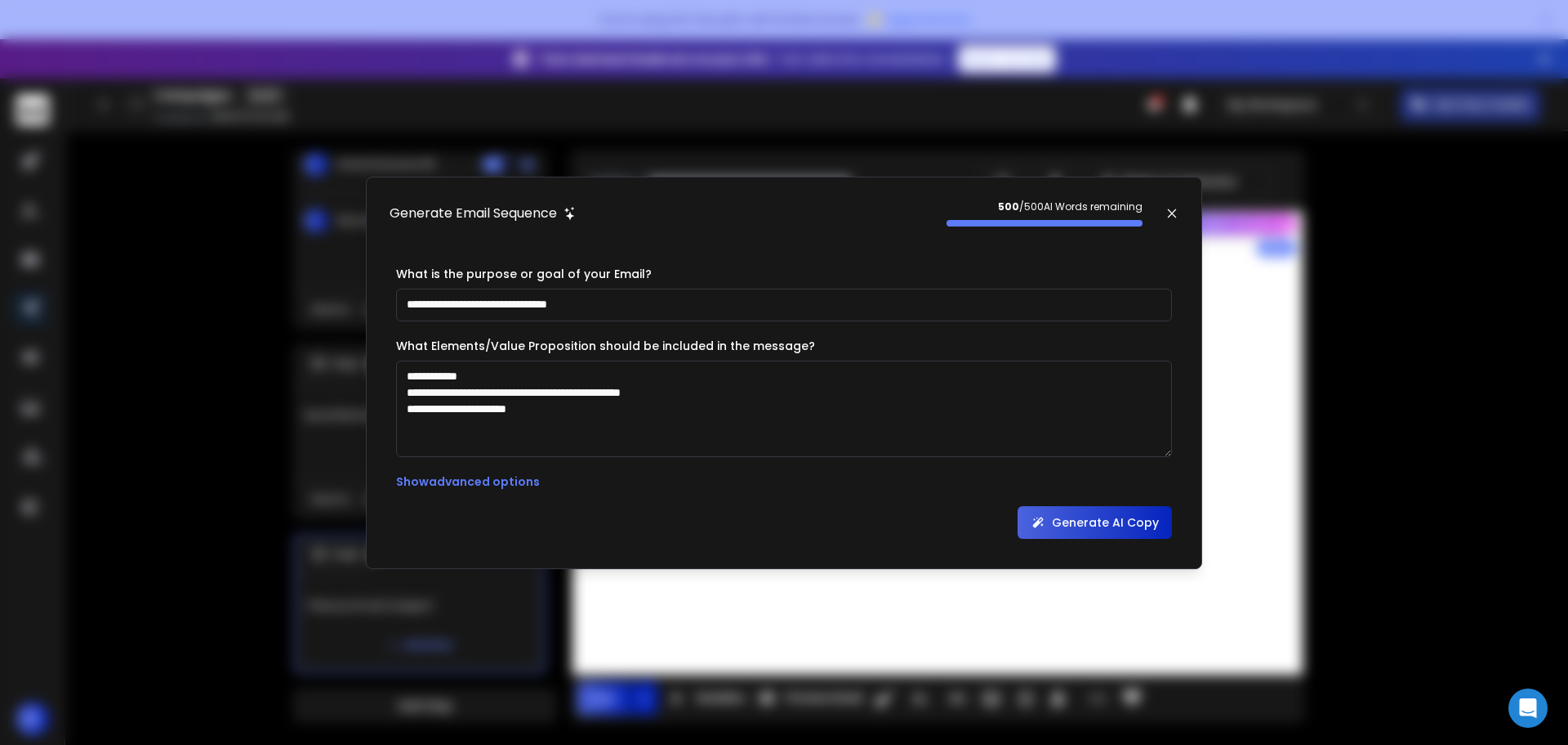
type textarea "**********"
click at [1112, 521] on button "Generate AI Copy" at bounding box center [1095, 522] width 155 height 33
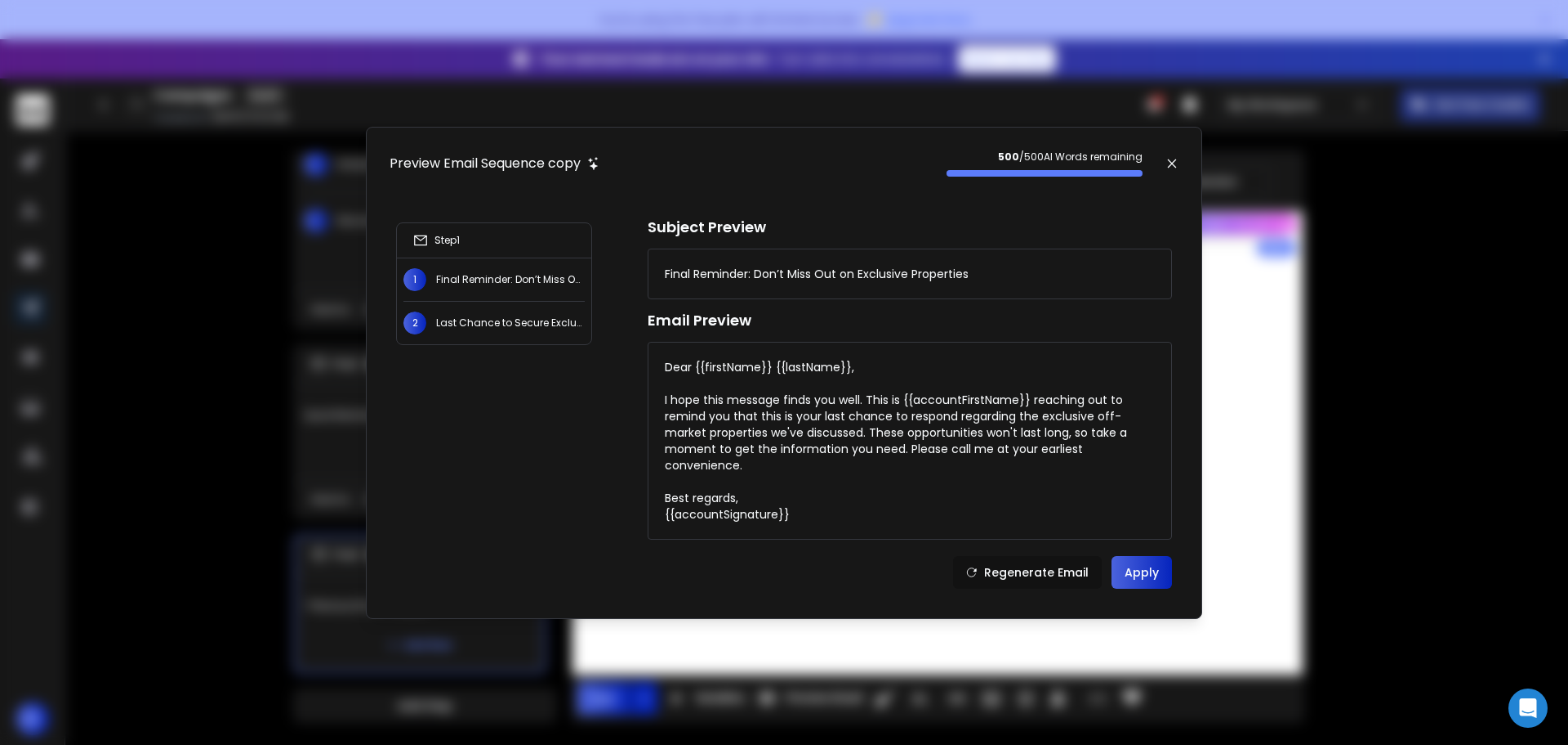
click at [1140, 560] on button "Apply" at bounding box center [1142, 572] width 61 height 33
type input "**********"
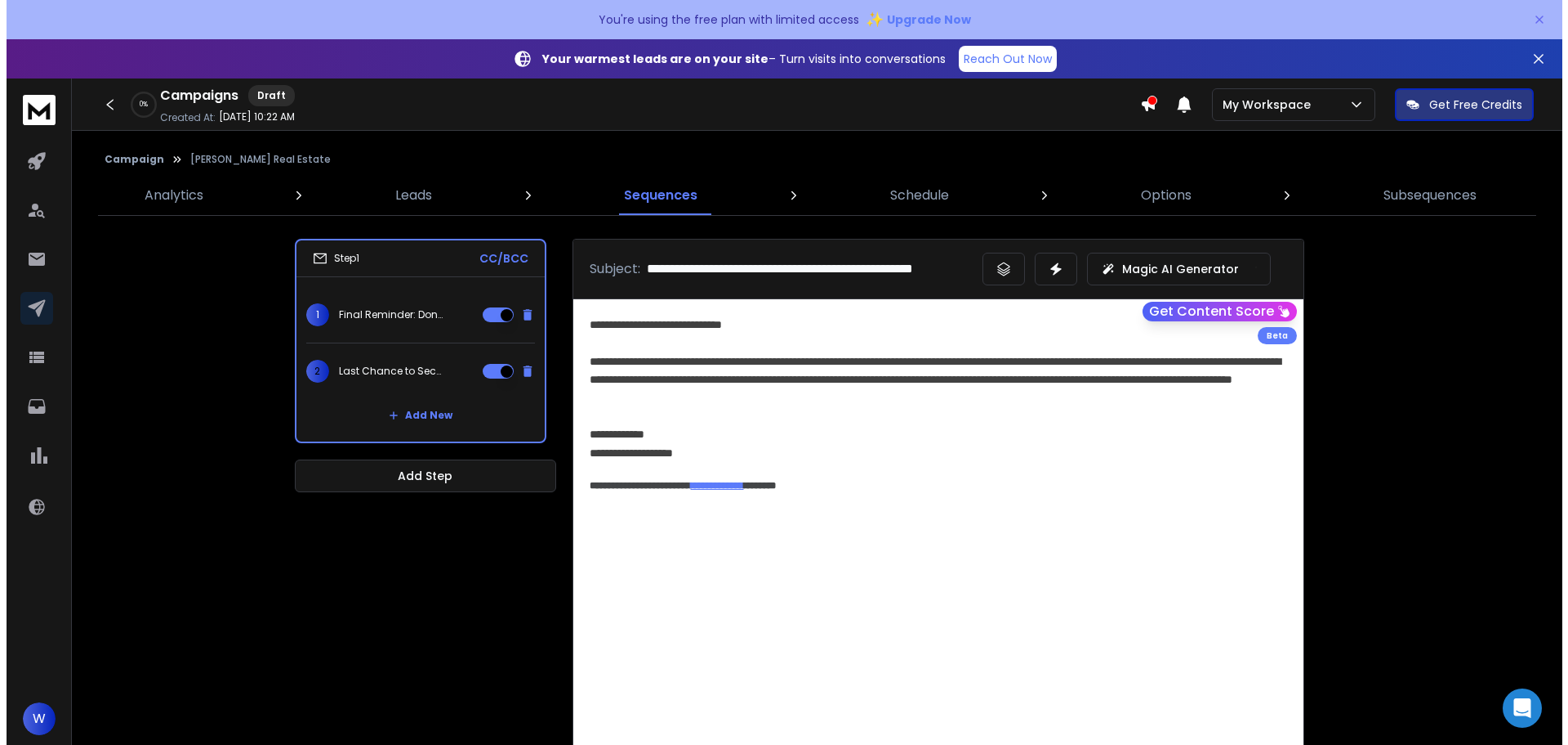
scroll to position [0, 0]
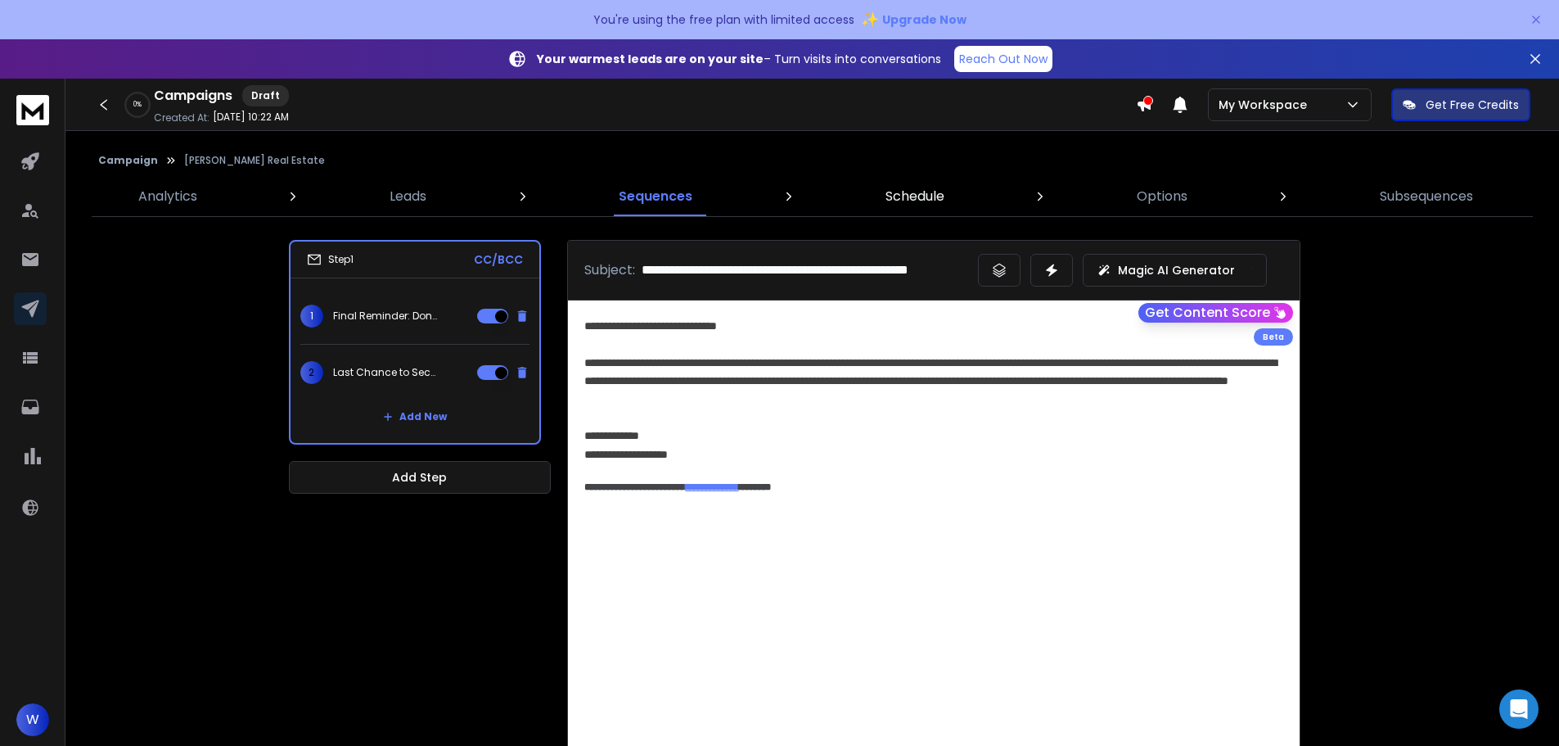
click at [925, 196] on p "Schedule" at bounding box center [915, 197] width 59 height 20
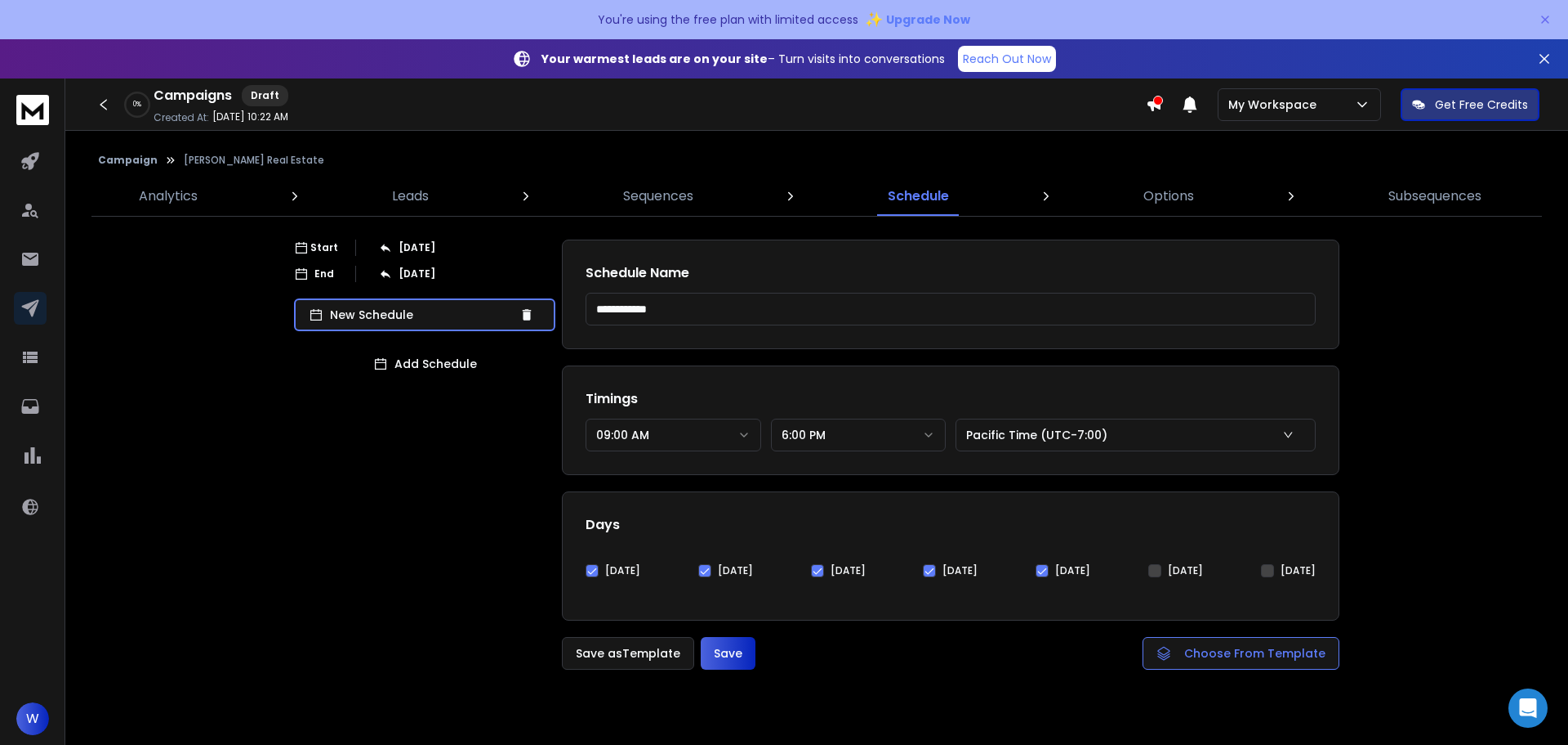
click at [699, 317] on input "**********" at bounding box center [951, 309] width 731 height 33
click at [1150, 569] on button "[DATE]" at bounding box center [1155, 570] width 13 height 13
click at [1266, 569] on button "[DATE]" at bounding box center [1268, 570] width 13 height 13
click at [315, 246] on p "Start" at bounding box center [324, 247] width 28 height 13
click at [734, 649] on button "Save" at bounding box center [728, 653] width 55 height 33
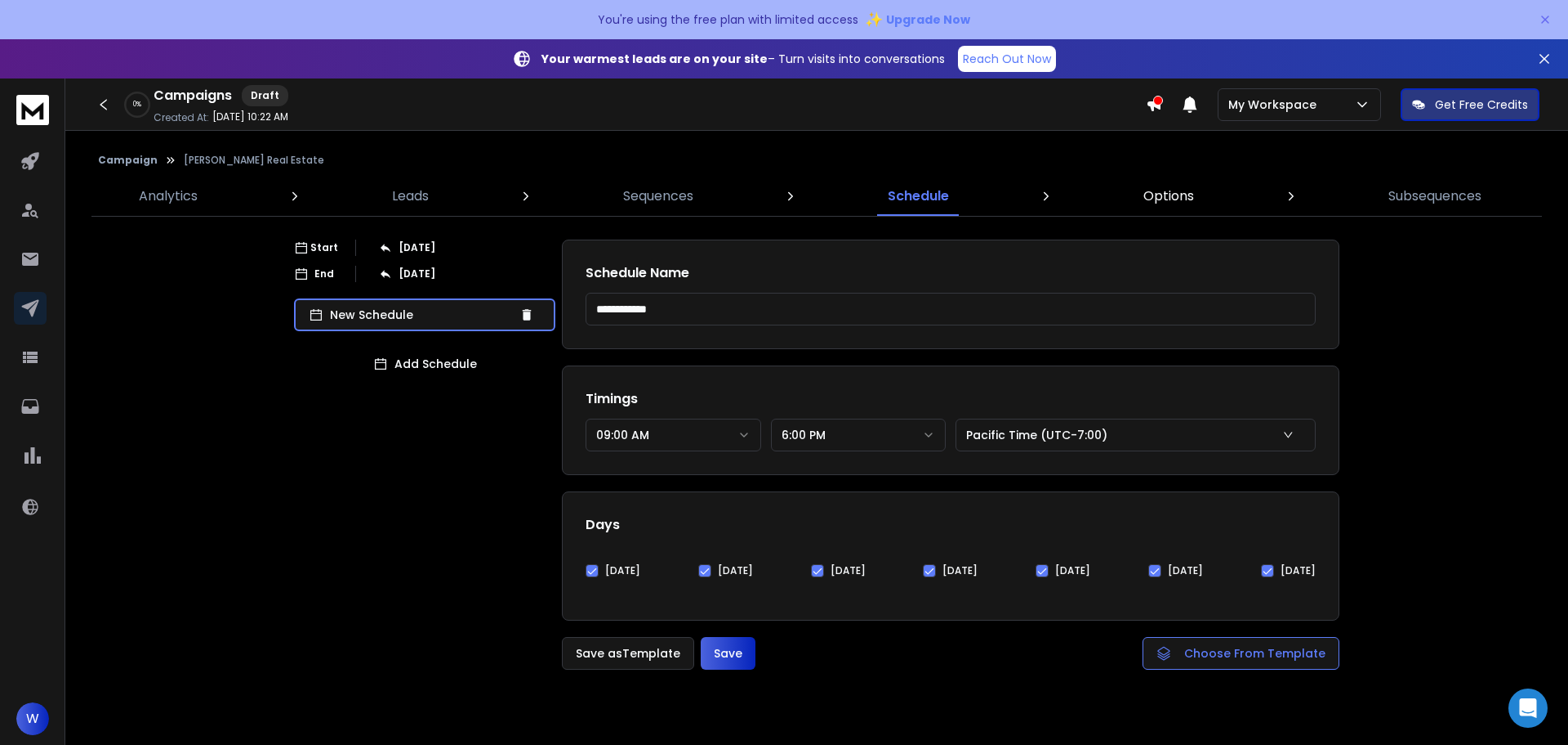
click at [1178, 201] on p "Options" at bounding box center [1169, 197] width 51 height 20
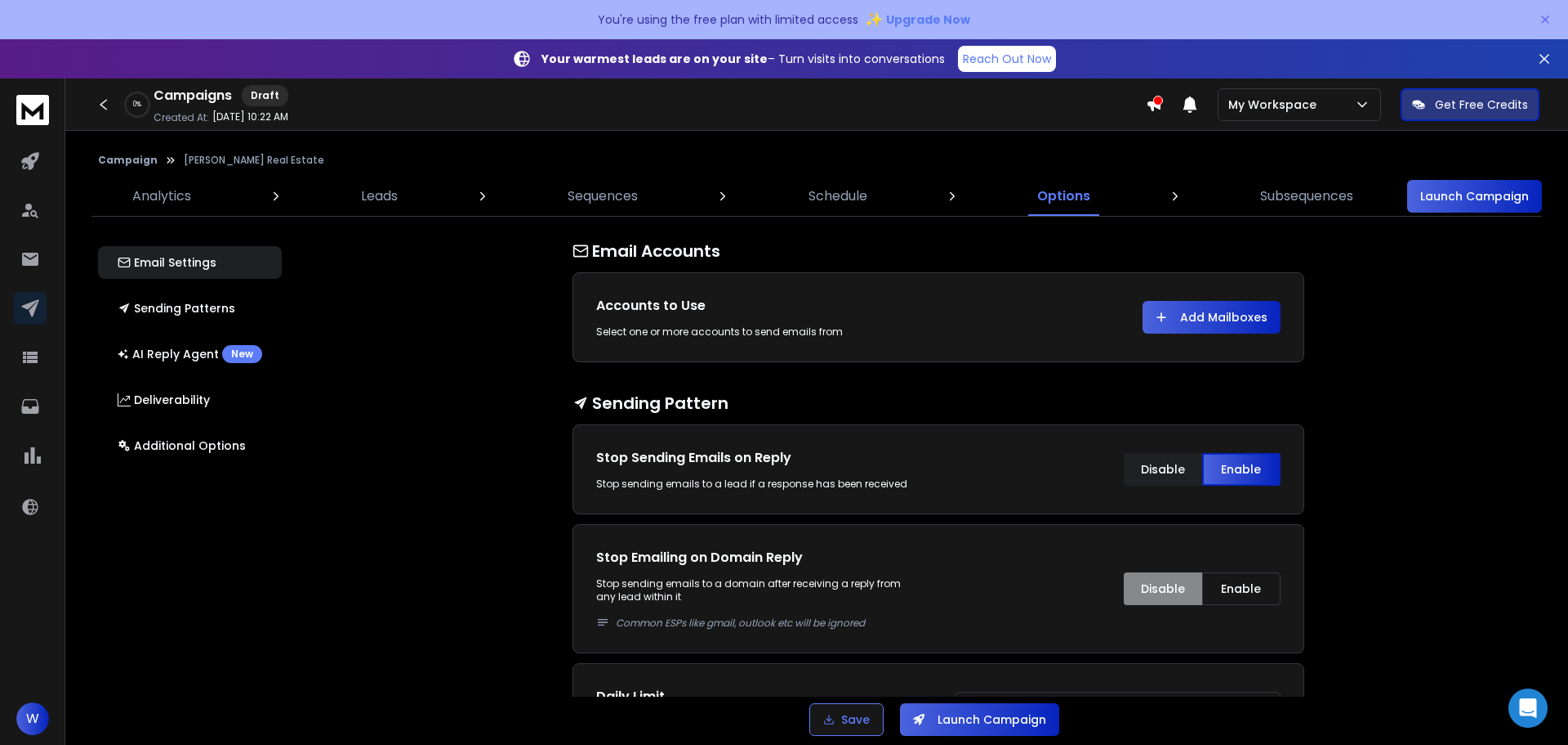
click at [1195, 317] on button "Add Mailboxes" at bounding box center [1212, 317] width 138 height 33
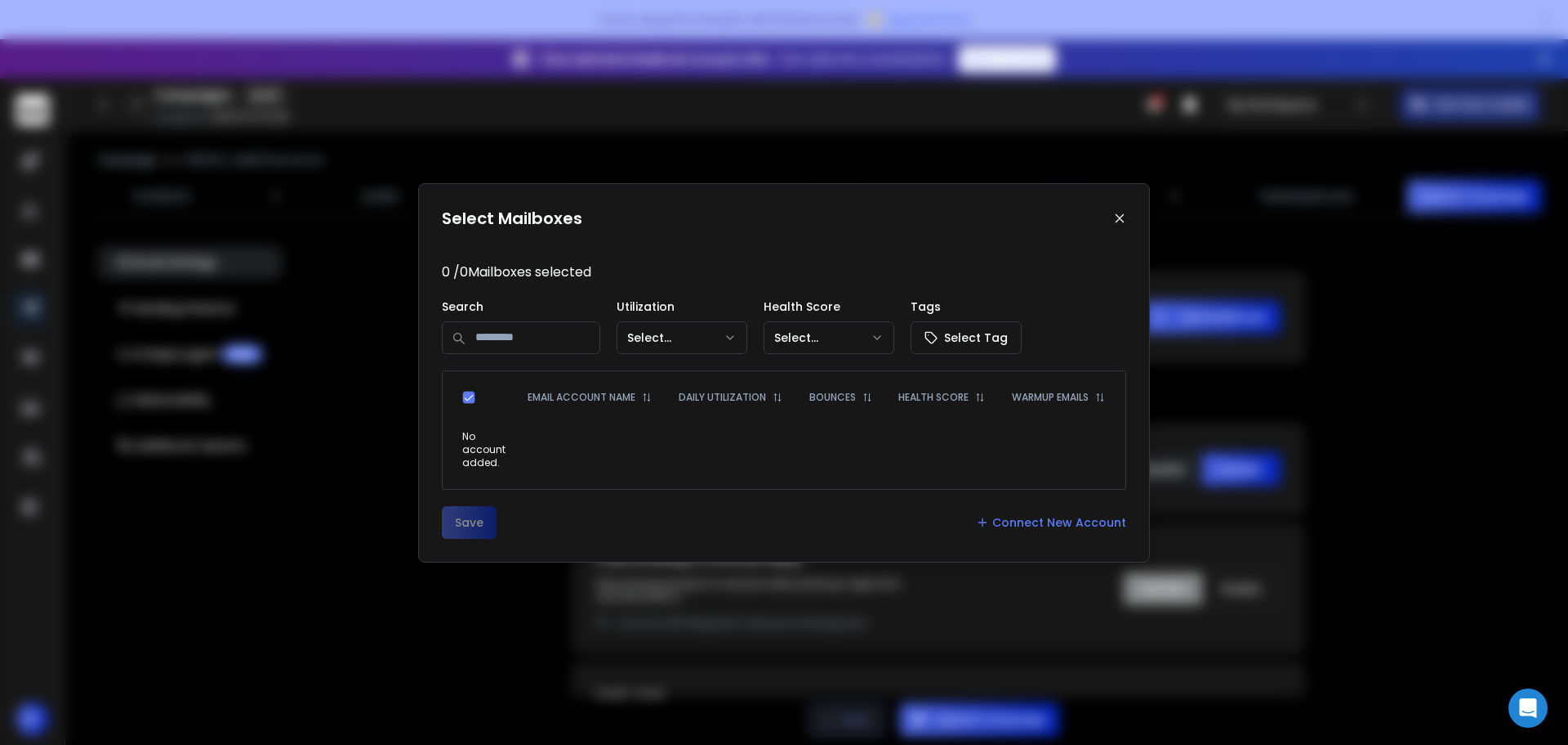
click at [1120, 217] on icon at bounding box center [1120, 218] width 13 height 13
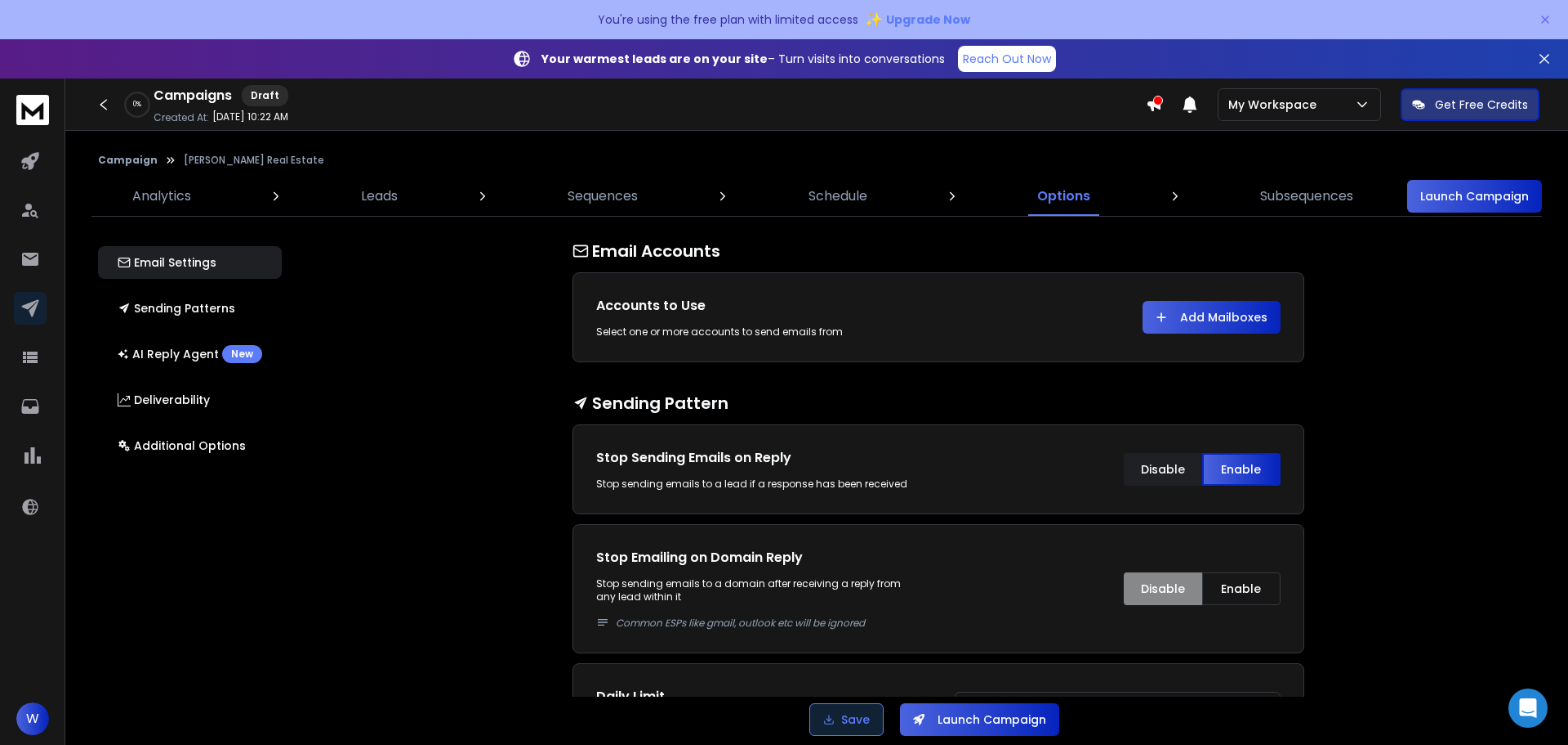
click at [845, 720] on button "Save" at bounding box center [846, 719] width 74 height 33
click at [37, 306] on icon at bounding box center [30, 309] width 20 height 20
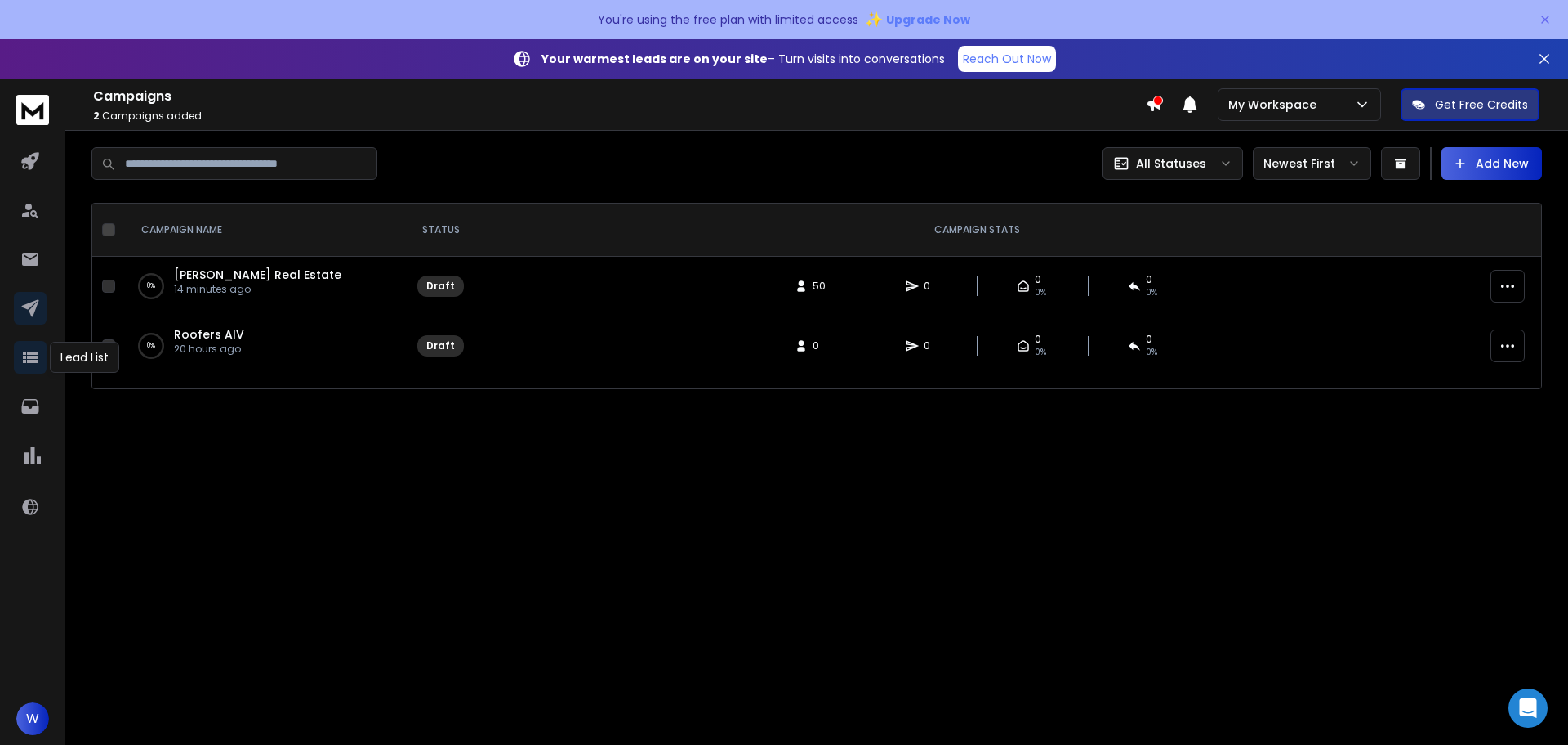
click at [41, 358] on link at bounding box center [30, 357] width 33 height 33
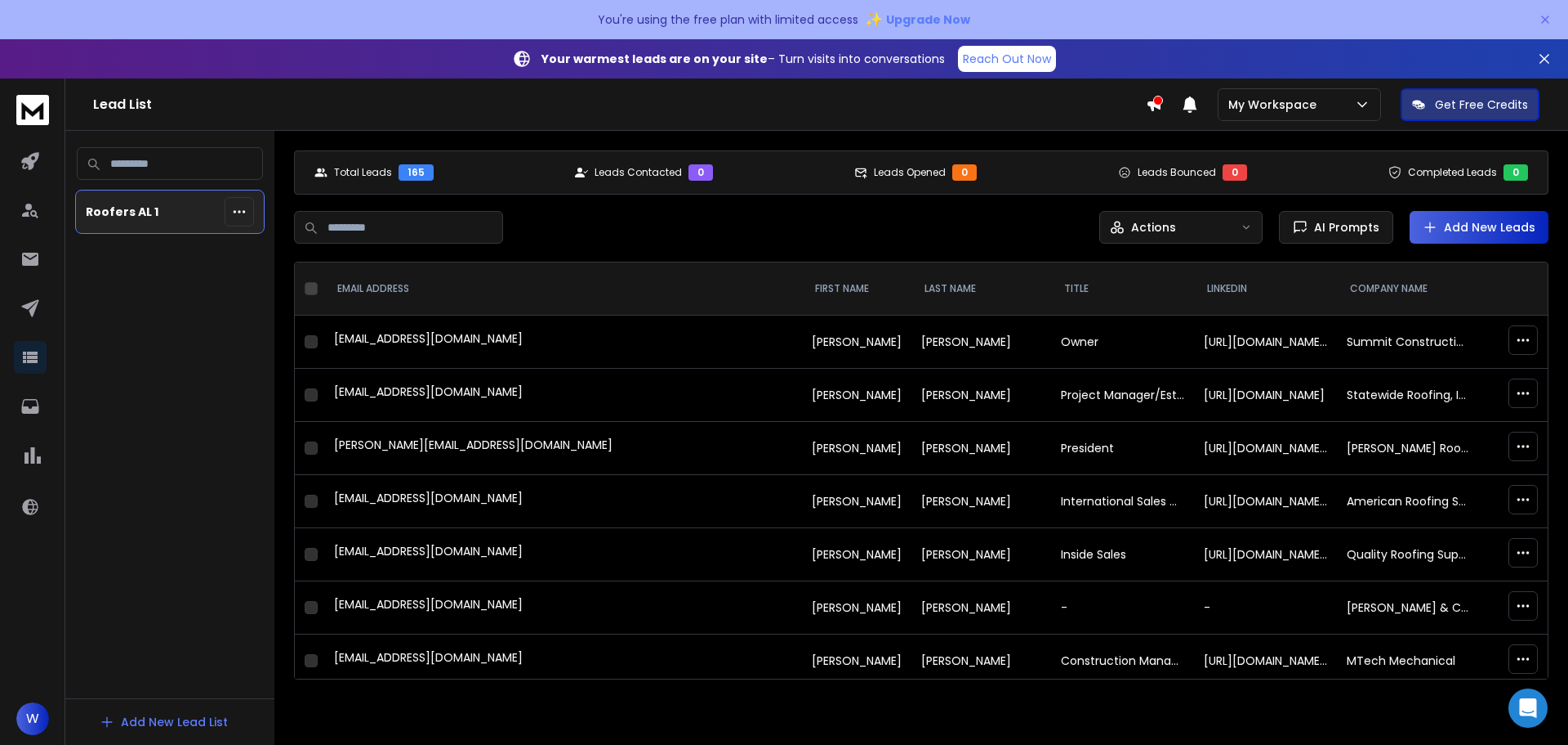
click at [171, 169] on input at bounding box center [170, 163] width 187 height 33
click at [29, 205] on circle at bounding box center [28, 207] width 7 height 7
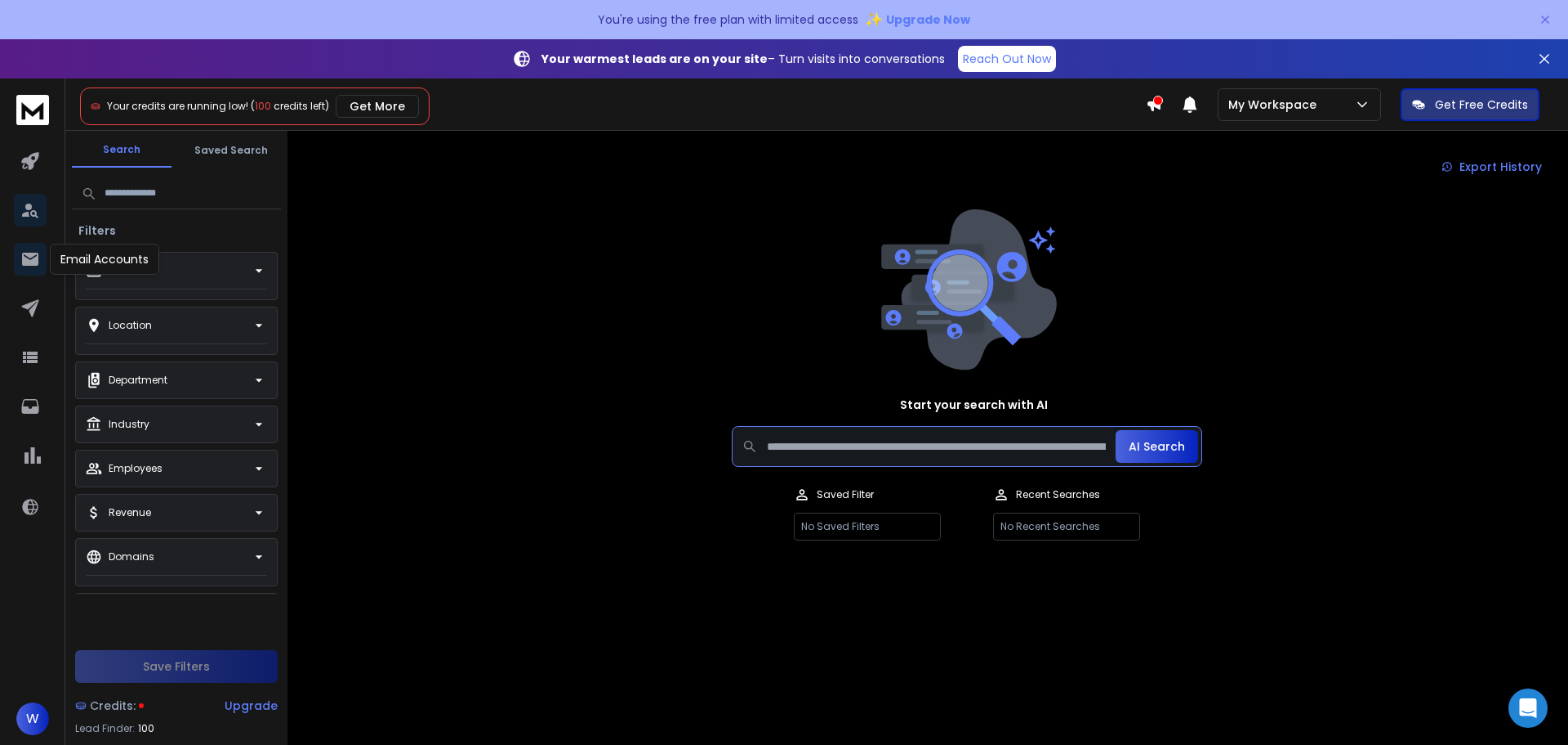
click at [28, 256] on icon at bounding box center [30, 259] width 16 height 13
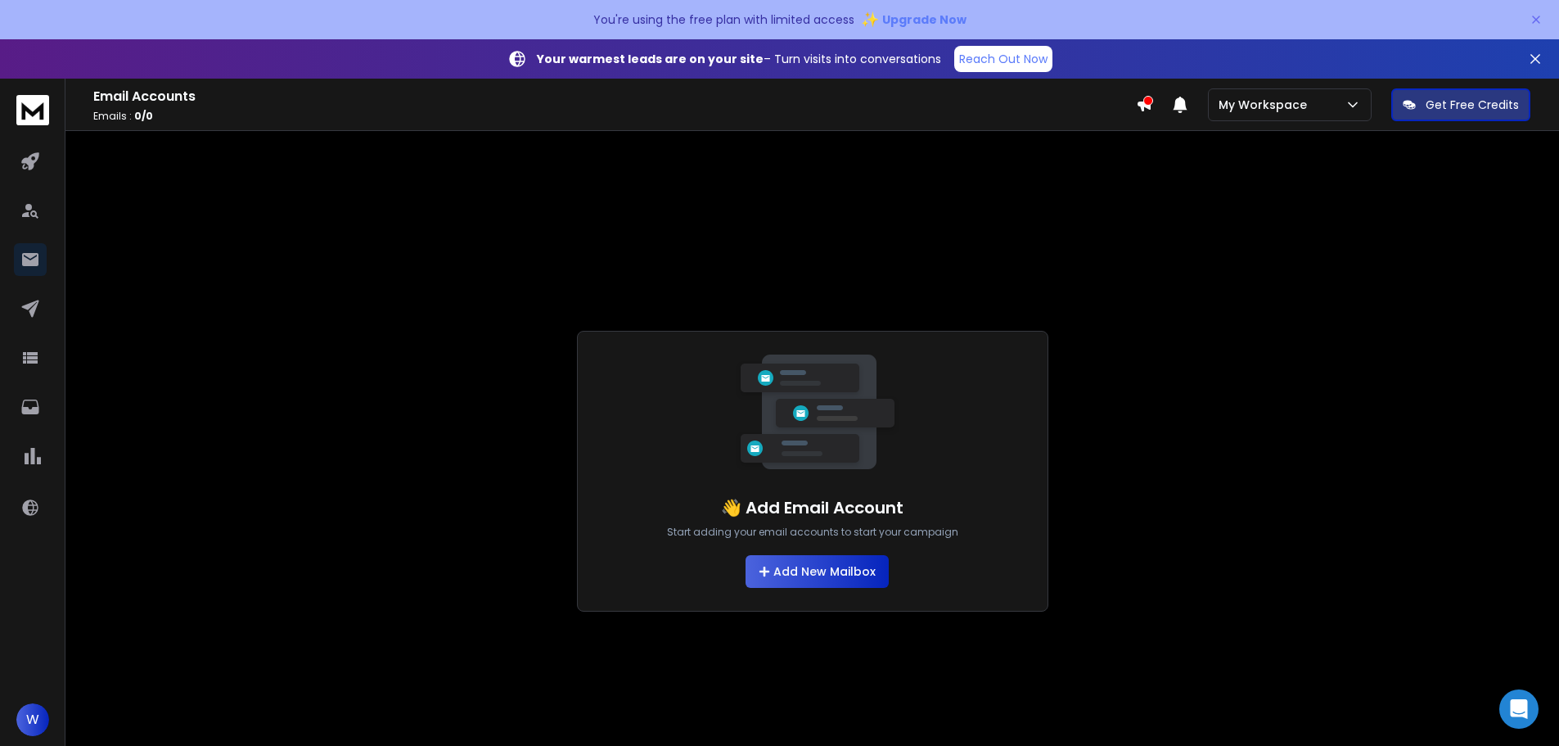
click at [842, 567] on button "Add New Mailbox" at bounding box center [817, 571] width 143 height 33
